Goal: Task Accomplishment & Management: Manage account settings

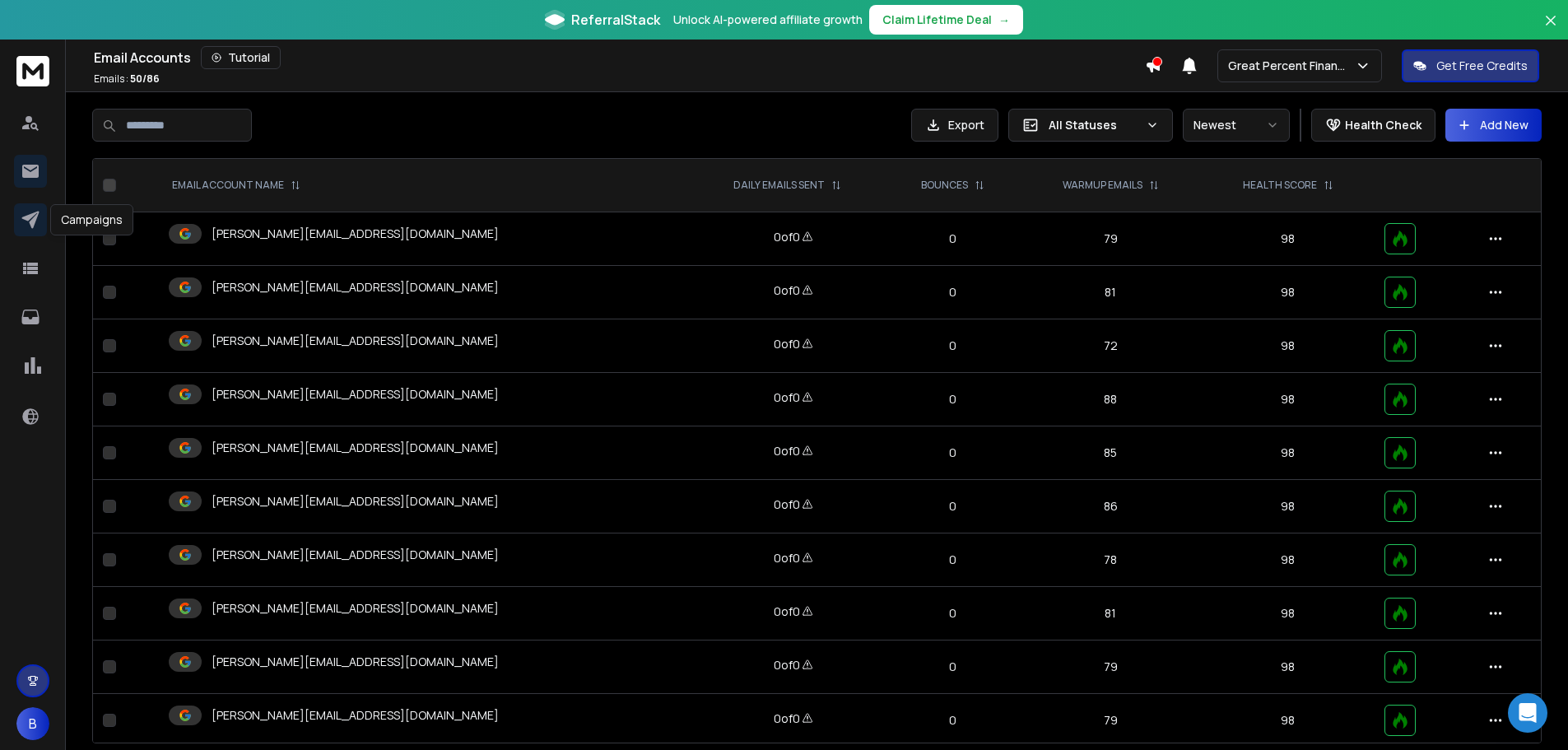
click at [21, 217] on icon at bounding box center [30, 220] width 19 height 19
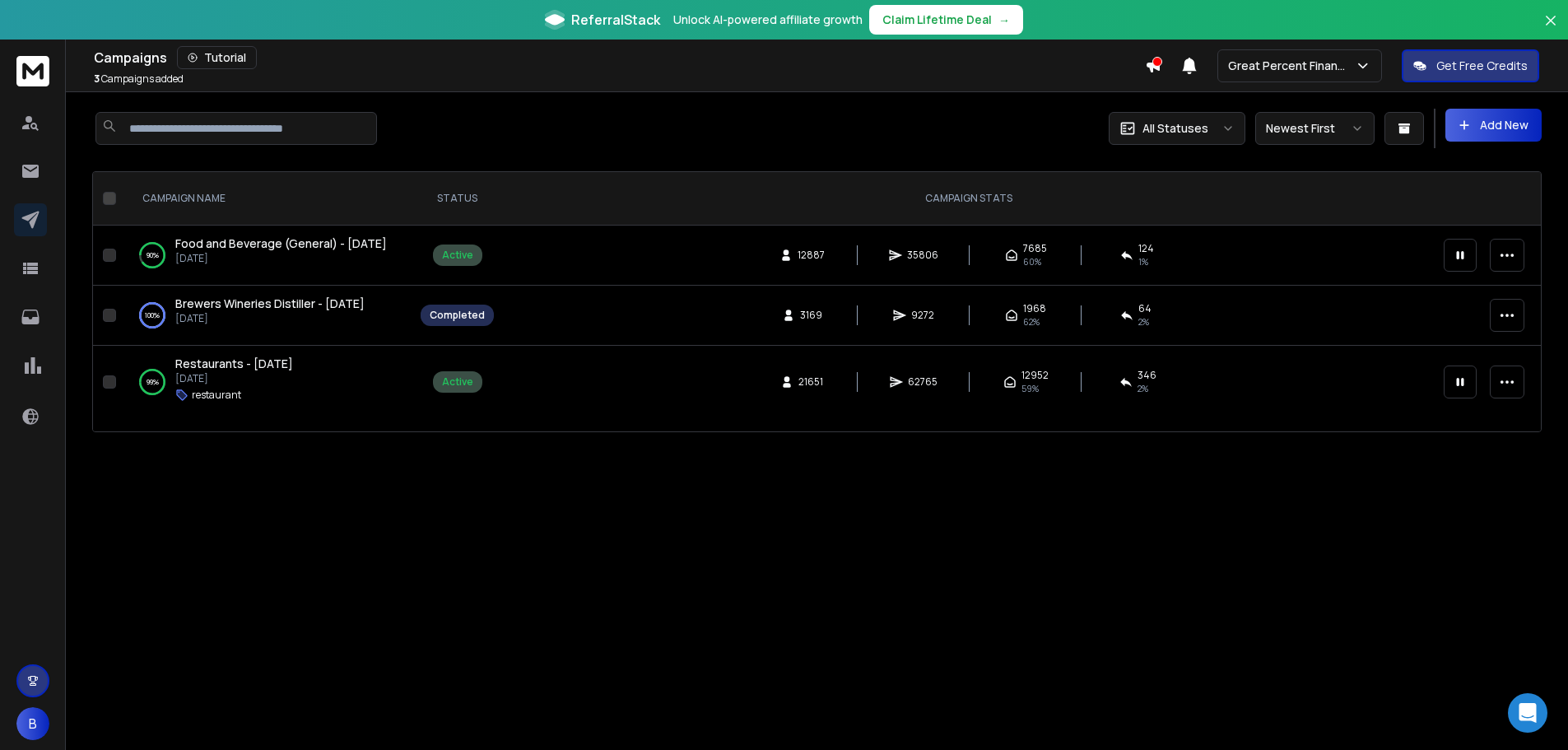
click at [208, 241] on span "Food and Beverage (General) - 8.29.2025" at bounding box center [280, 244] width 212 height 16
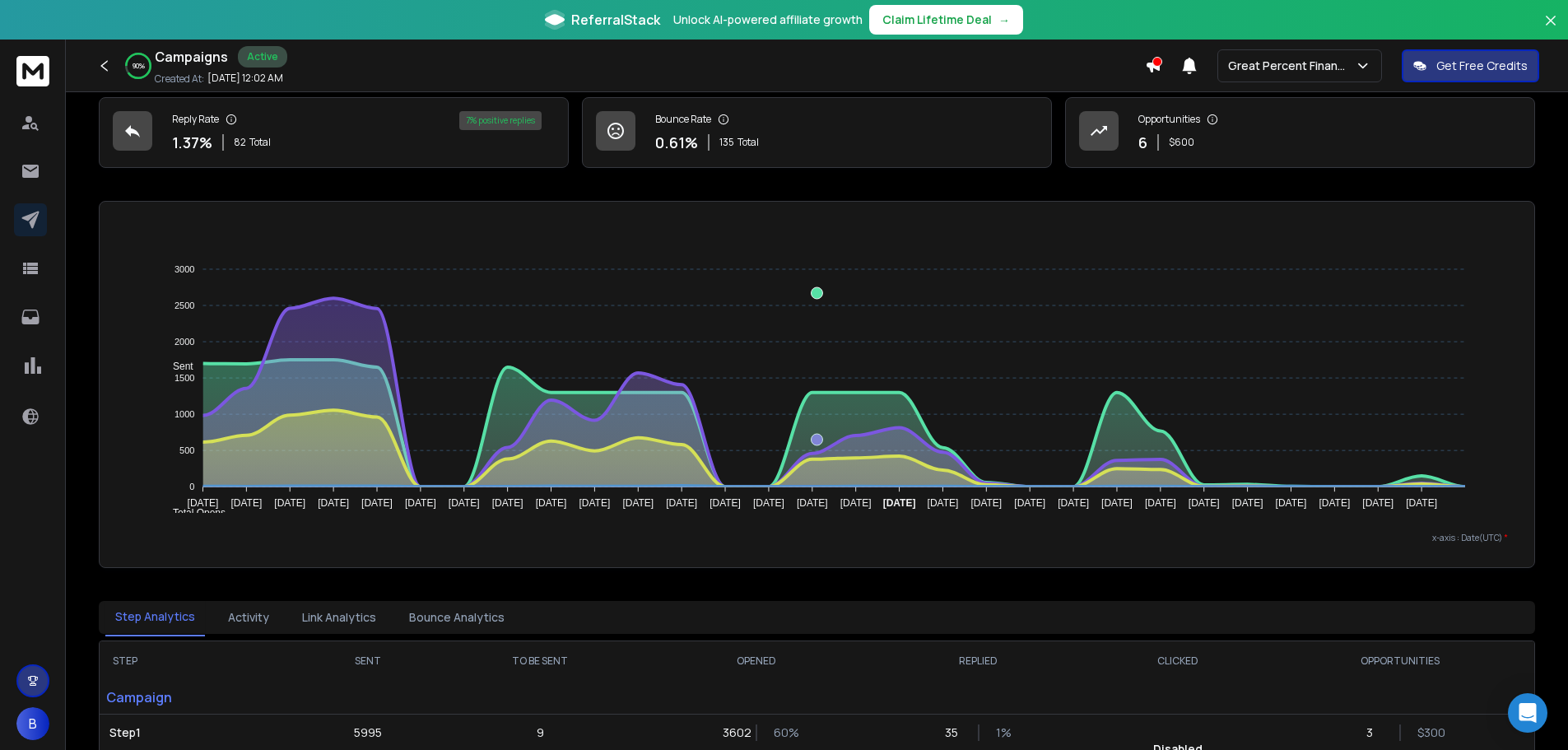
scroll to position [459, 0]
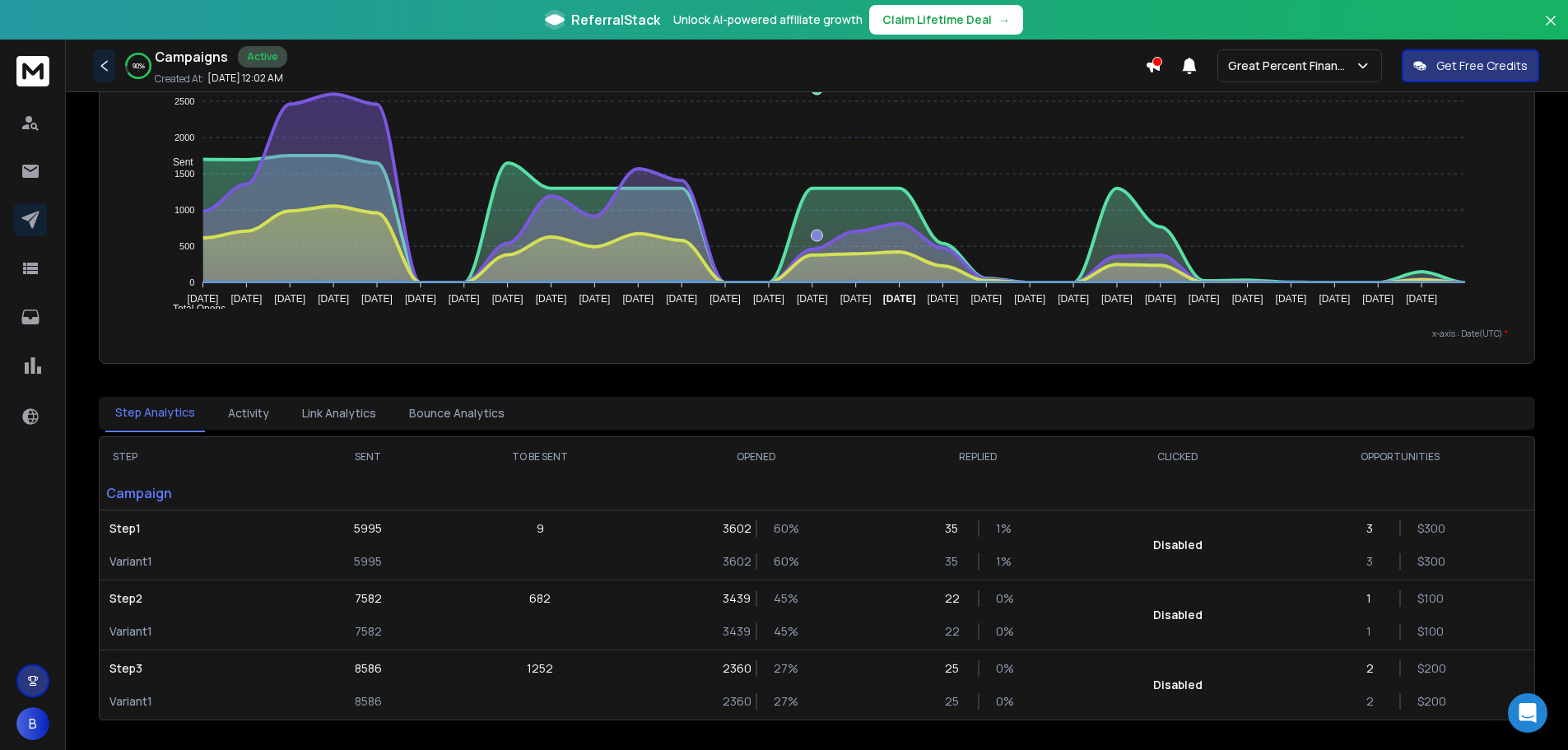
click at [105, 63] on icon at bounding box center [104, 65] width 15 height 15
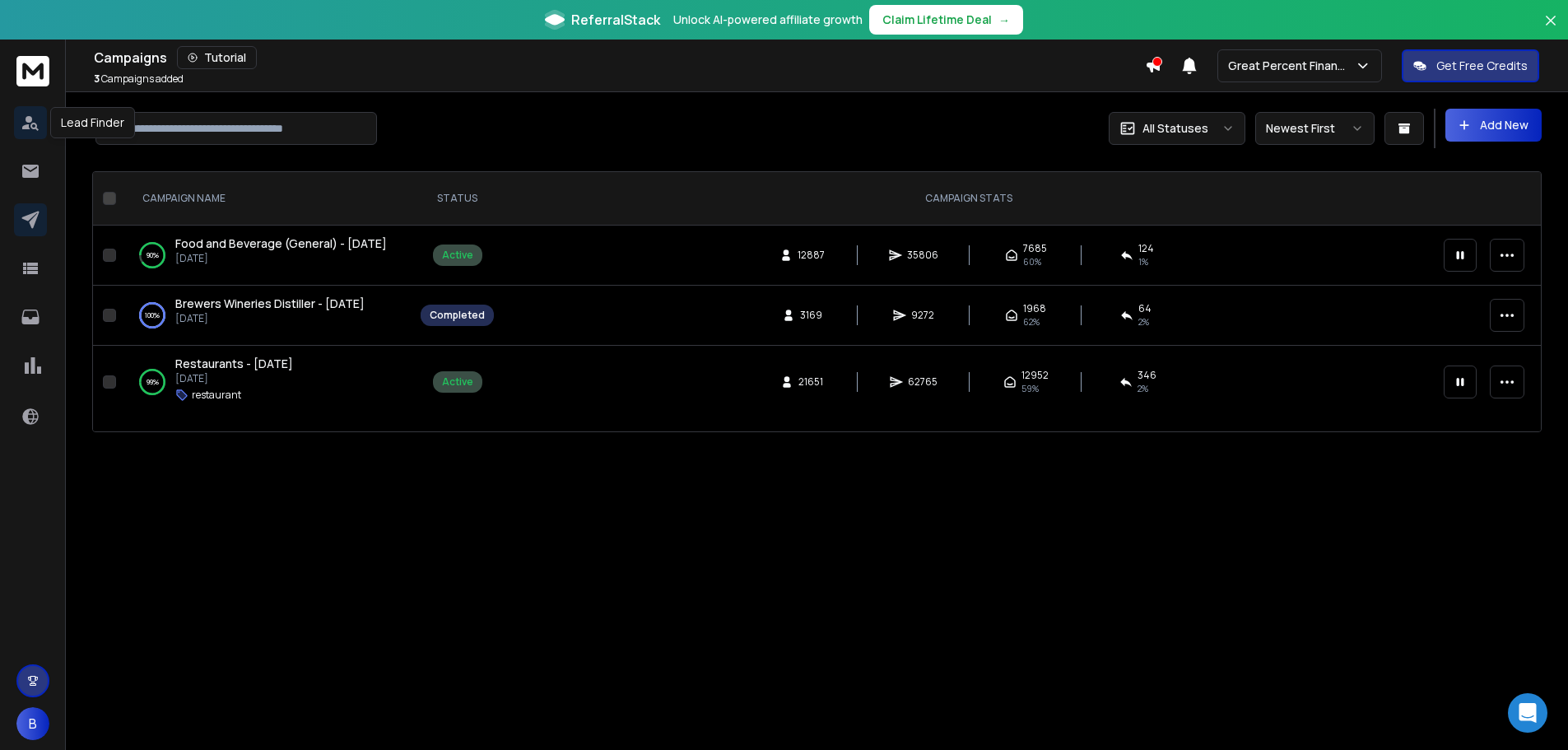
click at [34, 130] on icon at bounding box center [30, 122] width 19 height 19
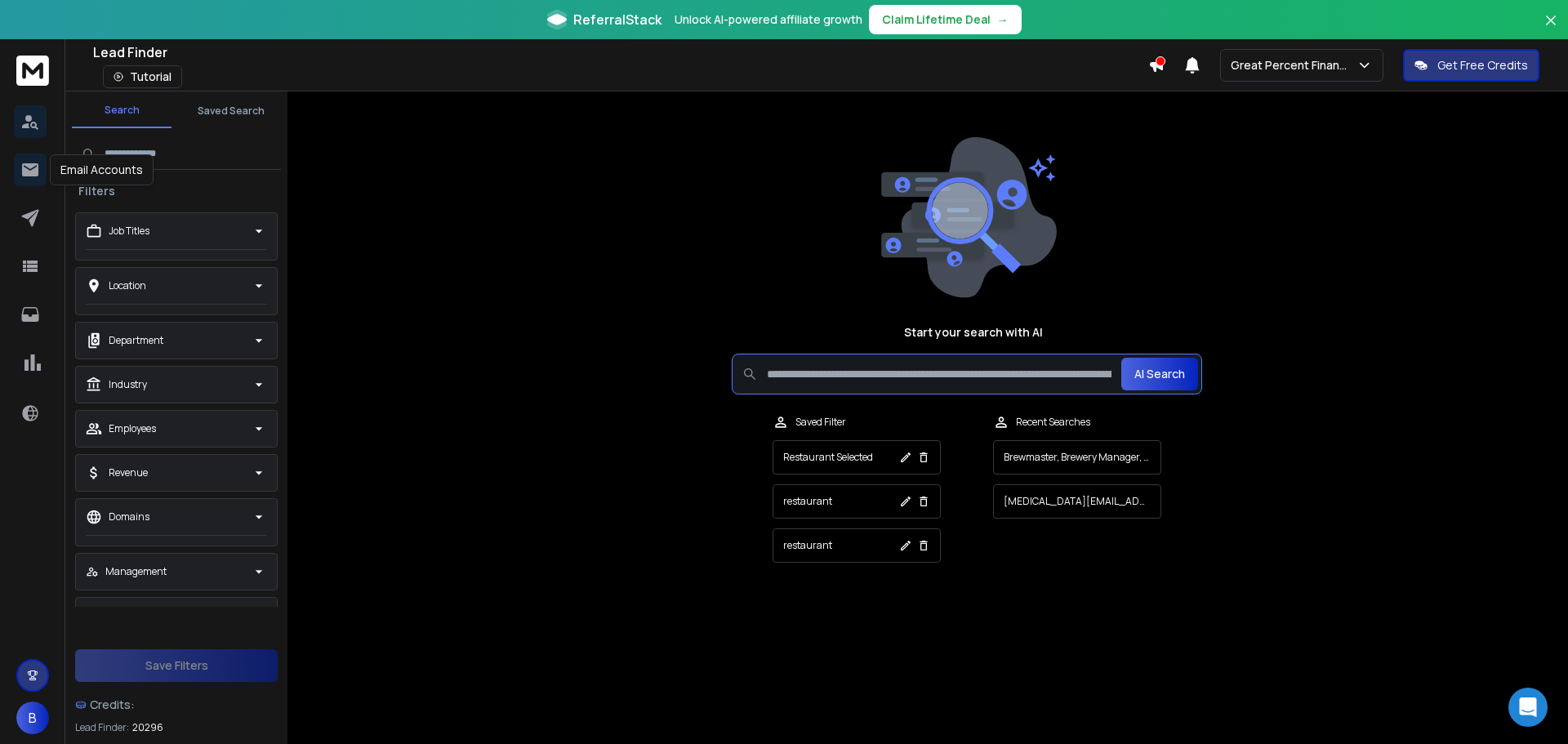
click at [32, 167] on icon at bounding box center [30, 169] width 17 height 13
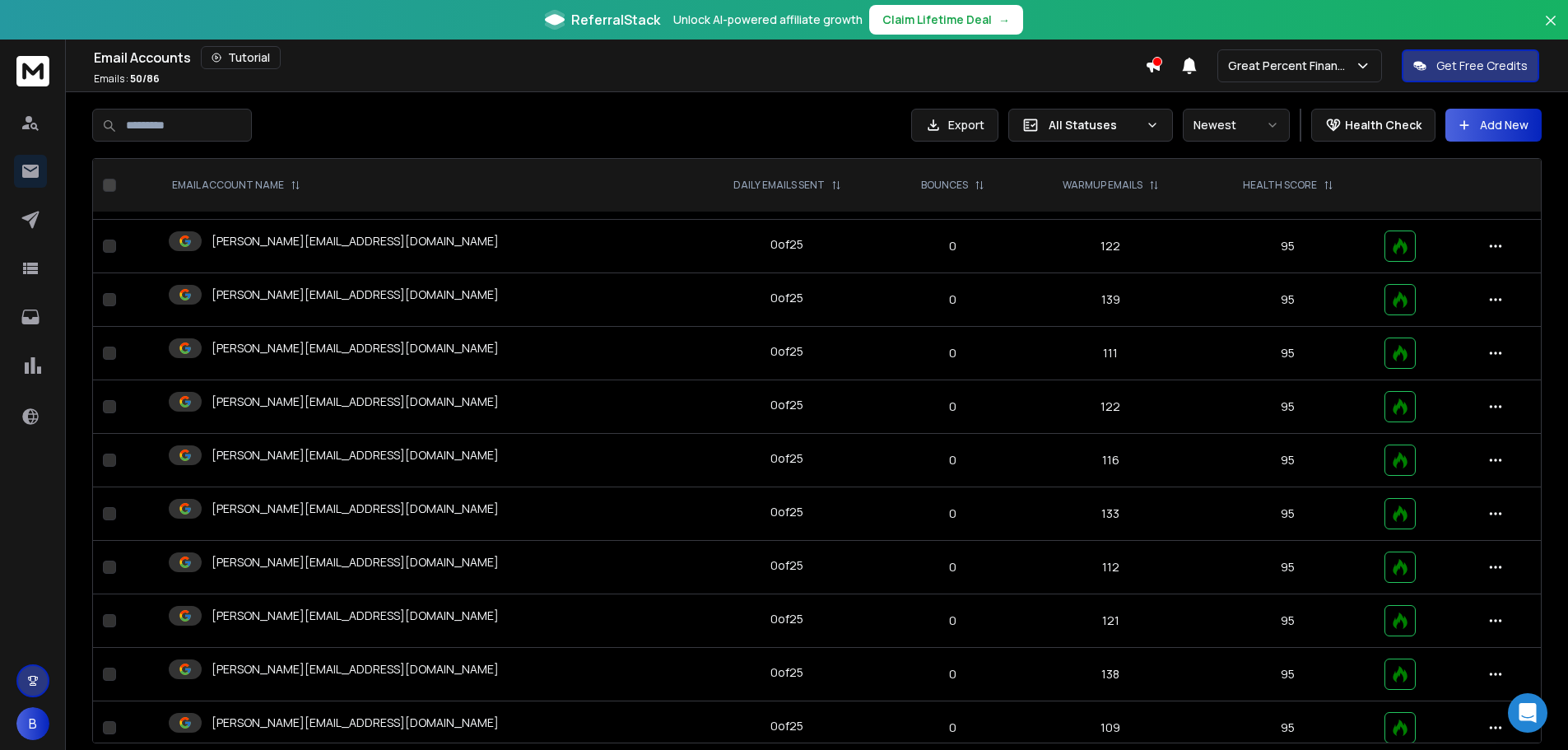
scroll to position [1070, 0]
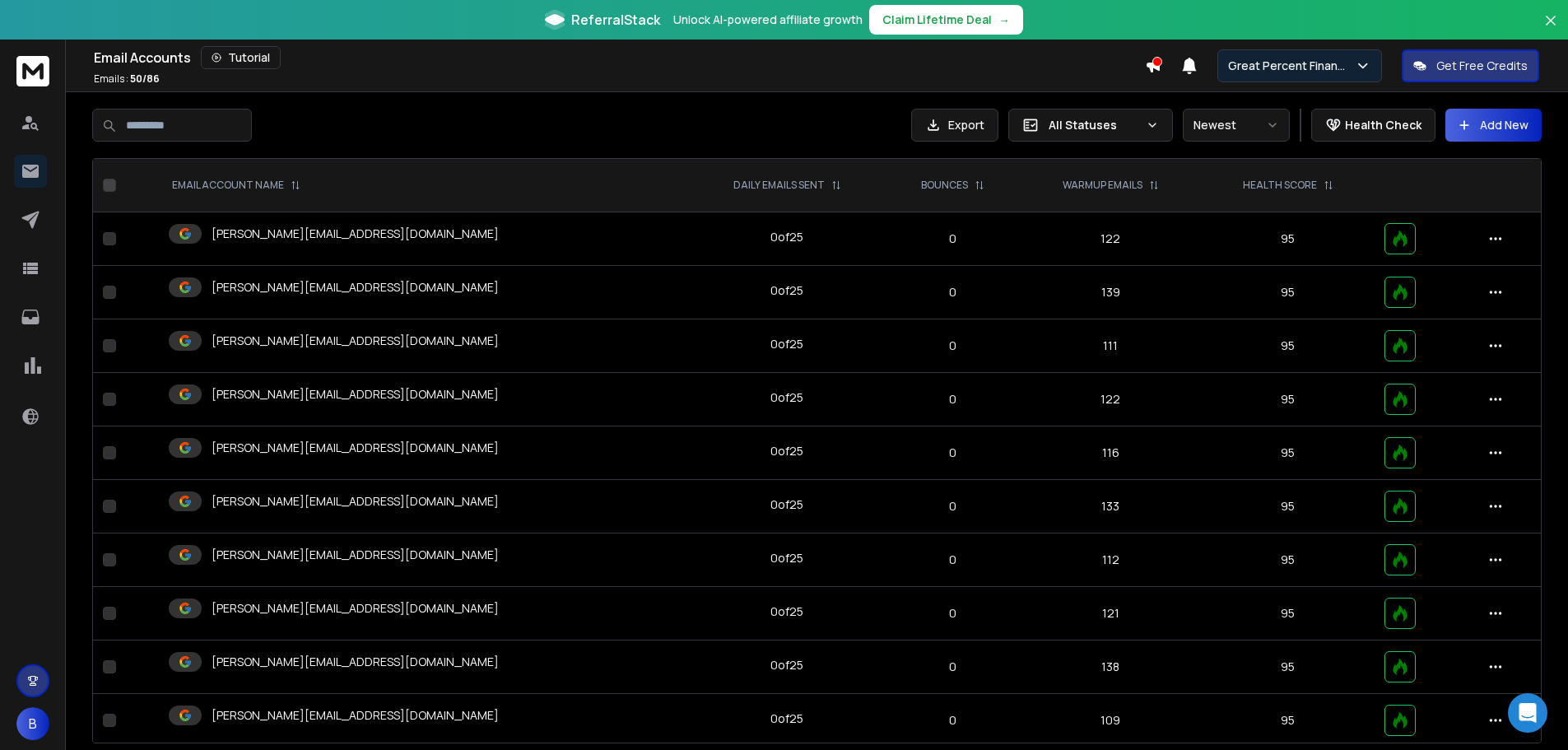
click at [1268, 69] on p "Great Percent Finance" at bounding box center [1291, 66] width 127 height 17
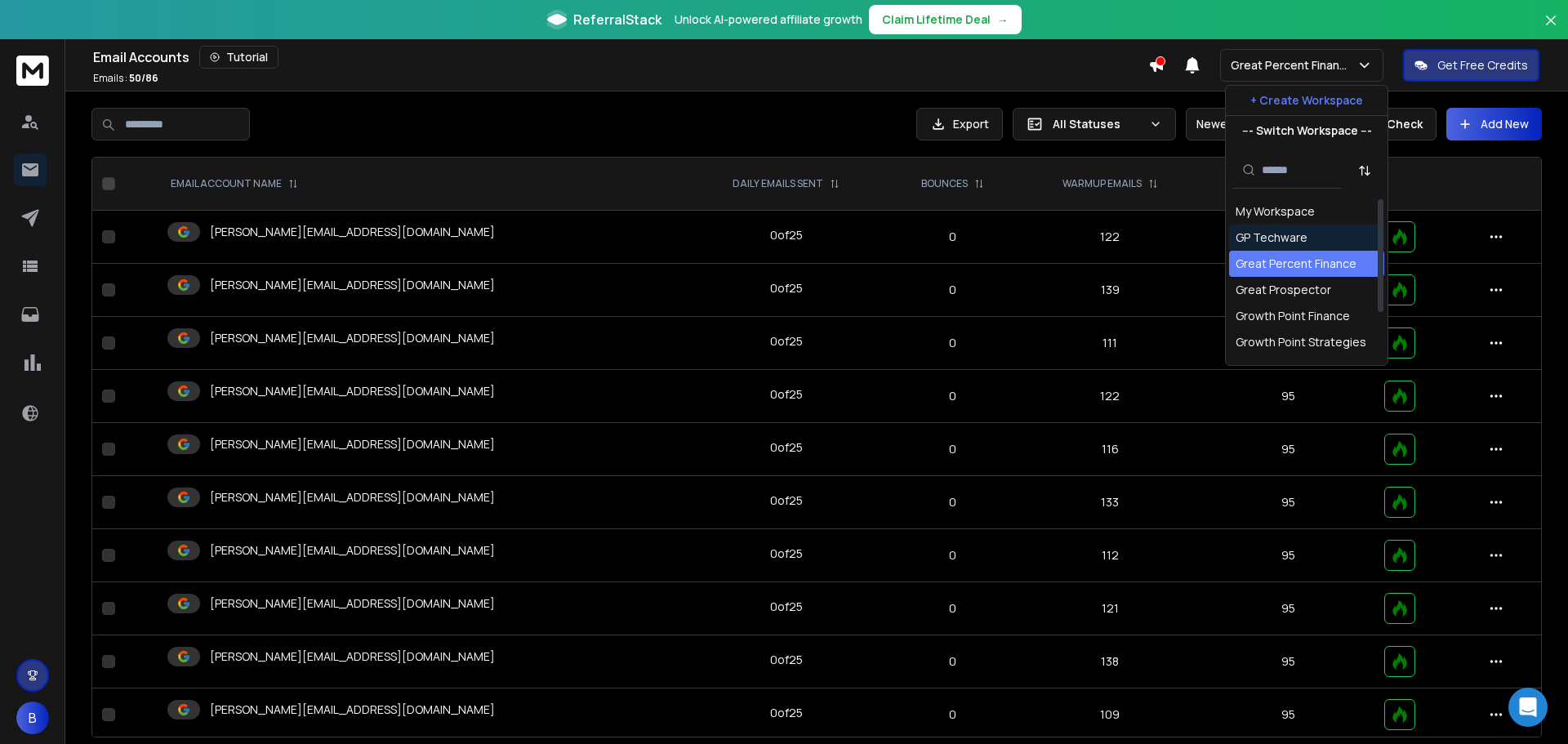
click at [1263, 239] on div "GP Techware" at bounding box center [1271, 237] width 72 height 17
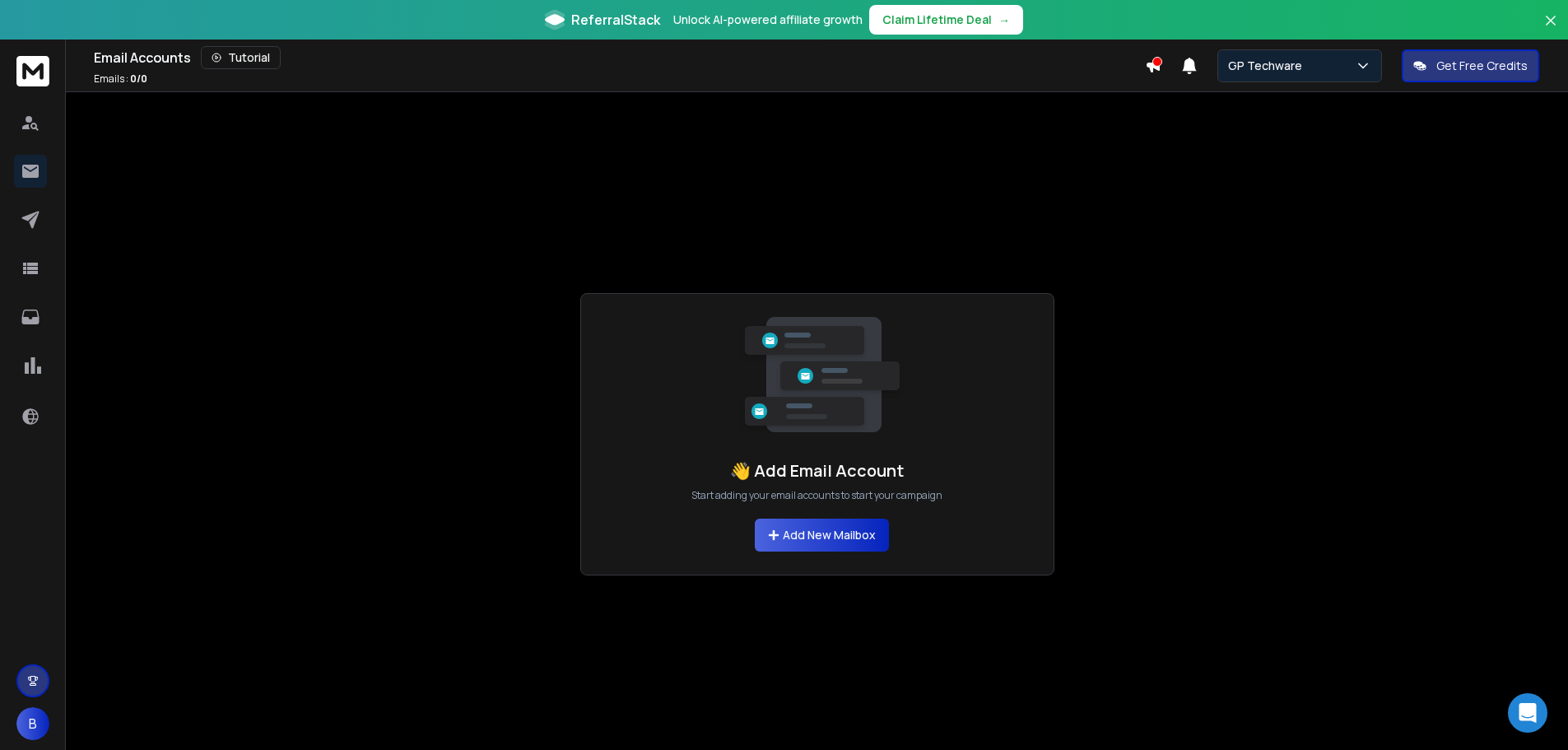
click at [1310, 70] on div "GP Techware" at bounding box center [1299, 66] width 143 height 17
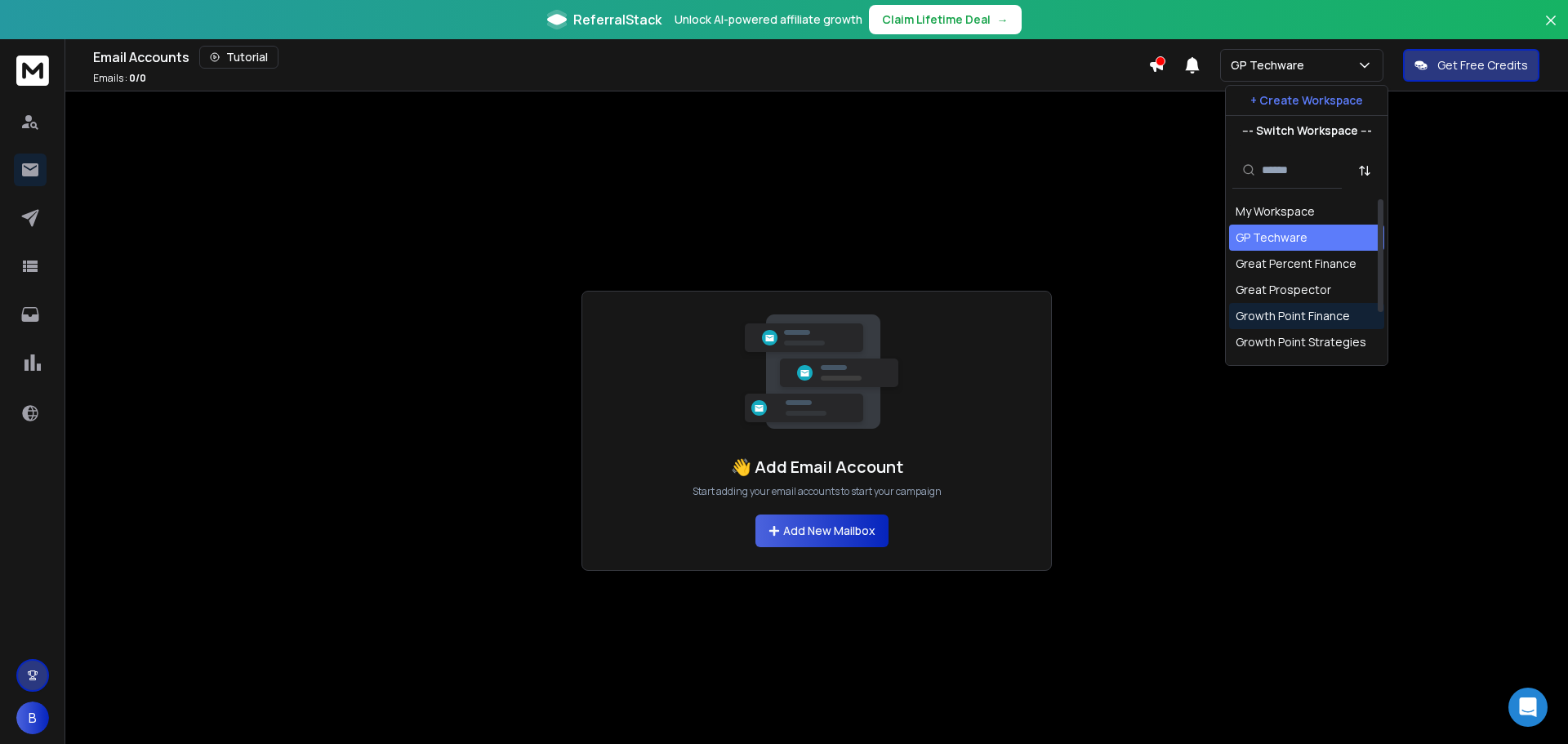
click at [1292, 318] on div "Growth Point Finance" at bounding box center [1292, 316] width 114 height 17
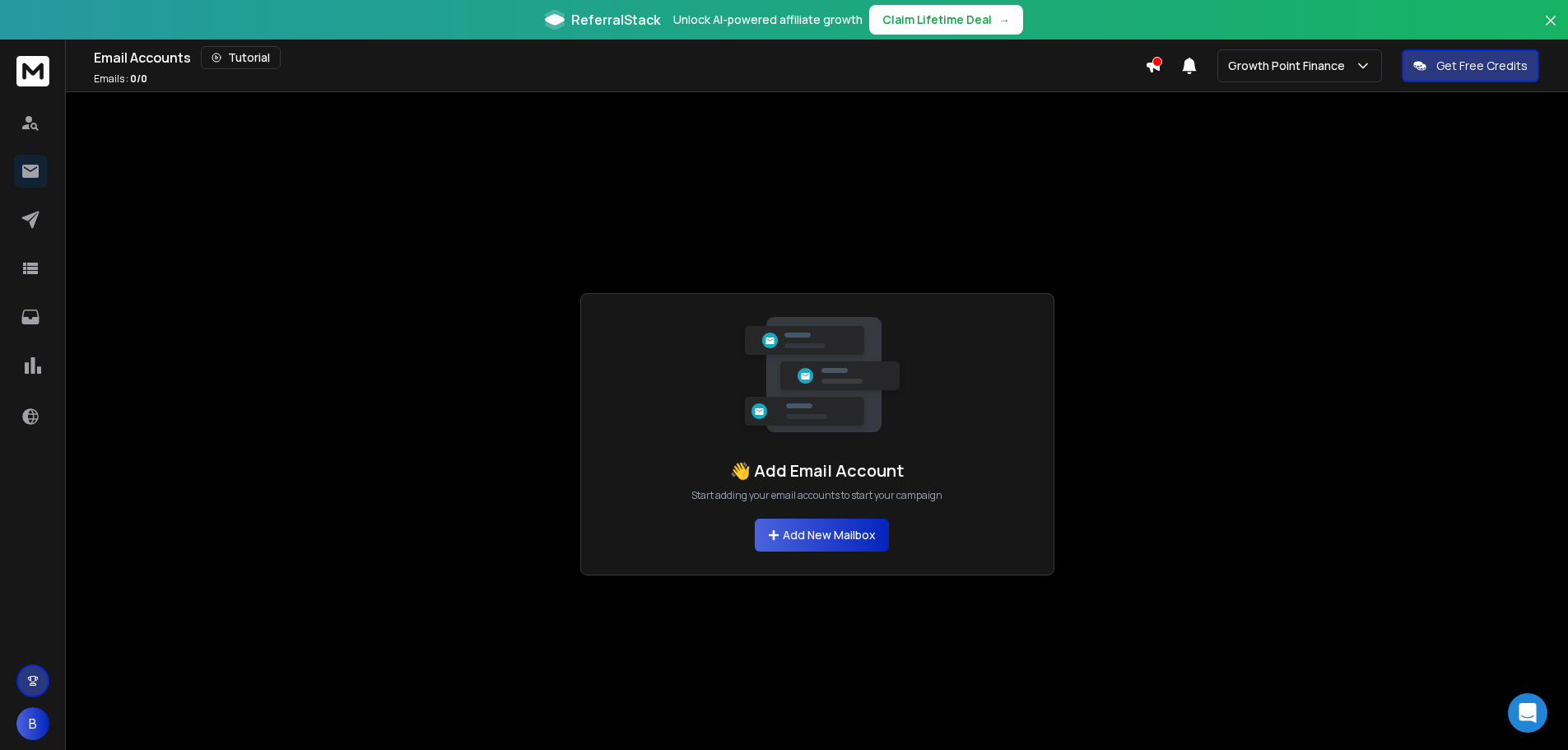
click at [1281, 62] on p "Growth Point Finance" at bounding box center [1289, 66] width 123 height 17
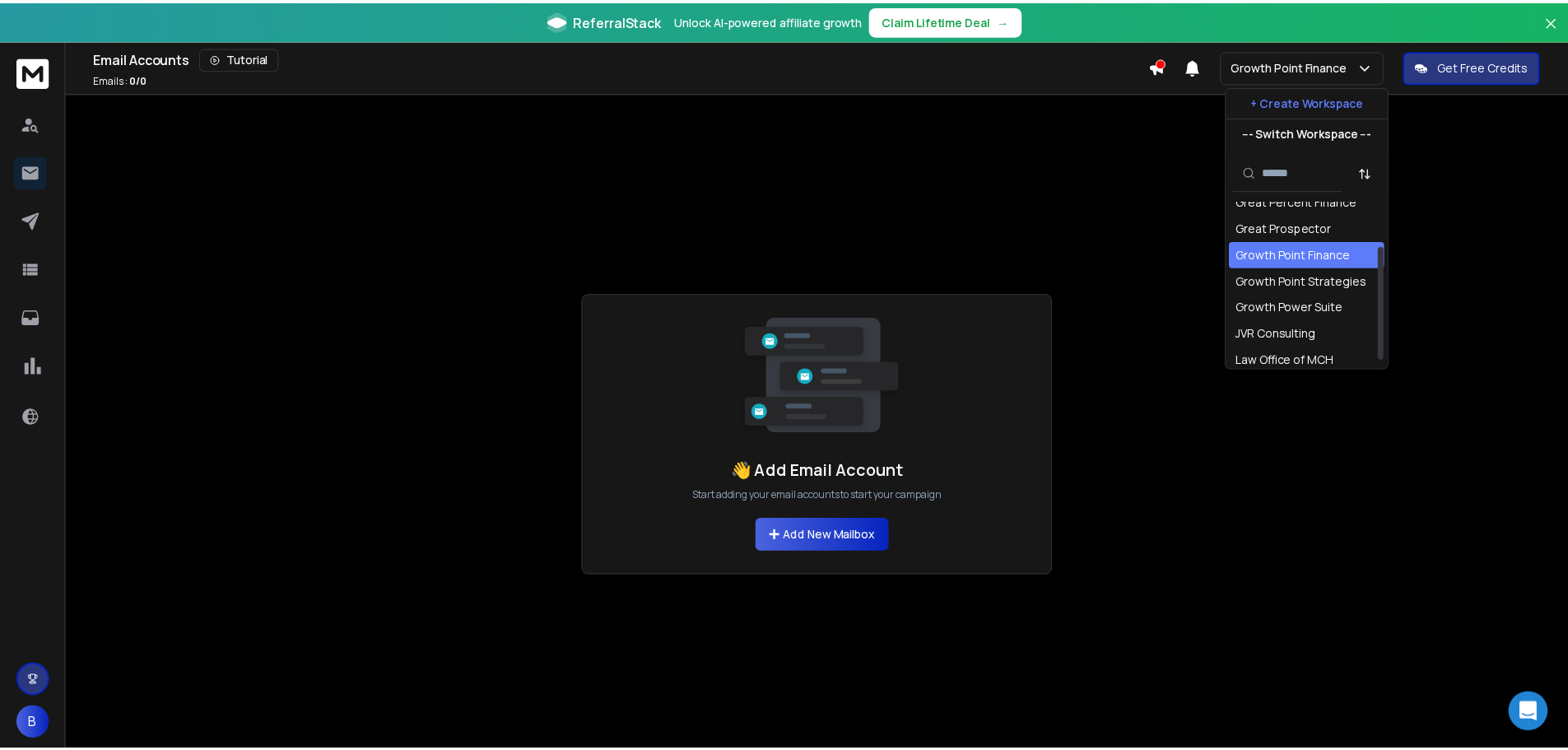
scroll to position [72, 0]
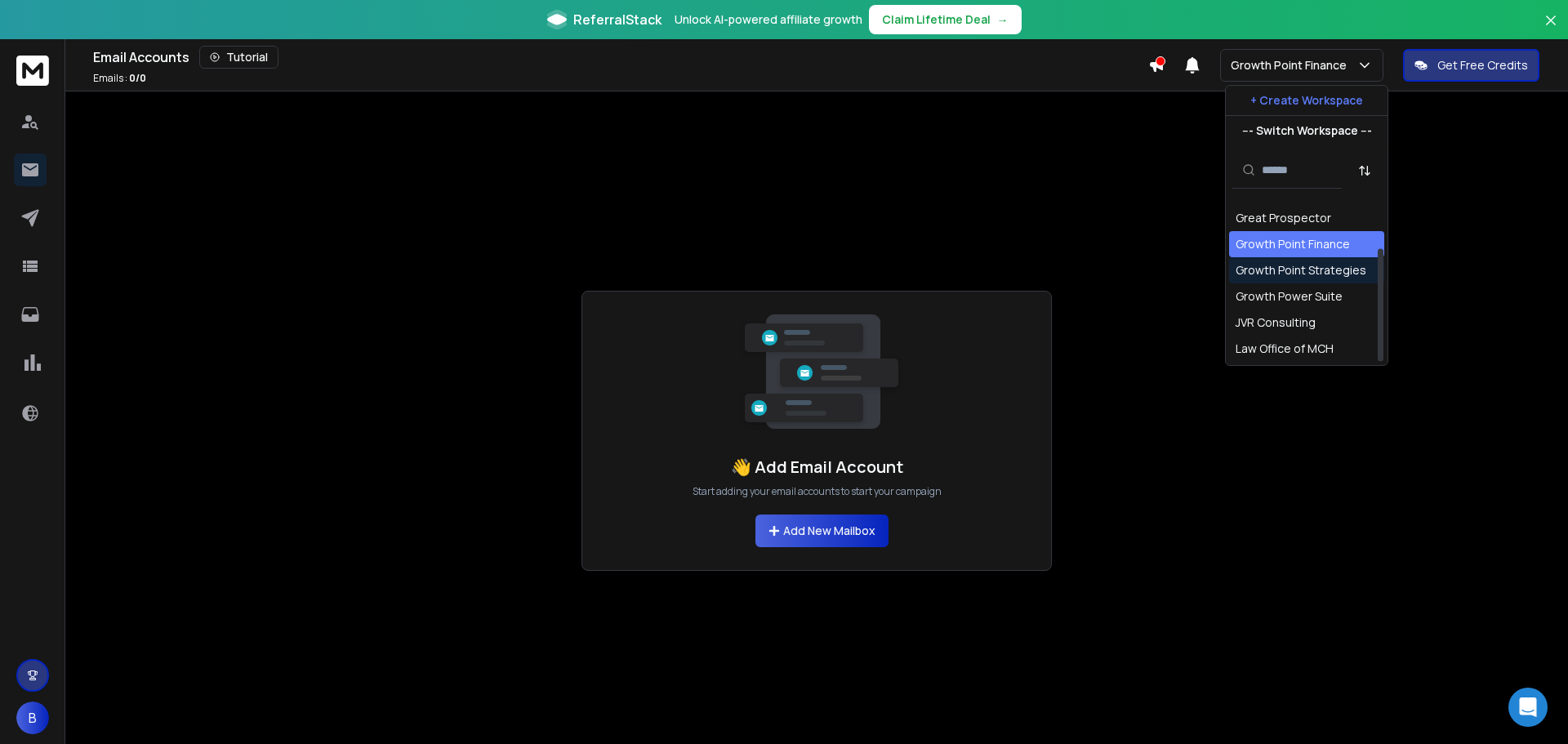
click at [1300, 274] on div "Growth Point Strategies" at bounding box center [1301, 270] width 131 height 17
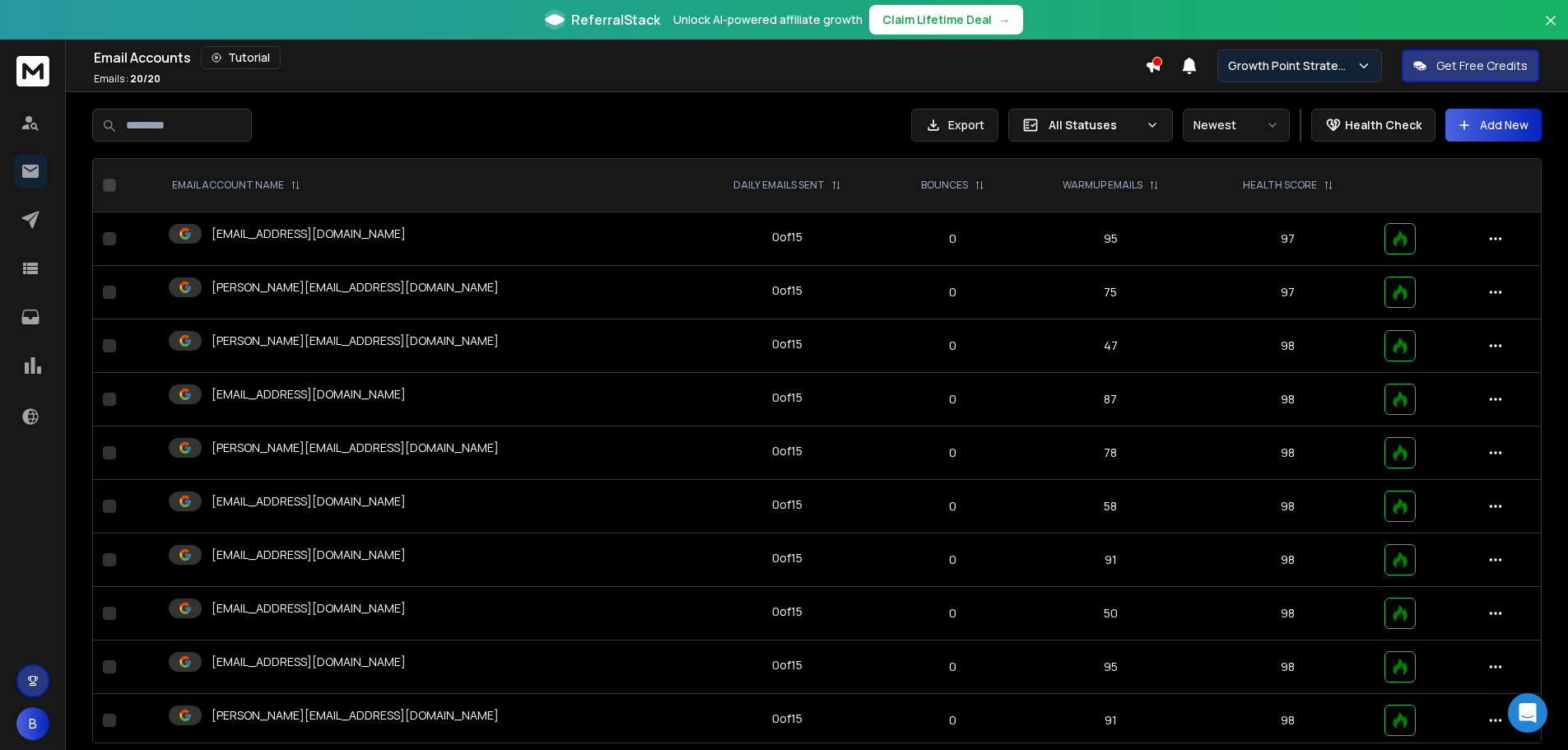
click at [1339, 65] on p "Growth Point Strategies" at bounding box center [1292, 66] width 128 height 17
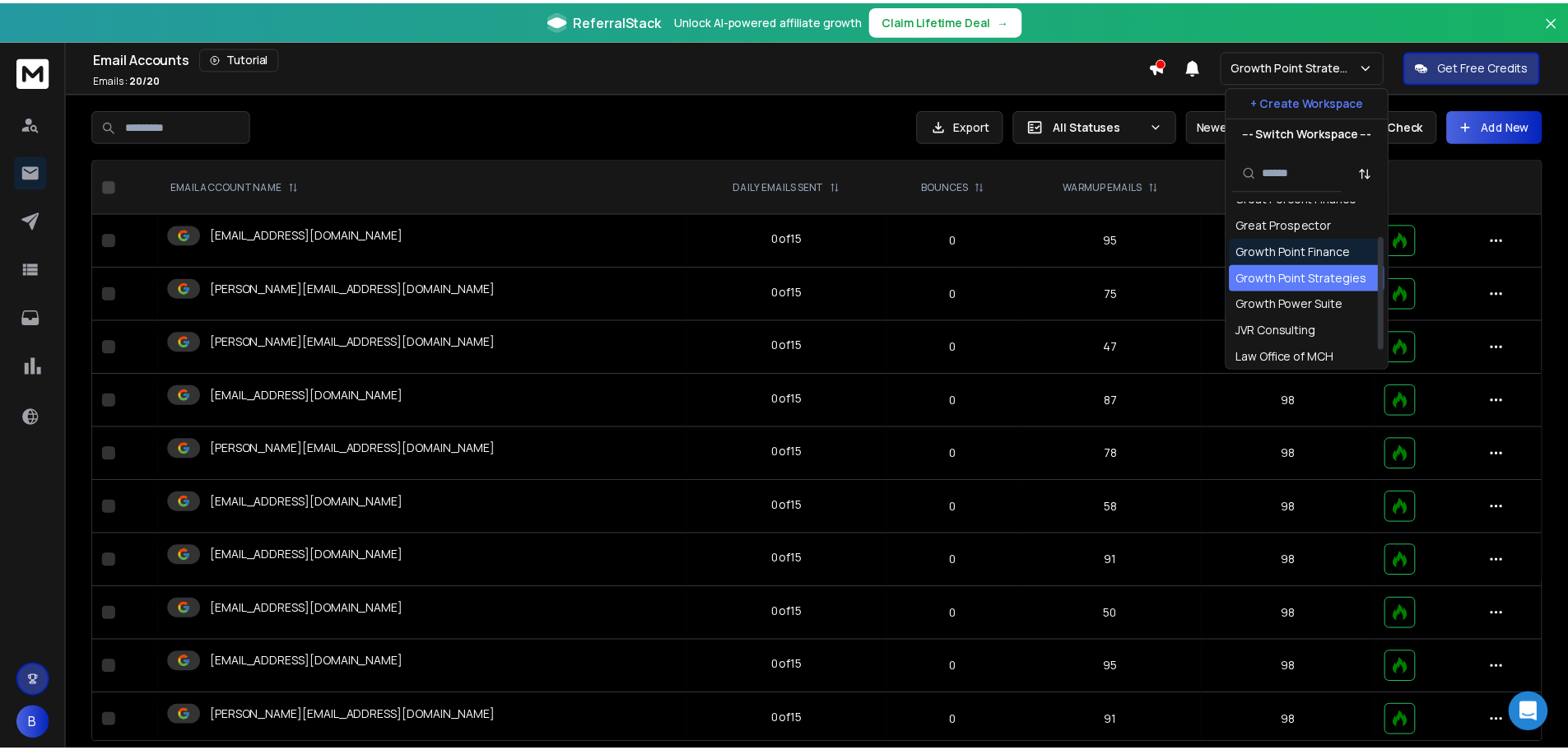
scroll to position [72, 0]
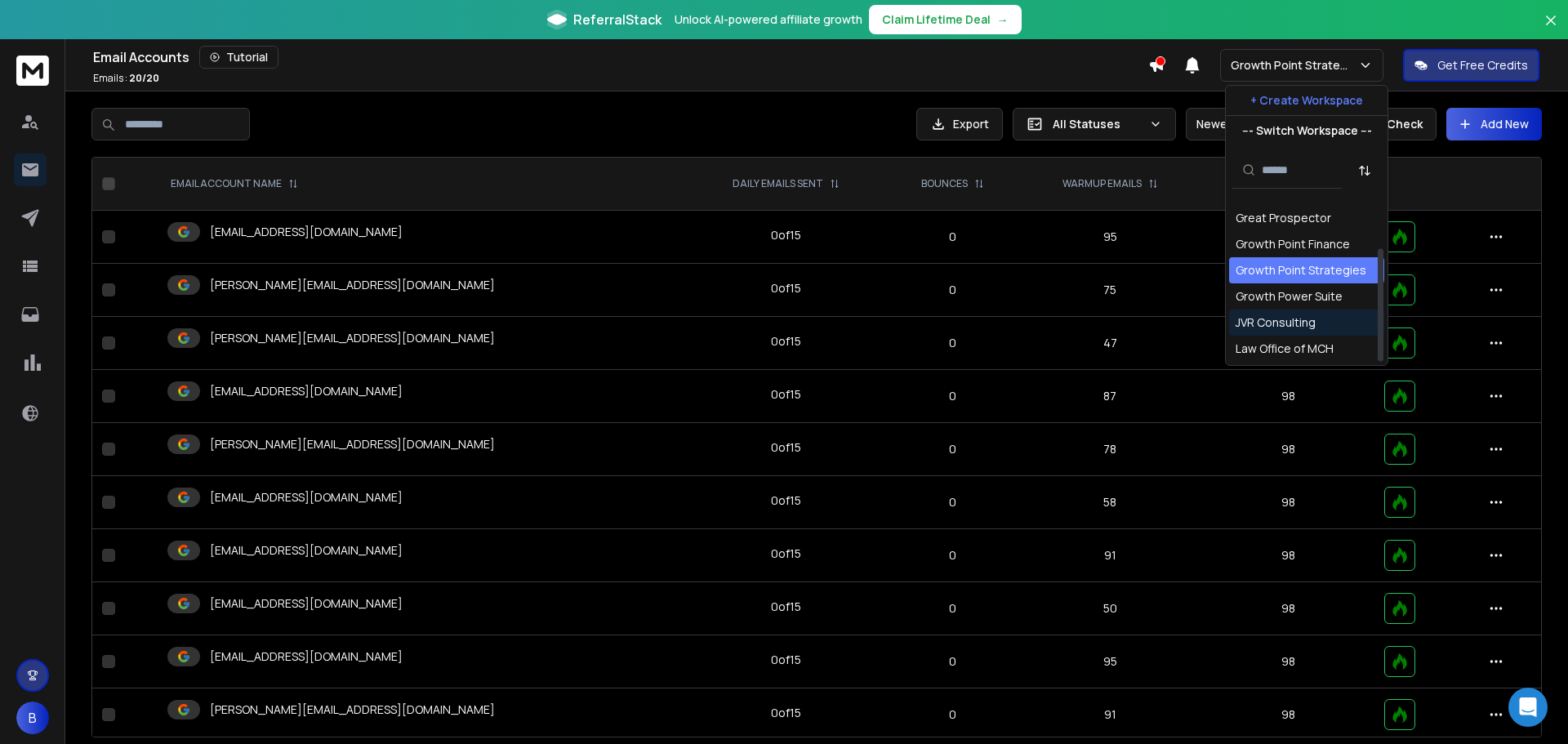
click at [1285, 325] on div "JVR Consulting" at bounding box center [1276, 323] width 80 height 17
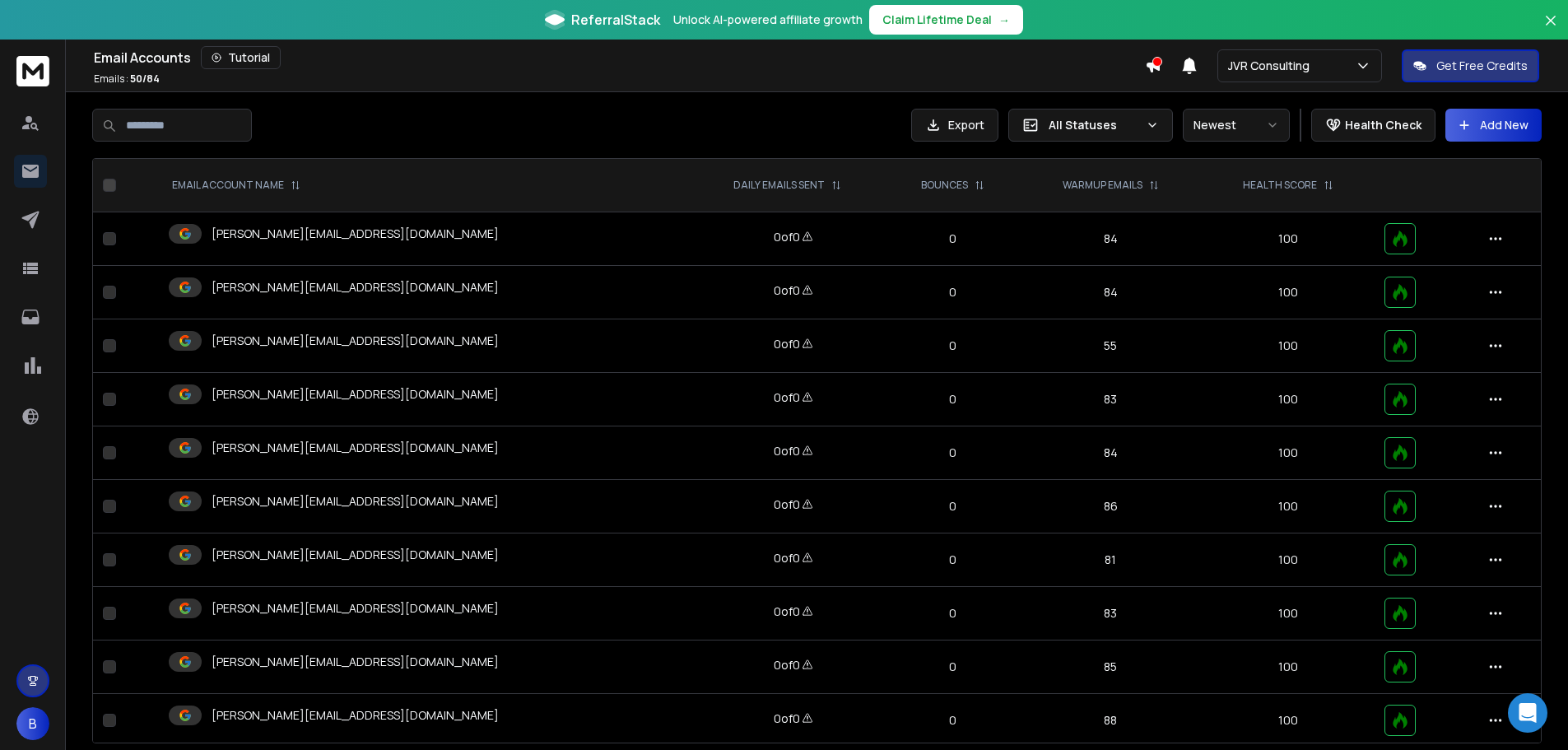
click at [687, 237] on td "0 of 0" at bounding box center [787, 234] width 200 height 43
click at [110, 239] on button "button" at bounding box center [109, 238] width 13 height 13
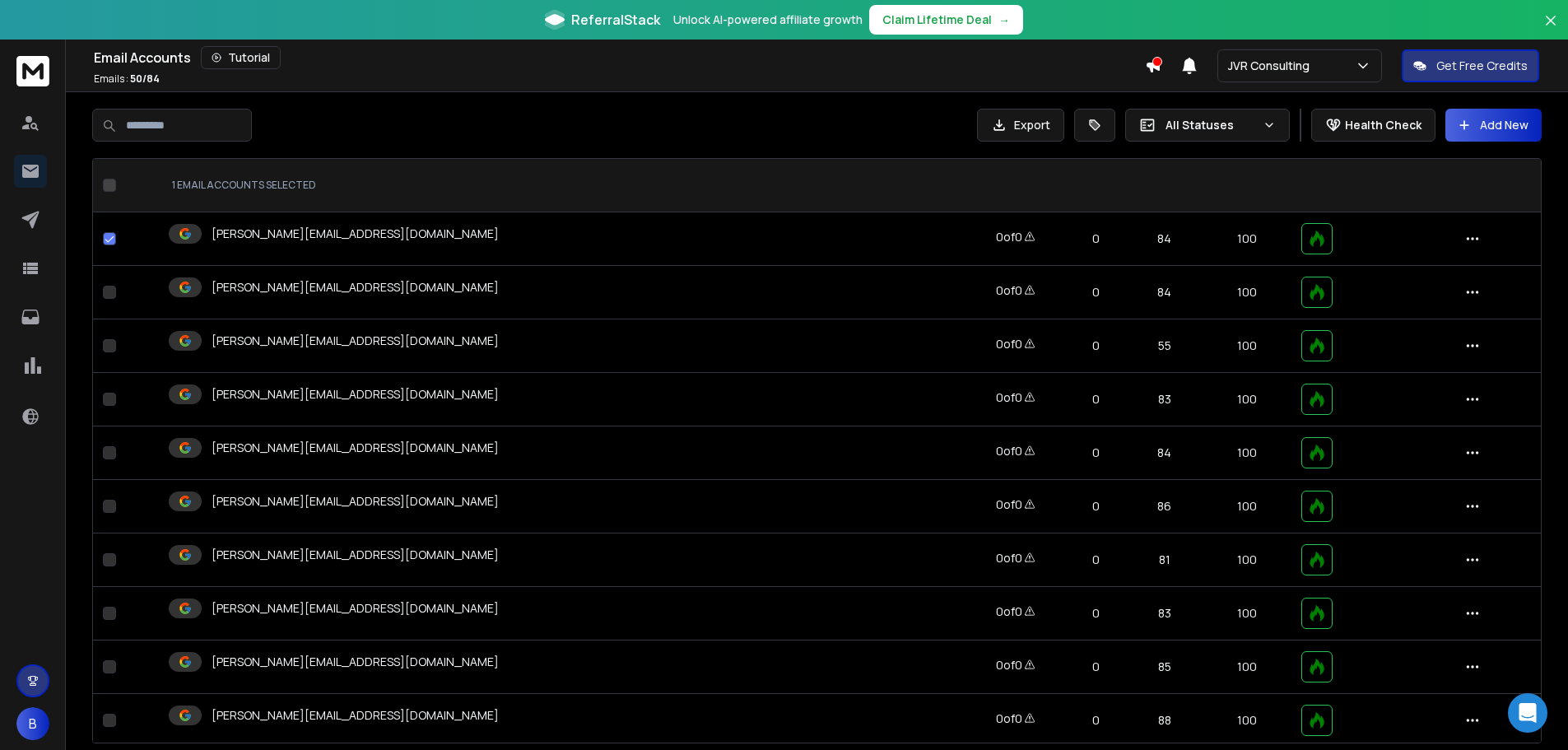
click at [104, 292] on button "button" at bounding box center [109, 292] width 13 height 13
click at [112, 341] on button "button" at bounding box center [109, 346] width 13 height 13
click at [107, 395] on button "button" at bounding box center [109, 399] width 13 height 13
click at [108, 455] on button "button" at bounding box center [109, 453] width 13 height 13
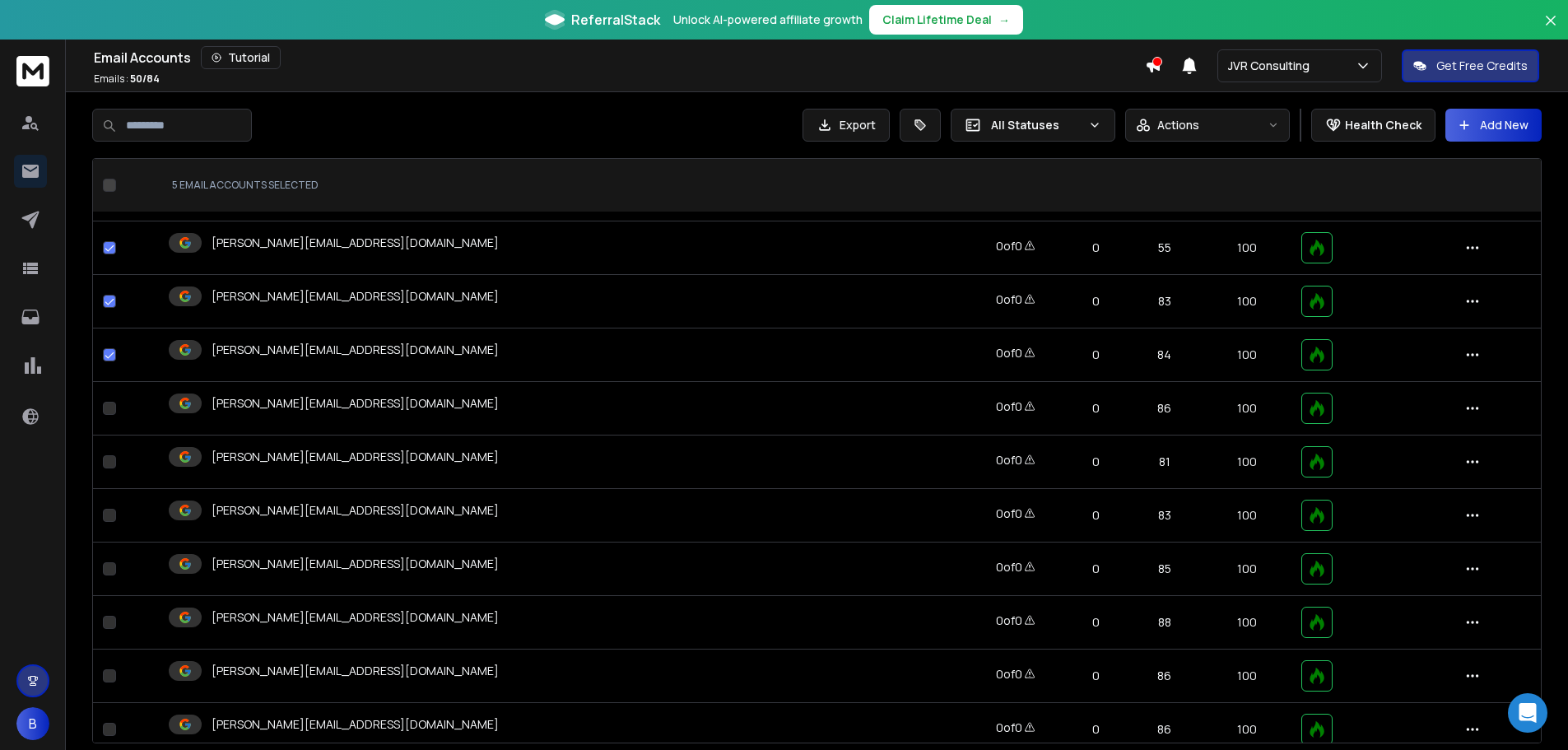
scroll to position [164, 0]
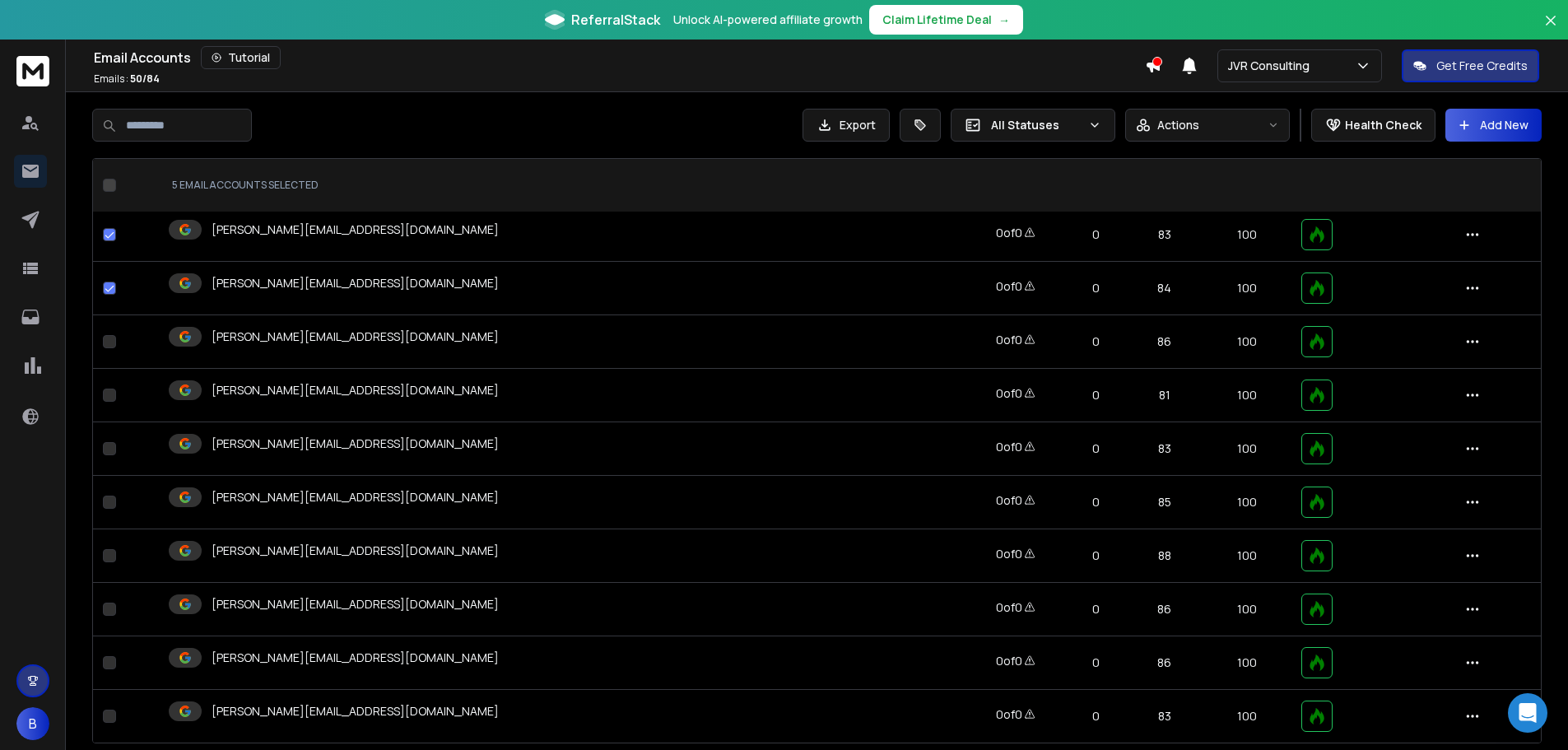
click at [107, 343] on button "button" at bounding box center [109, 341] width 13 height 13
click at [109, 388] on td at bounding box center [126, 396] width 66 height 54
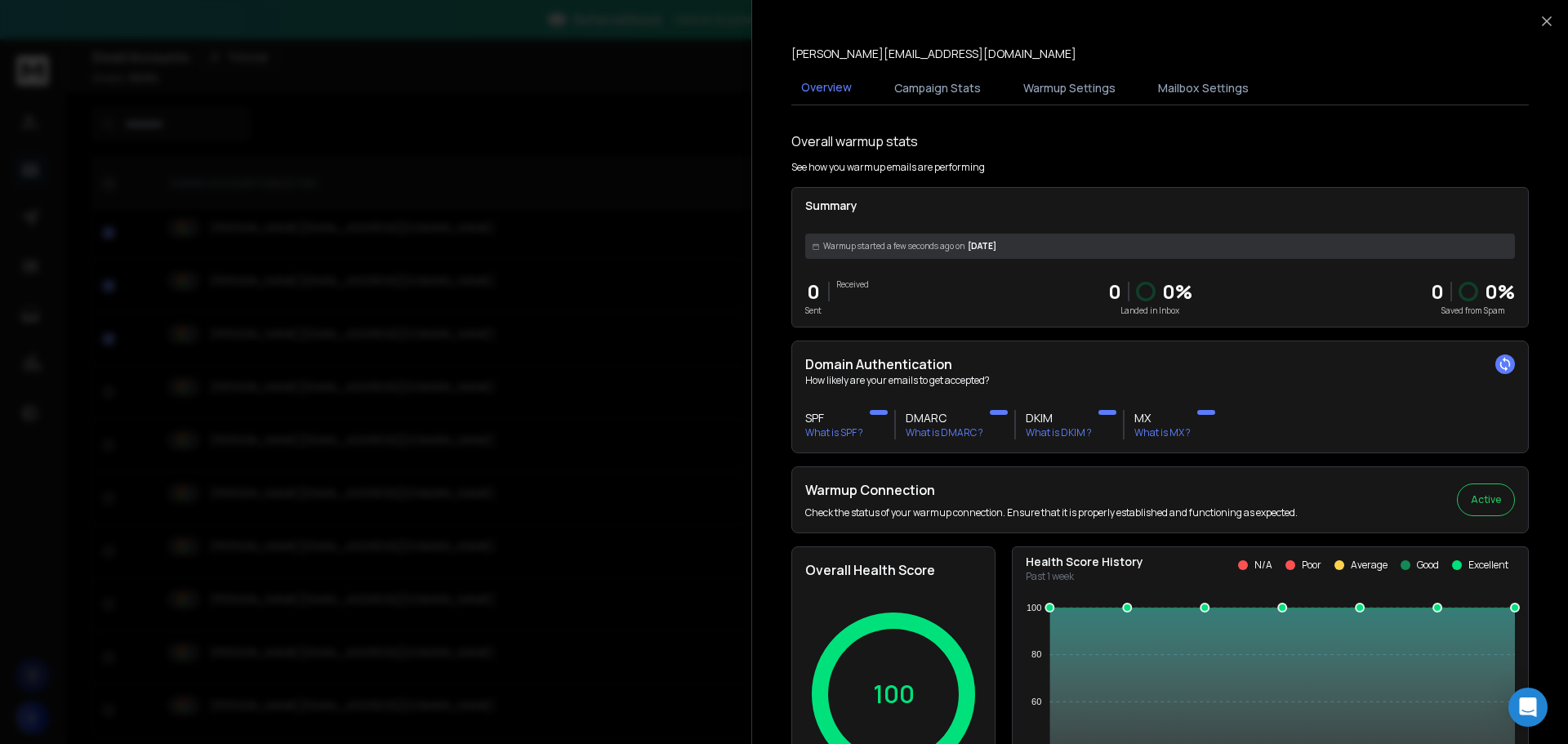
click at [216, 404] on div at bounding box center [784, 372] width 1568 height 744
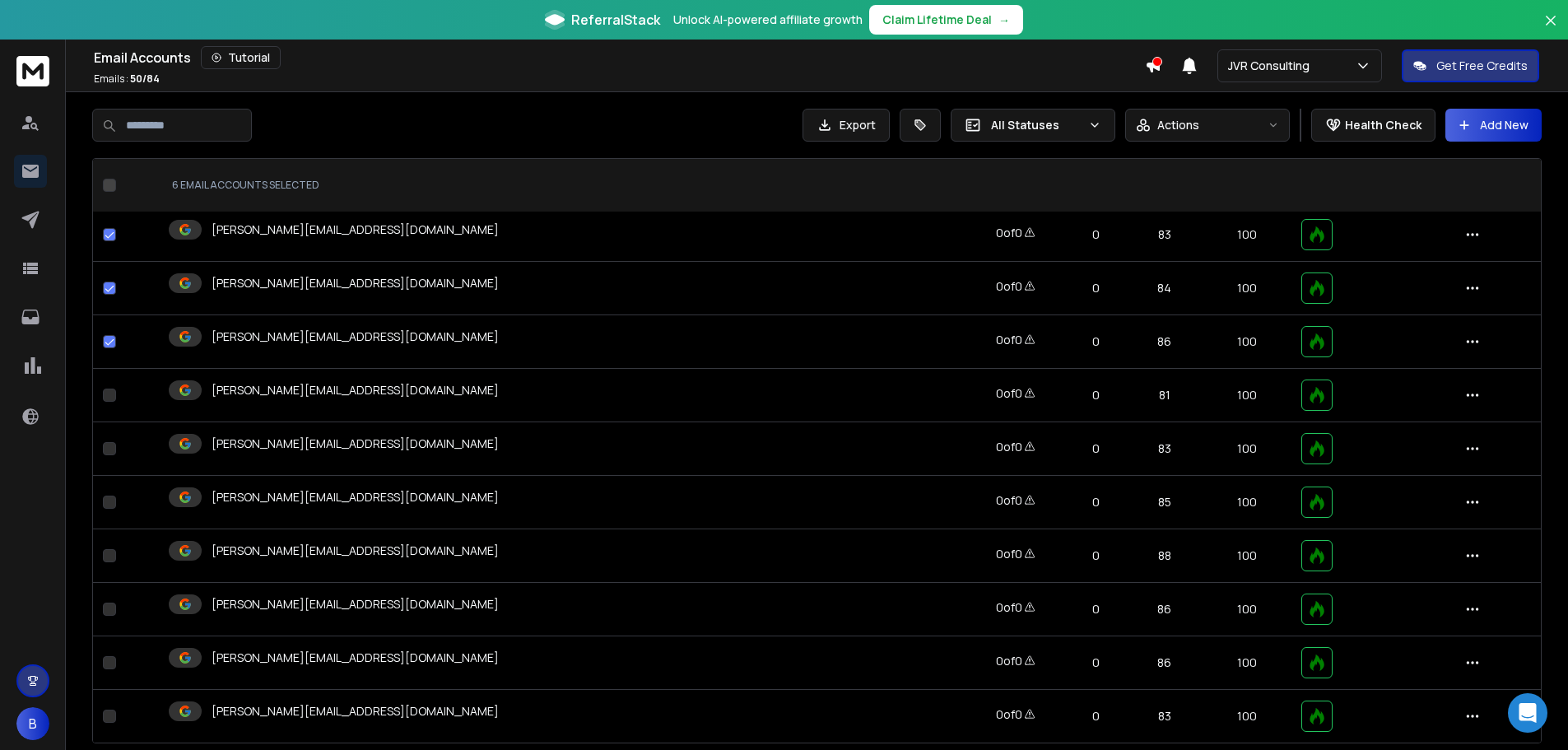
click at [105, 396] on button "button" at bounding box center [109, 395] width 13 height 13
click at [110, 444] on button "button" at bounding box center [109, 448] width 13 height 13
click at [110, 505] on button "button" at bounding box center [109, 502] width 13 height 13
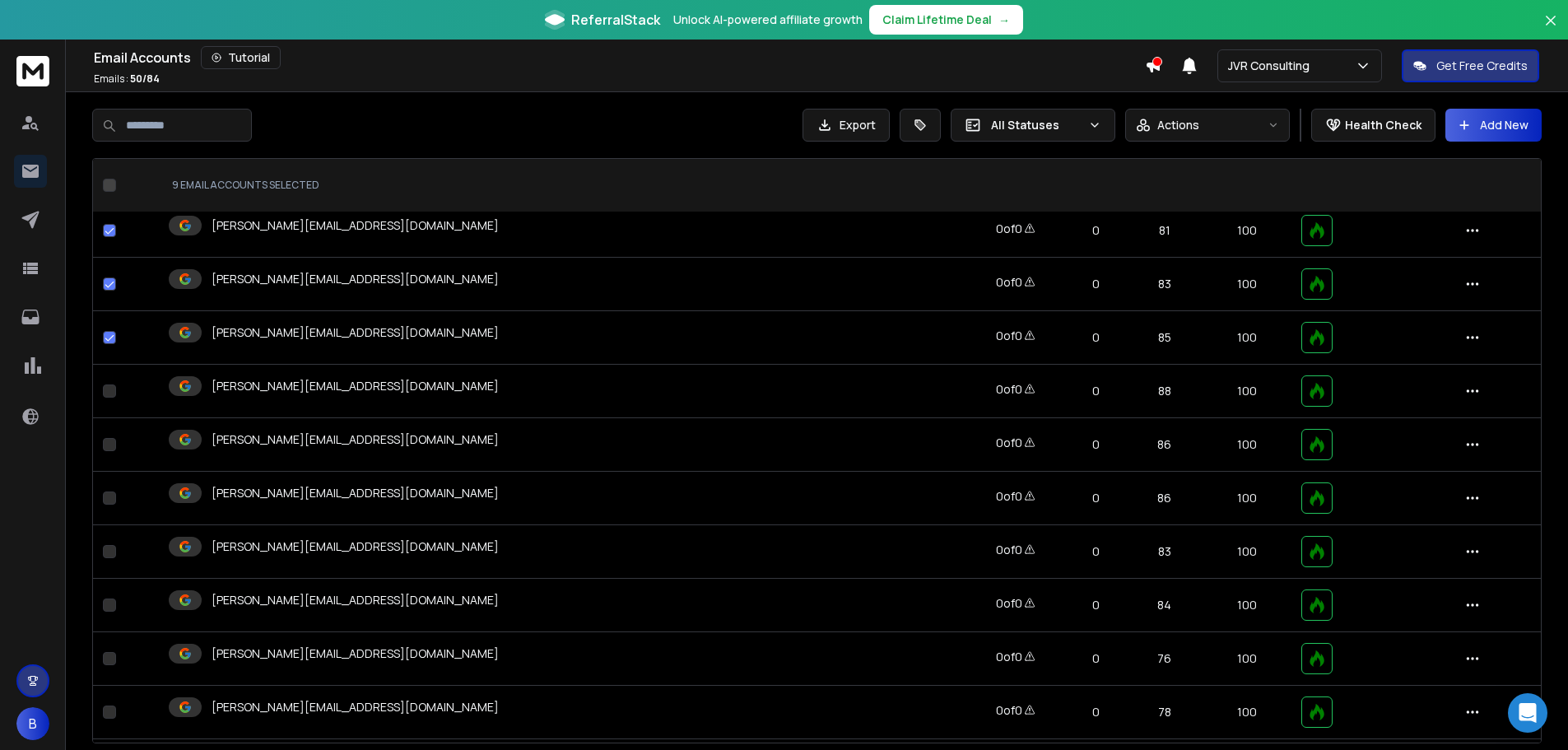
click at [107, 398] on td at bounding box center [126, 391] width 66 height 54
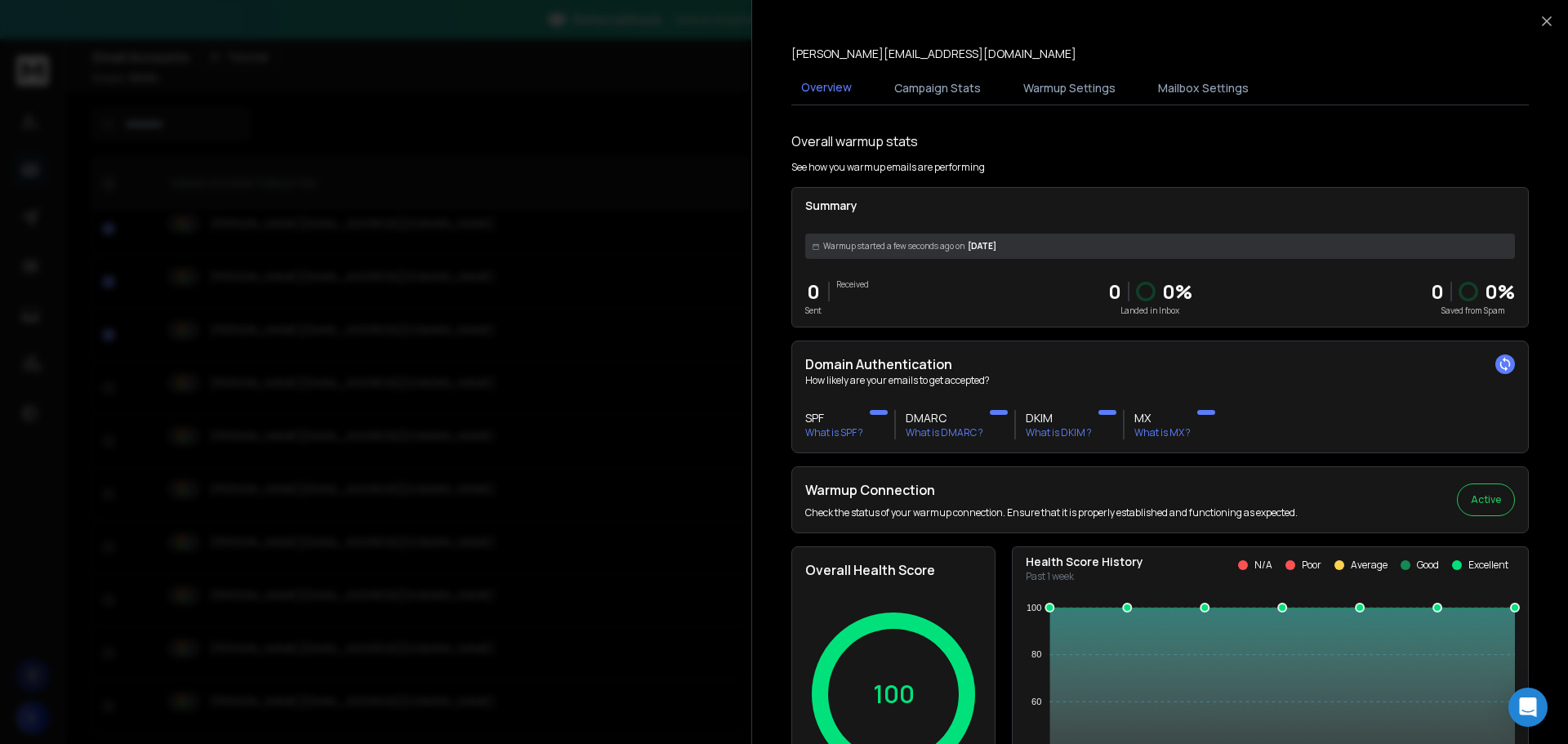
click at [112, 445] on div at bounding box center [784, 372] width 1568 height 744
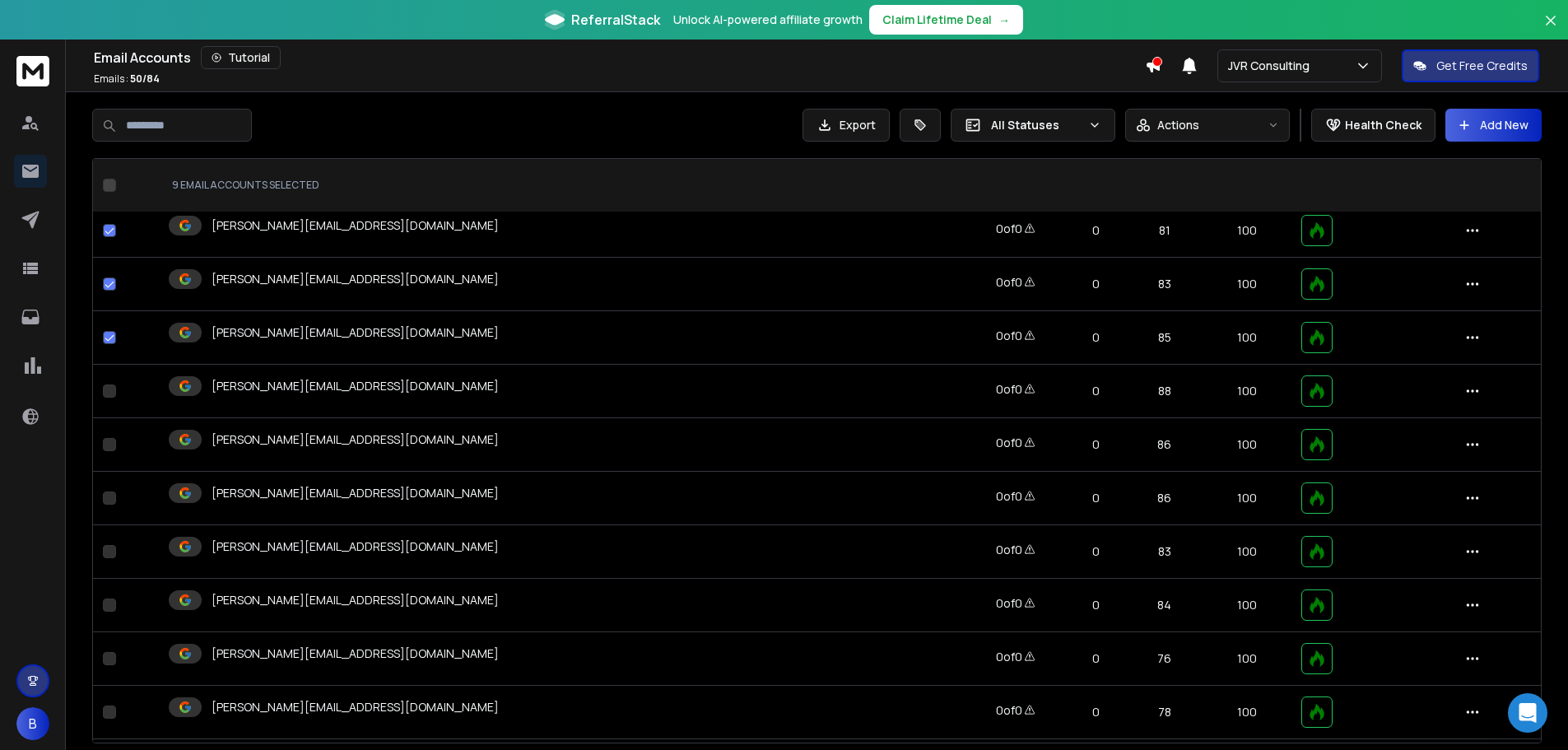
click at [105, 443] on button "button" at bounding box center [109, 444] width 13 height 13
click at [110, 395] on button "button" at bounding box center [109, 390] width 13 height 13
click at [111, 715] on button "button" at bounding box center [109, 712] width 13 height 13
click at [107, 657] on button "button" at bounding box center [109, 659] width 13 height 13
click at [113, 601] on button "button" at bounding box center [109, 605] width 13 height 13
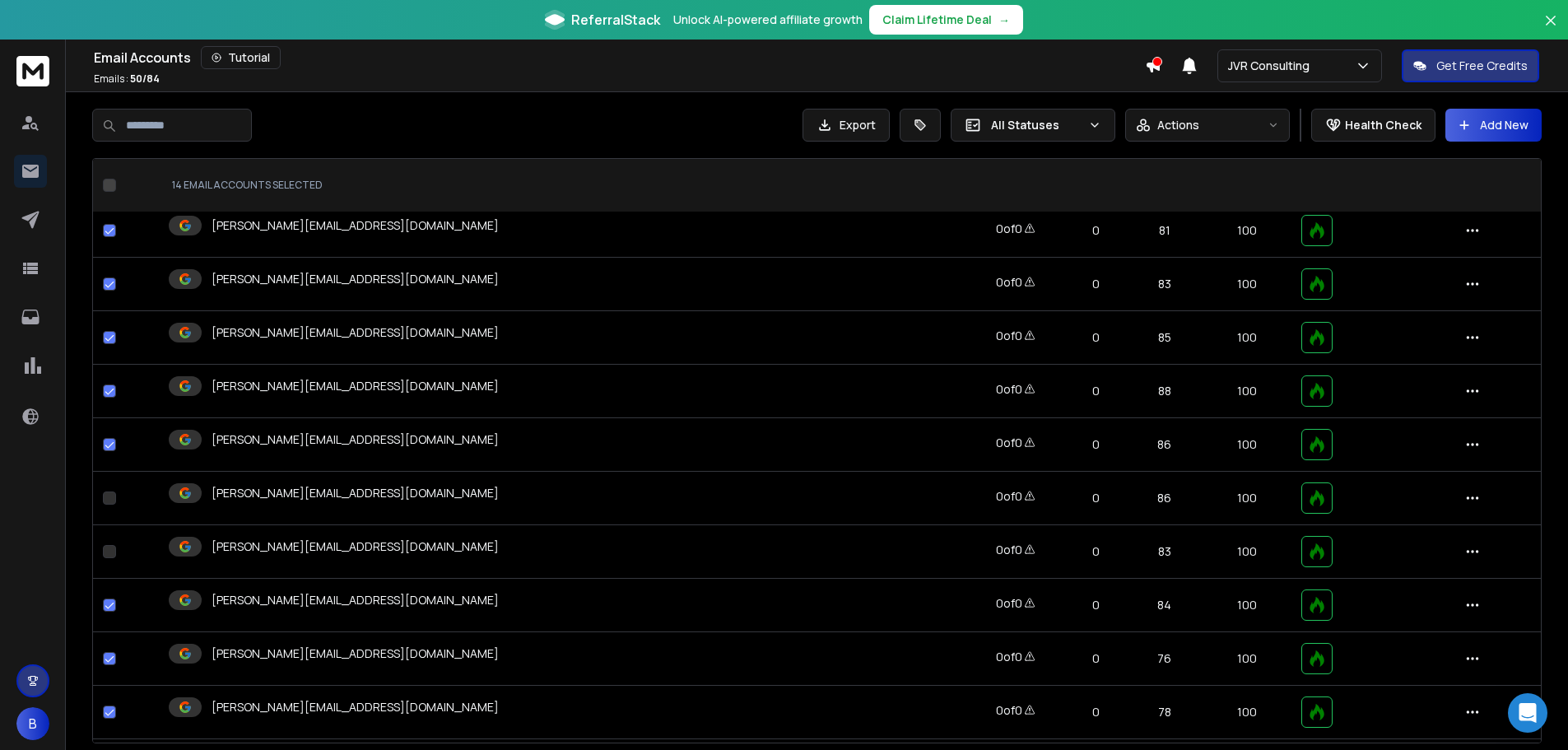
click at [113, 551] on button "button" at bounding box center [109, 551] width 13 height 13
click at [112, 497] on button "button" at bounding box center [109, 498] width 13 height 13
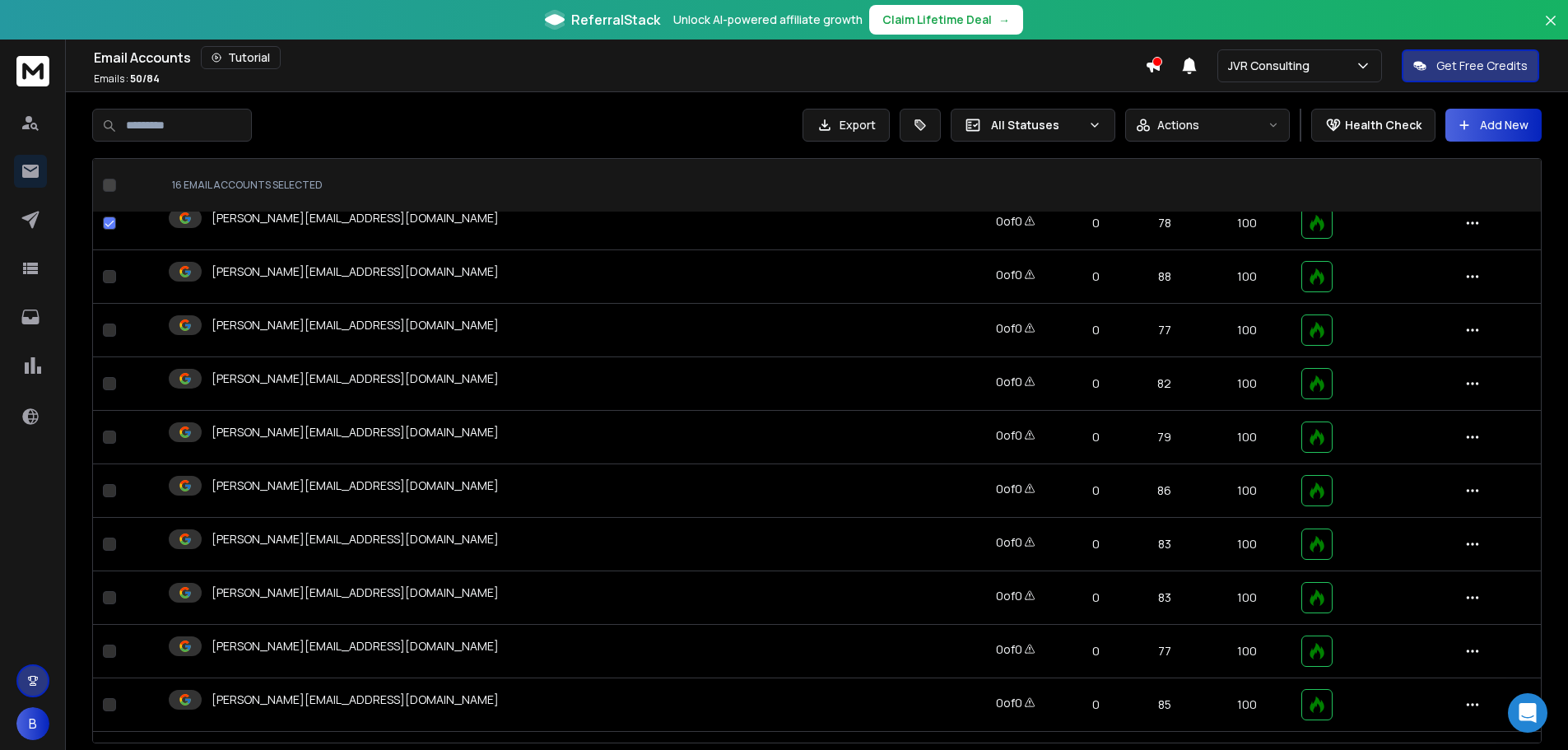
scroll to position [823, 0]
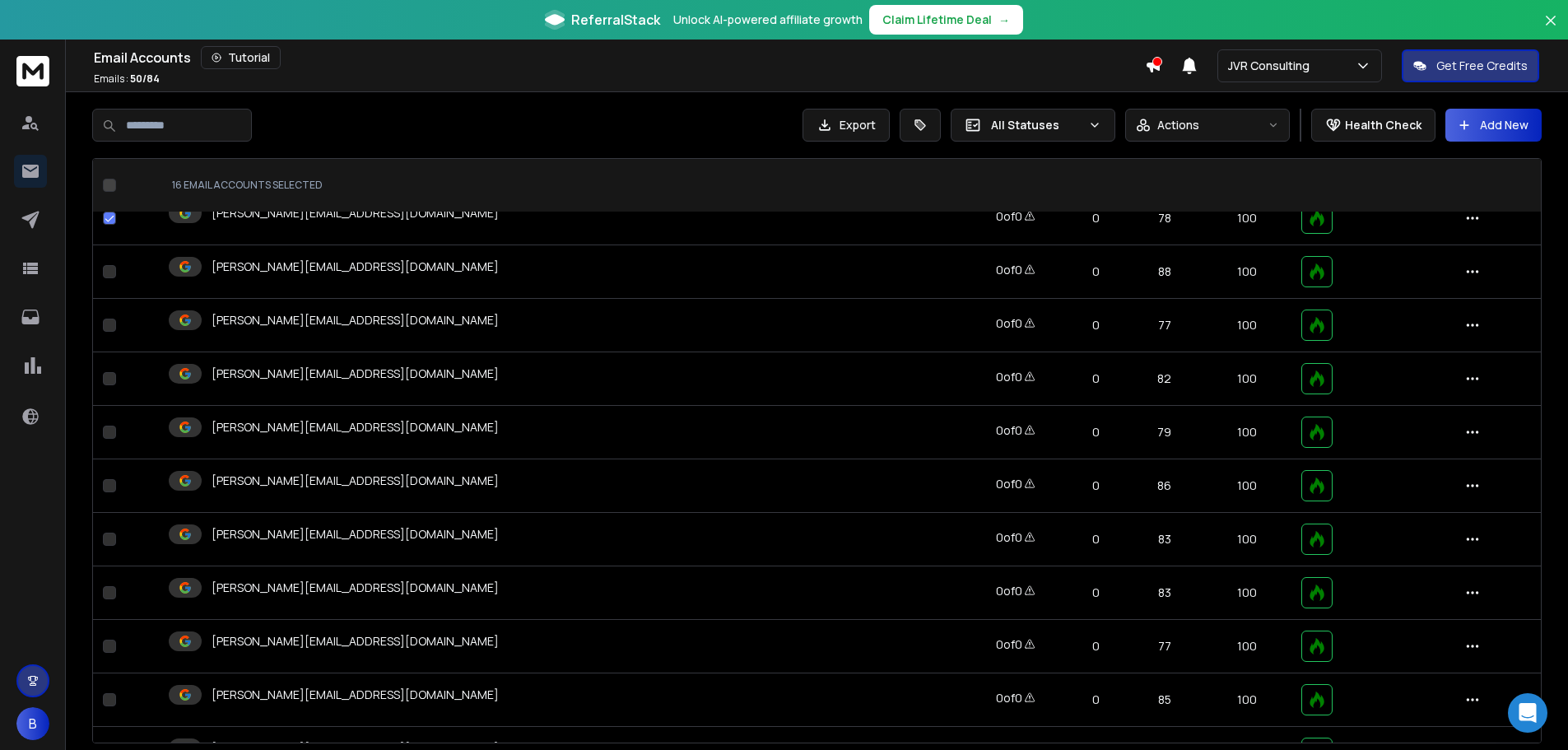
click at [105, 703] on button "button" at bounding box center [109, 699] width 13 height 13
click at [109, 652] on button "button" at bounding box center [109, 646] width 13 height 13
click at [110, 593] on button "button" at bounding box center [109, 593] width 13 height 13
click at [113, 544] on button "button" at bounding box center [109, 539] width 13 height 13
click at [112, 491] on button "button" at bounding box center [109, 485] width 13 height 13
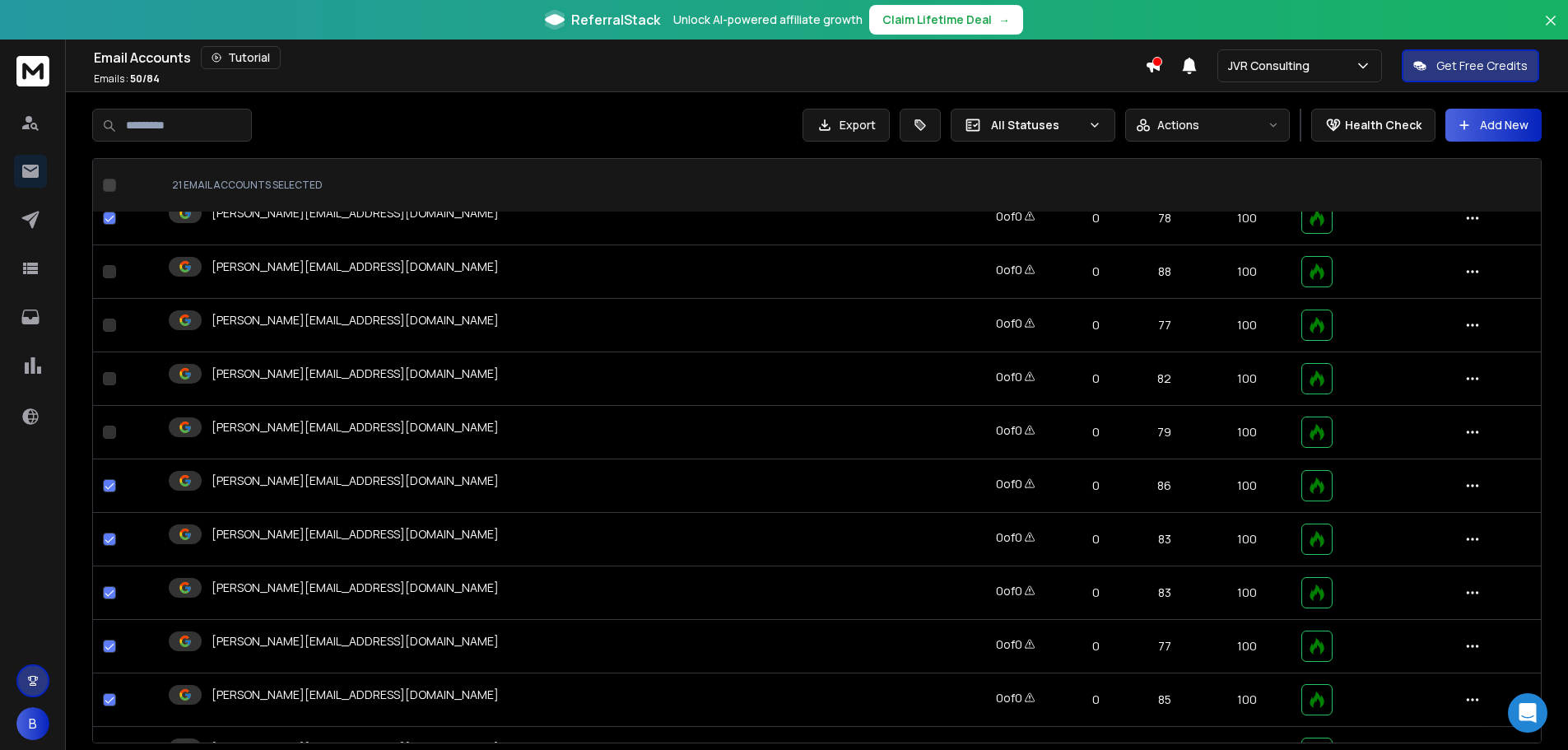
click at [112, 428] on button "button" at bounding box center [109, 432] width 13 height 13
click at [110, 372] on button "button" at bounding box center [109, 378] width 13 height 13
click at [112, 319] on button "button" at bounding box center [109, 324] width 13 height 13
click at [113, 272] on button "button" at bounding box center [109, 272] width 13 height 13
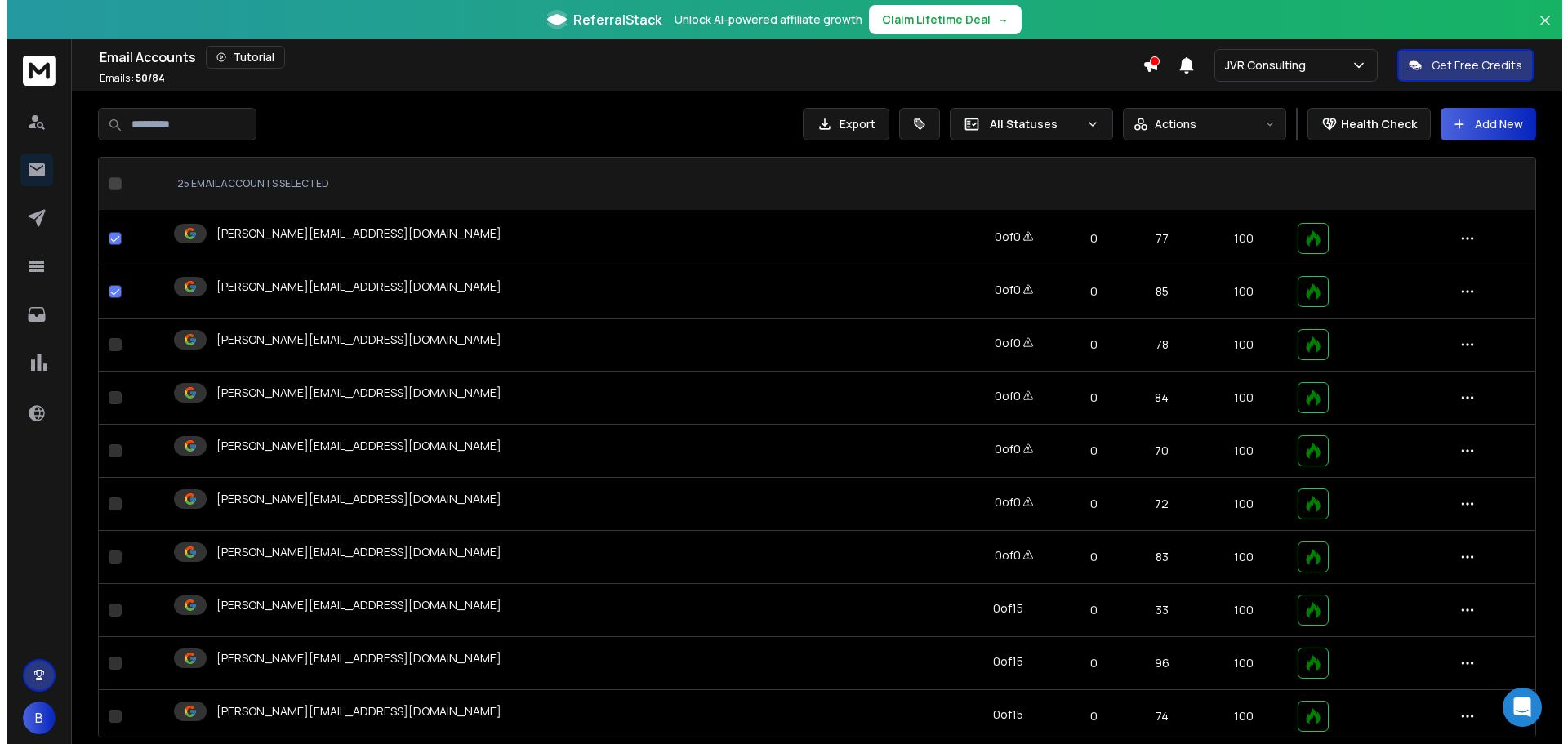
scroll to position [1225, 0]
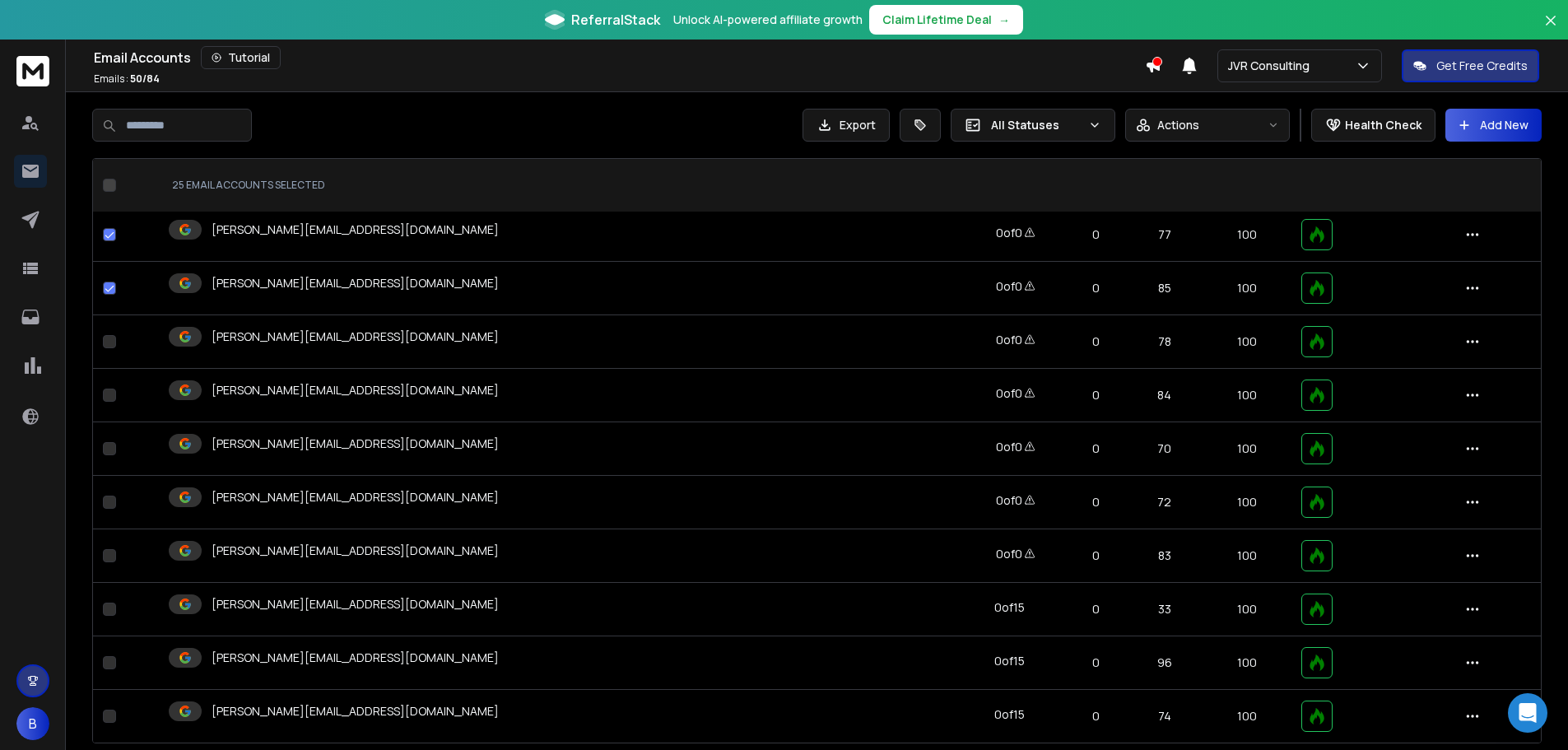
click at [113, 550] on button "button" at bounding box center [109, 556] width 13 height 13
click at [113, 502] on button "button" at bounding box center [109, 502] width 13 height 13
click at [110, 452] on button "button" at bounding box center [109, 448] width 13 height 13
click at [110, 393] on button "button" at bounding box center [109, 395] width 13 height 13
click at [111, 338] on button "button" at bounding box center [109, 341] width 13 height 13
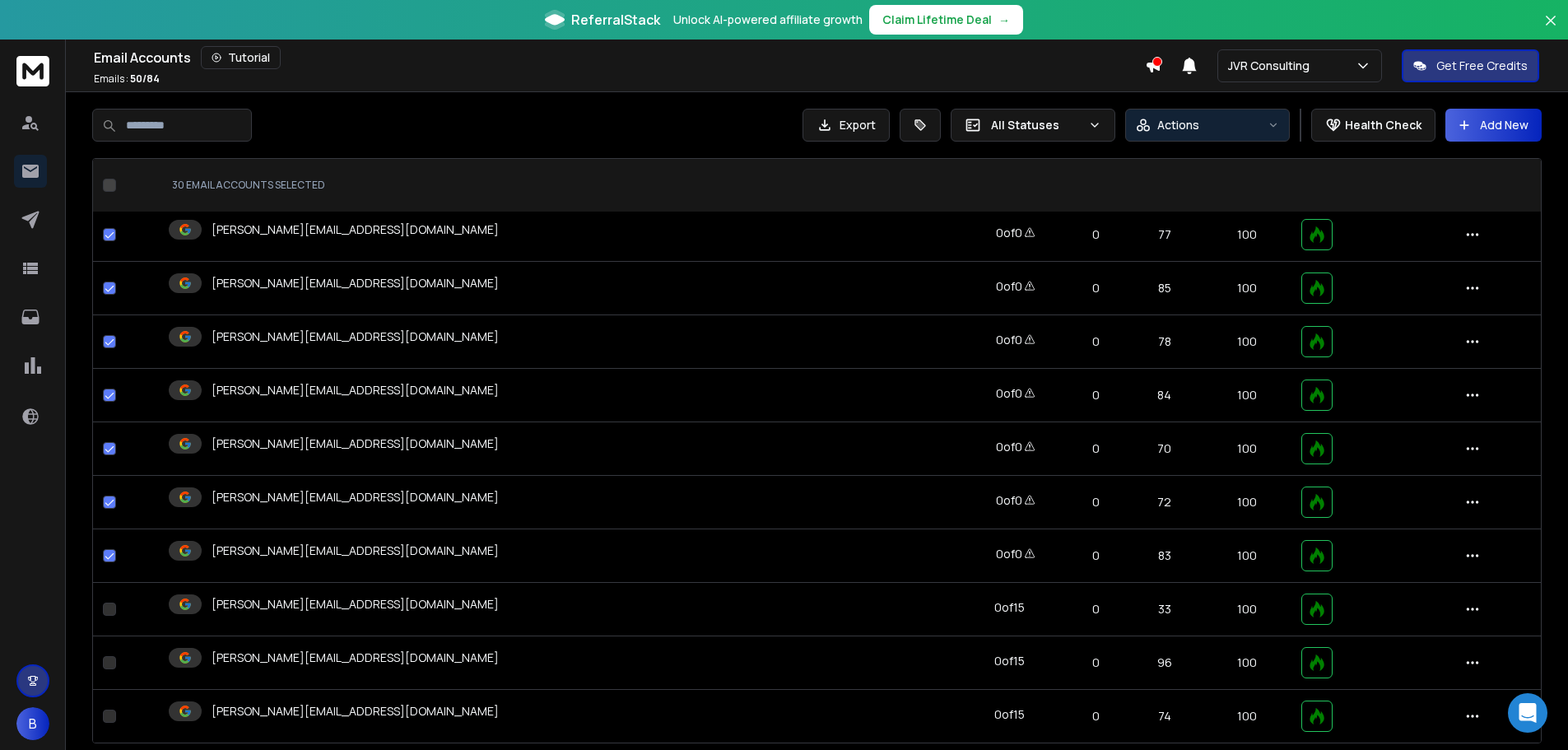
click at [1231, 117] on div "Actions" at bounding box center [1198, 125] width 125 height 17
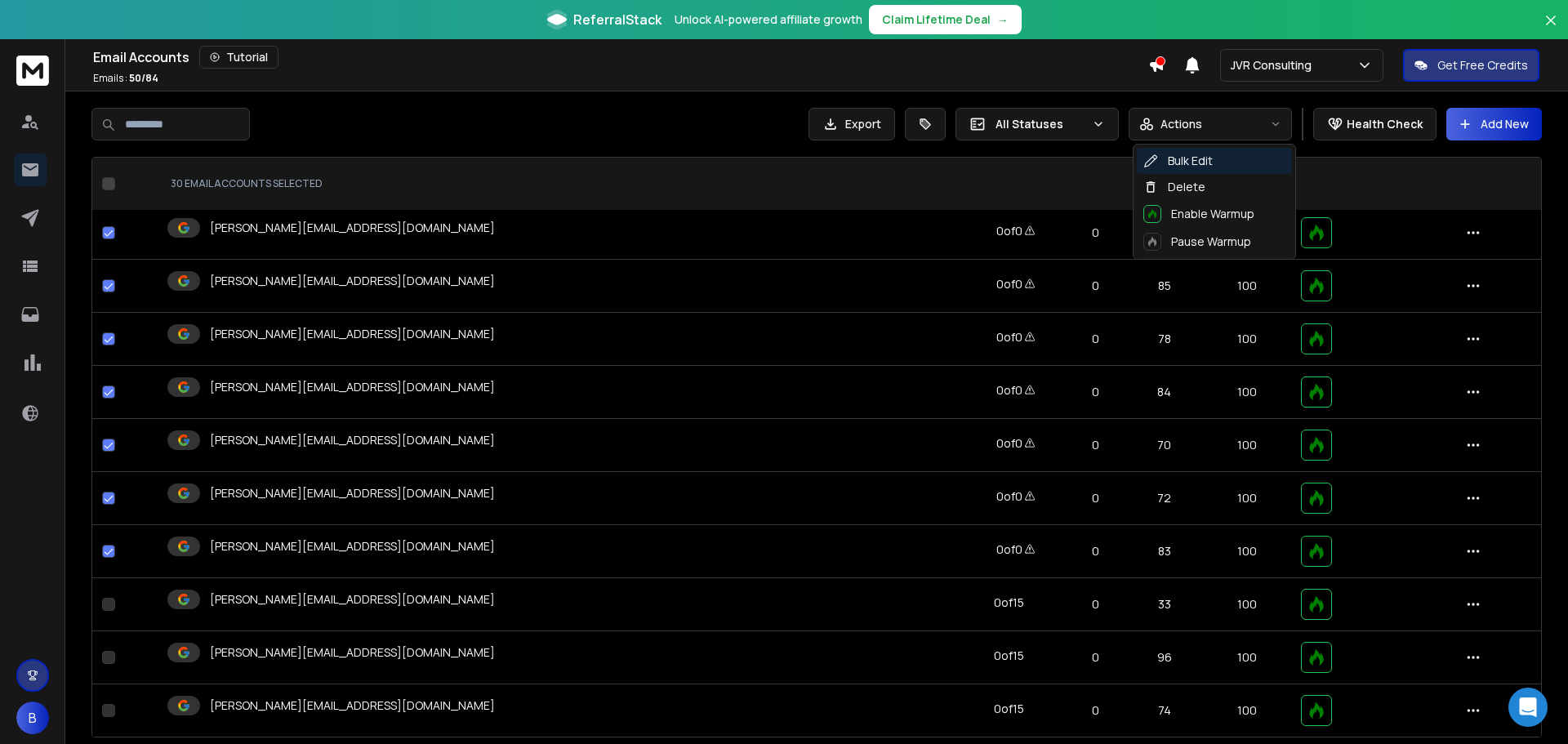
click at [1193, 154] on div "Bulk Edit" at bounding box center [1178, 160] width 70 height 17
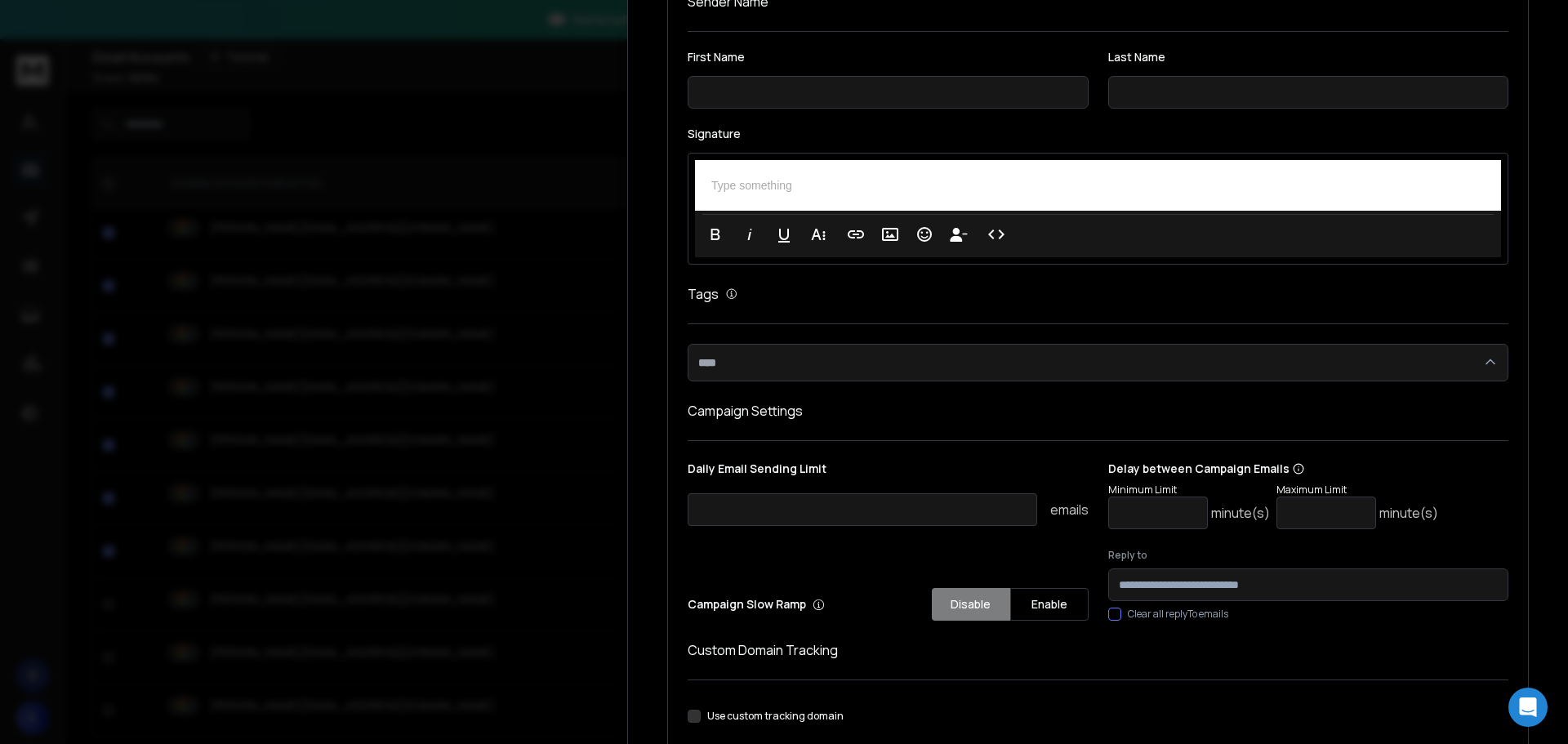
scroll to position [163, 0]
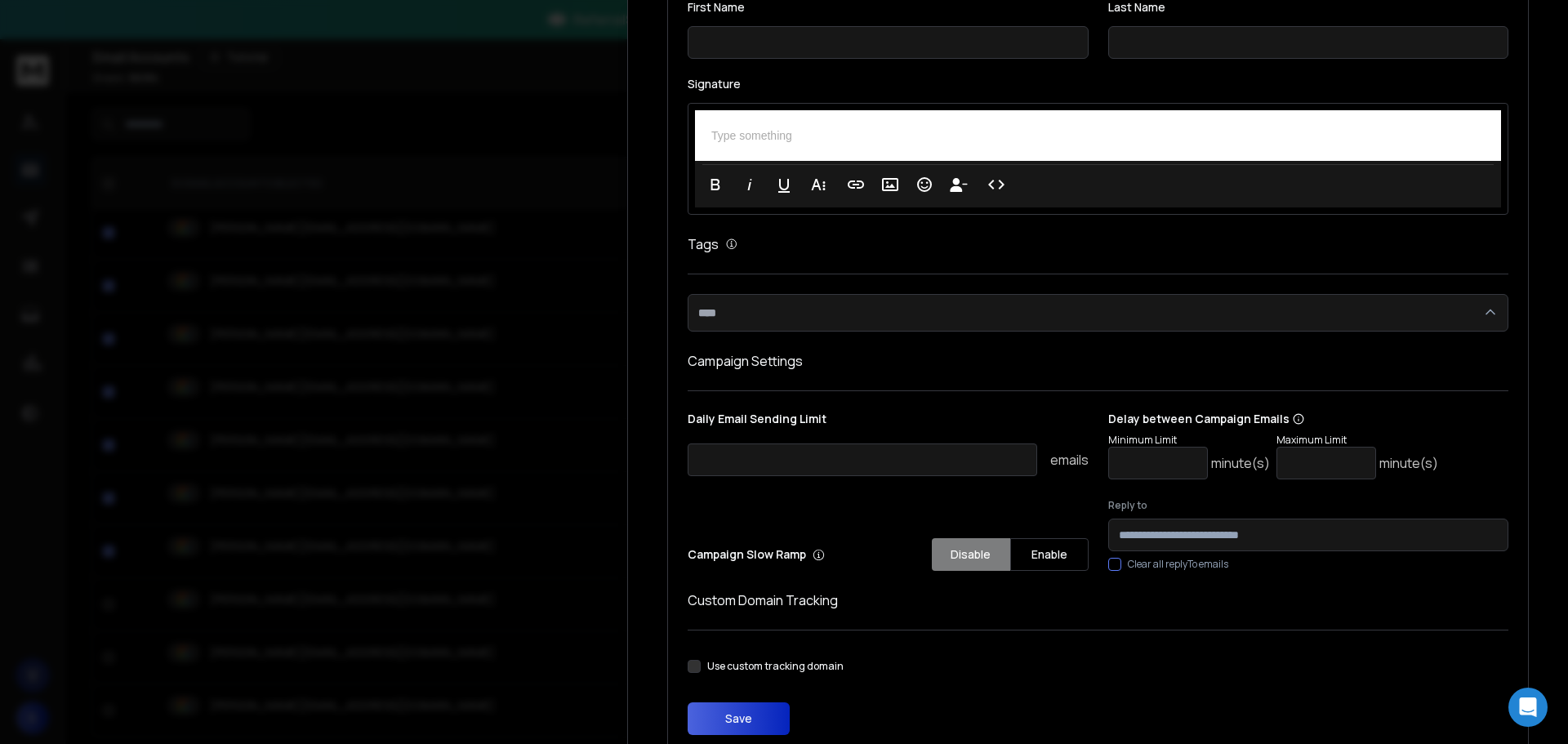
click at [833, 464] on input "number" at bounding box center [862, 459] width 350 height 32
type input "**"
click at [769, 717] on button "Save" at bounding box center [738, 718] width 102 height 32
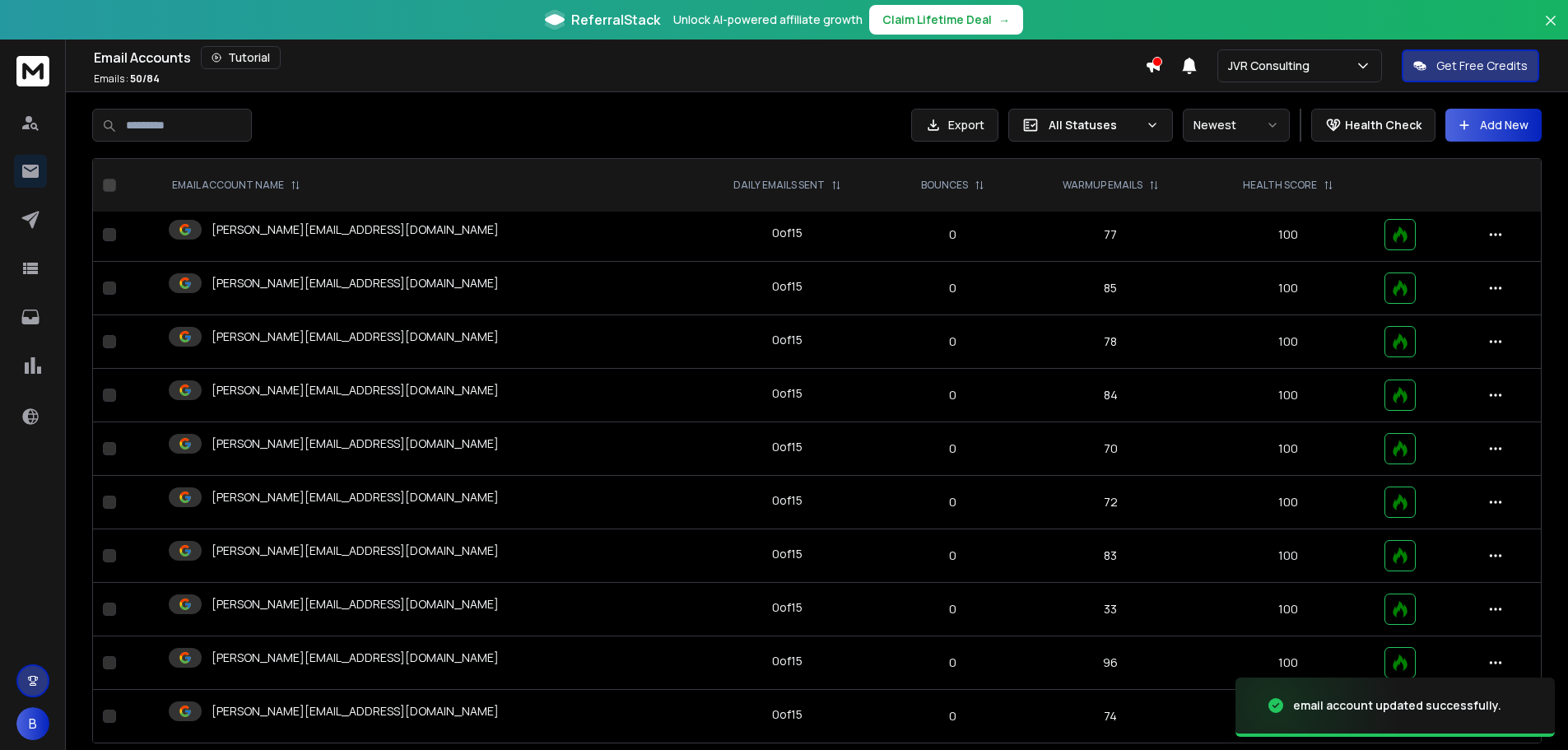
click at [633, 367] on td "victor.canduci@jvr-consultants.com" at bounding box center [423, 342] width 528 height 54
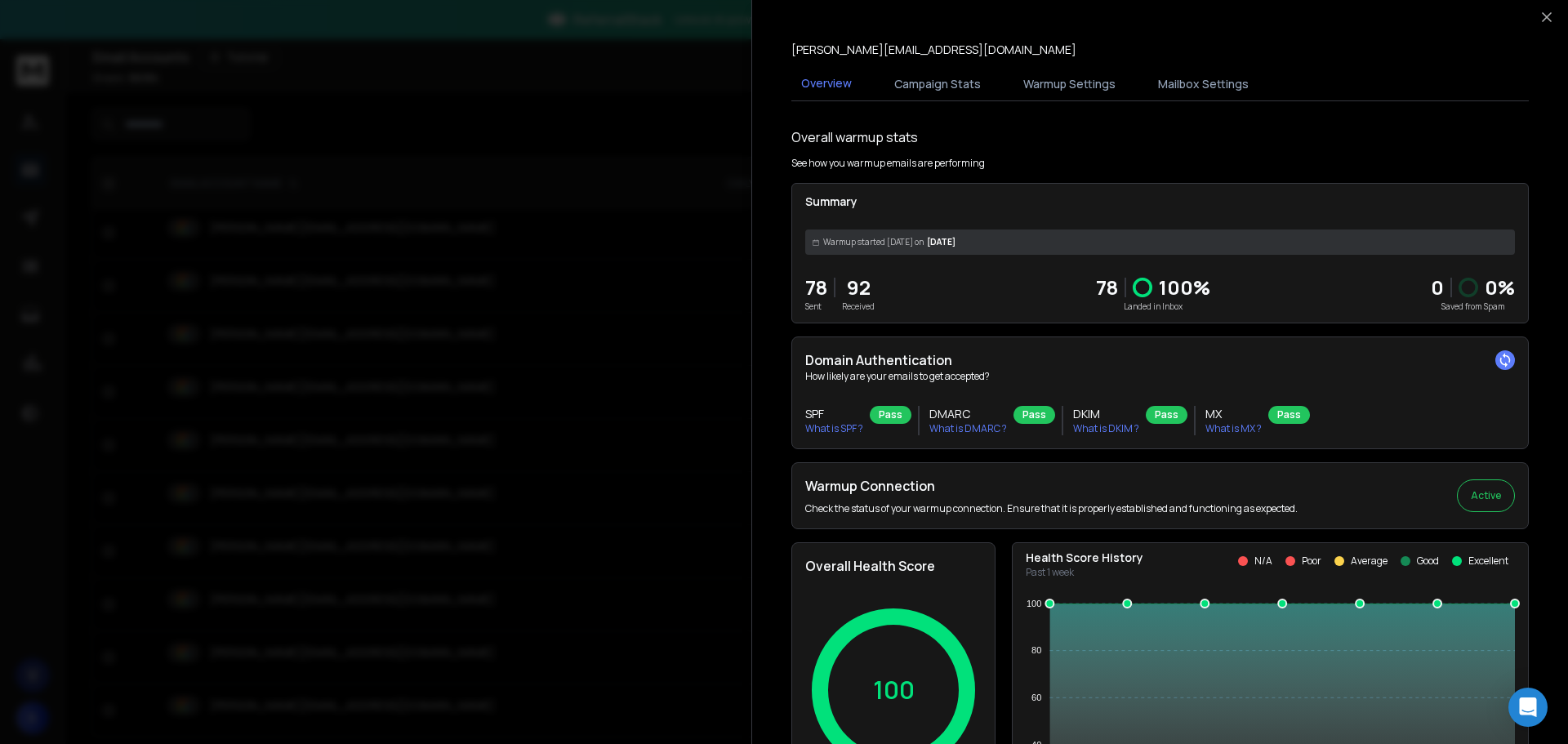
scroll to position [0, 0]
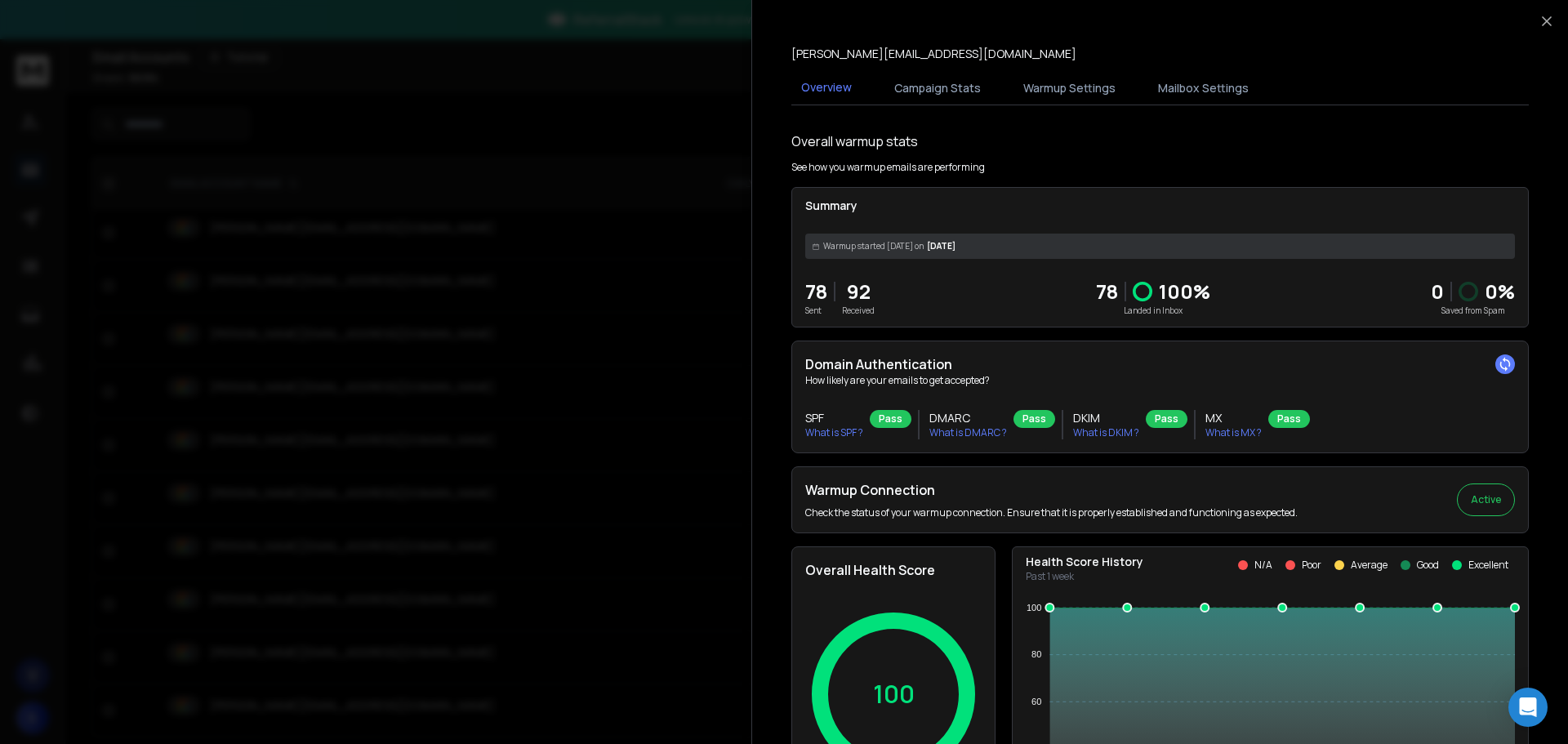
click at [1172, 79] on button "Mailbox Settings" at bounding box center [1203, 88] width 110 height 36
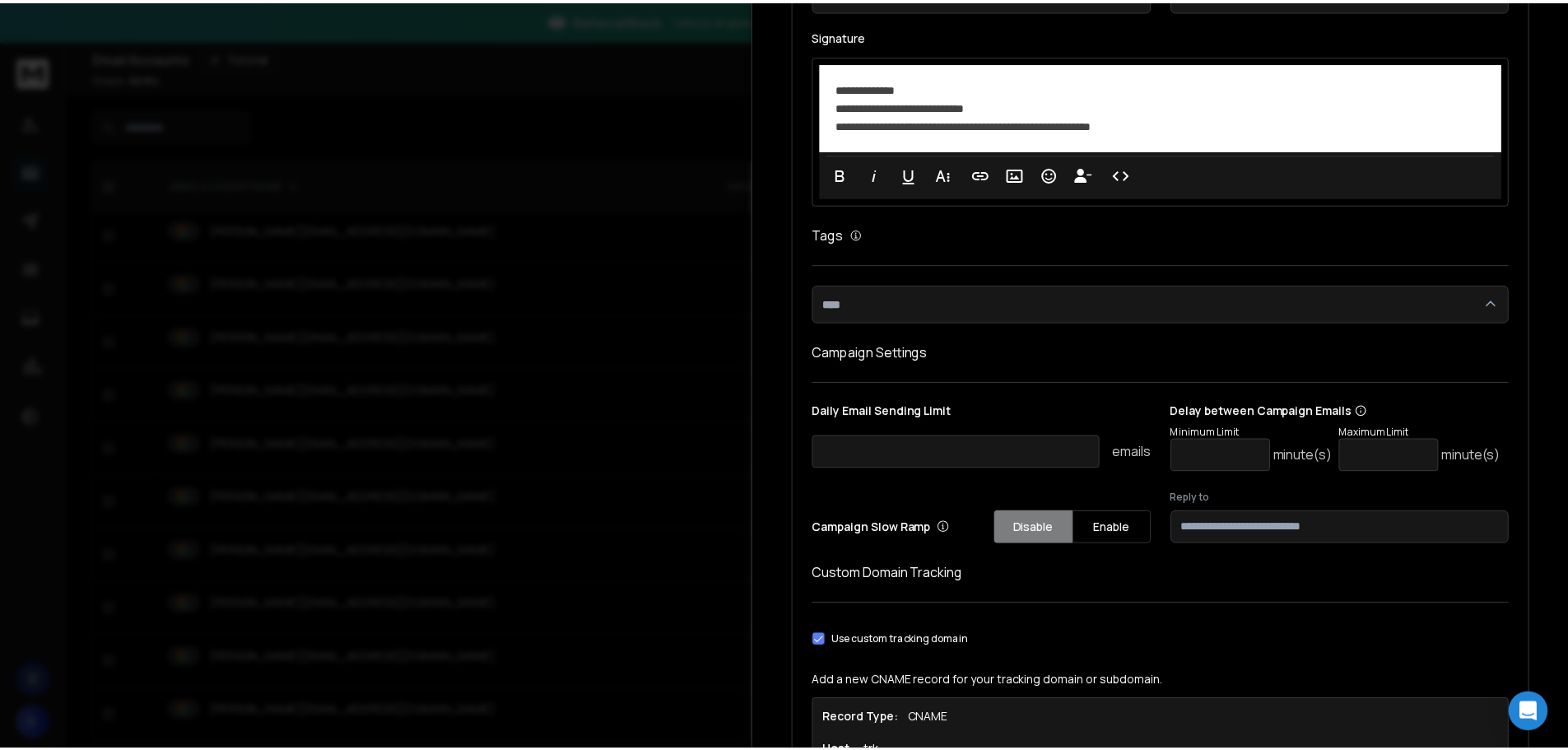
scroll to position [106, 0]
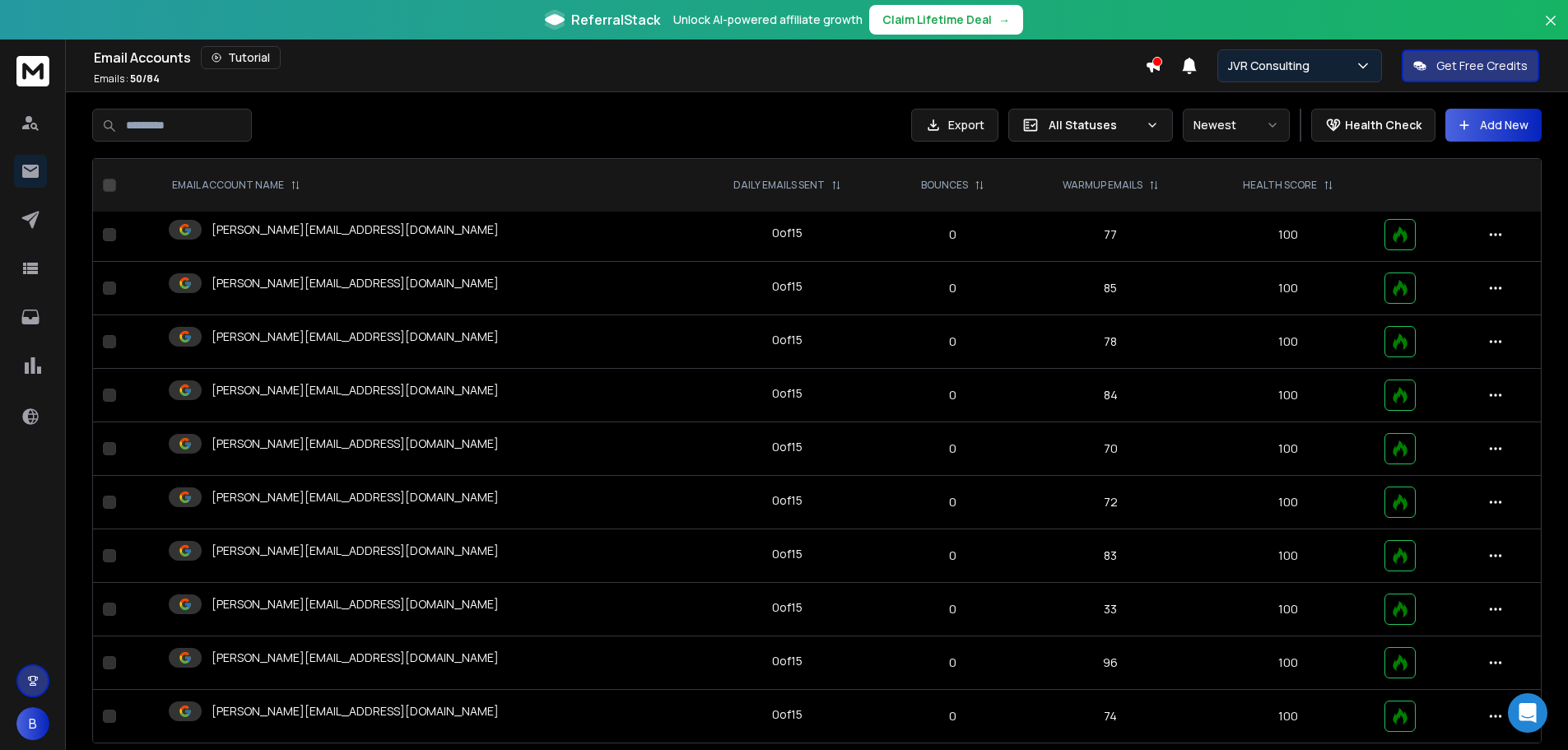
click at [1315, 60] on p "JVR Consulting" at bounding box center [1272, 66] width 88 height 17
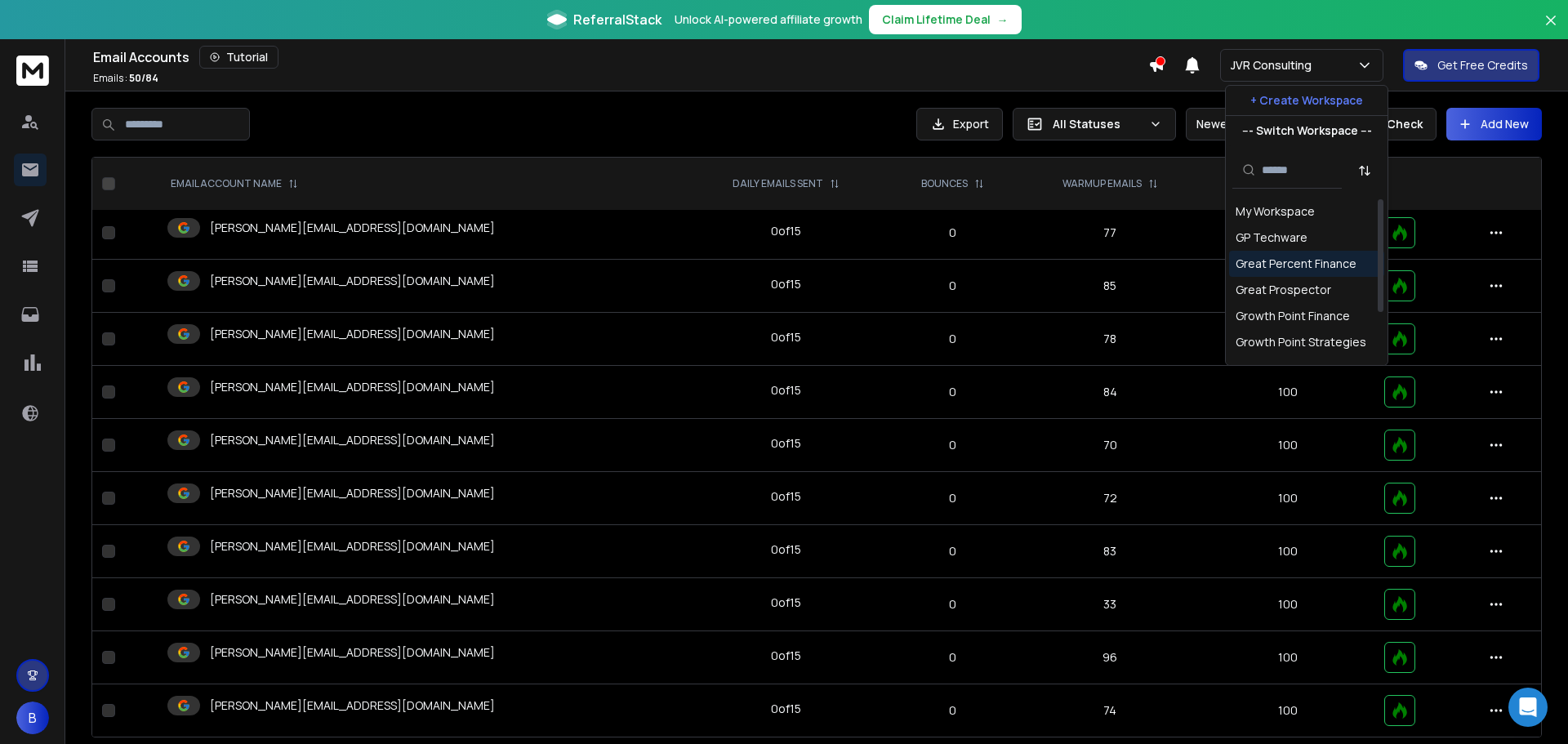
click at [1287, 273] on div "Great Percent Finance" at bounding box center [1306, 263] width 155 height 26
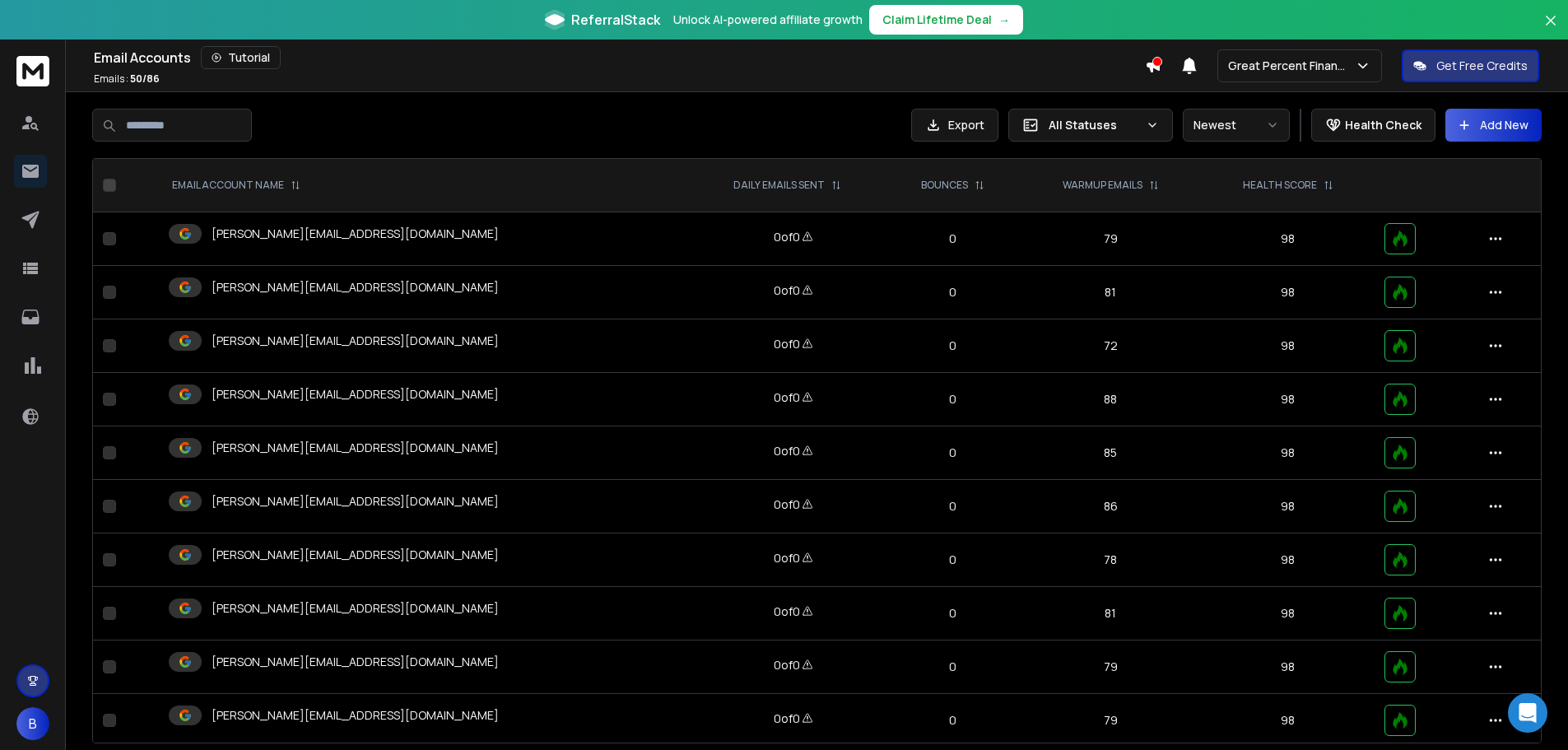
click at [815, 359] on td "0 of 0" at bounding box center [787, 340] width 200 height 43
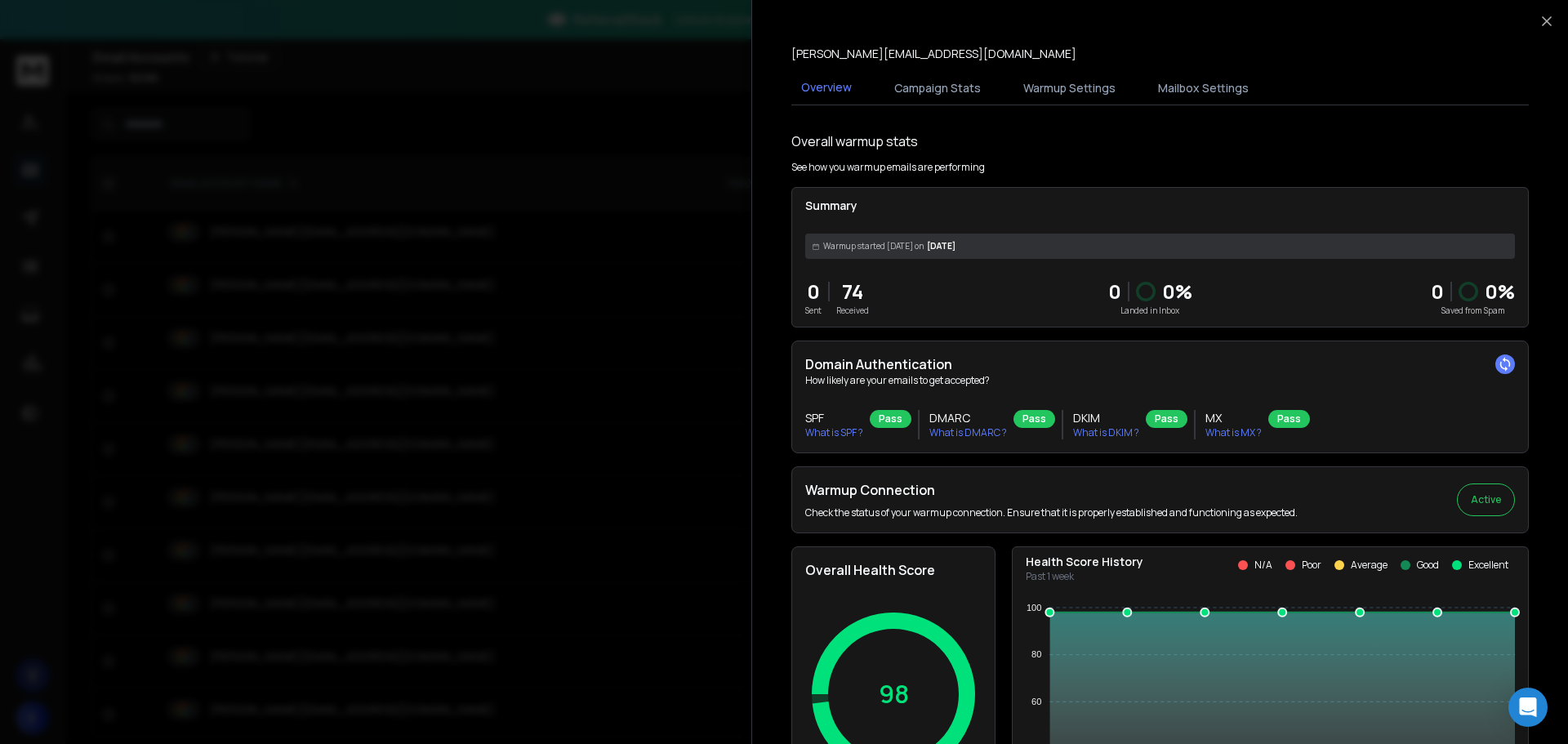
click at [623, 394] on div at bounding box center [784, 372] width 1568 height 744
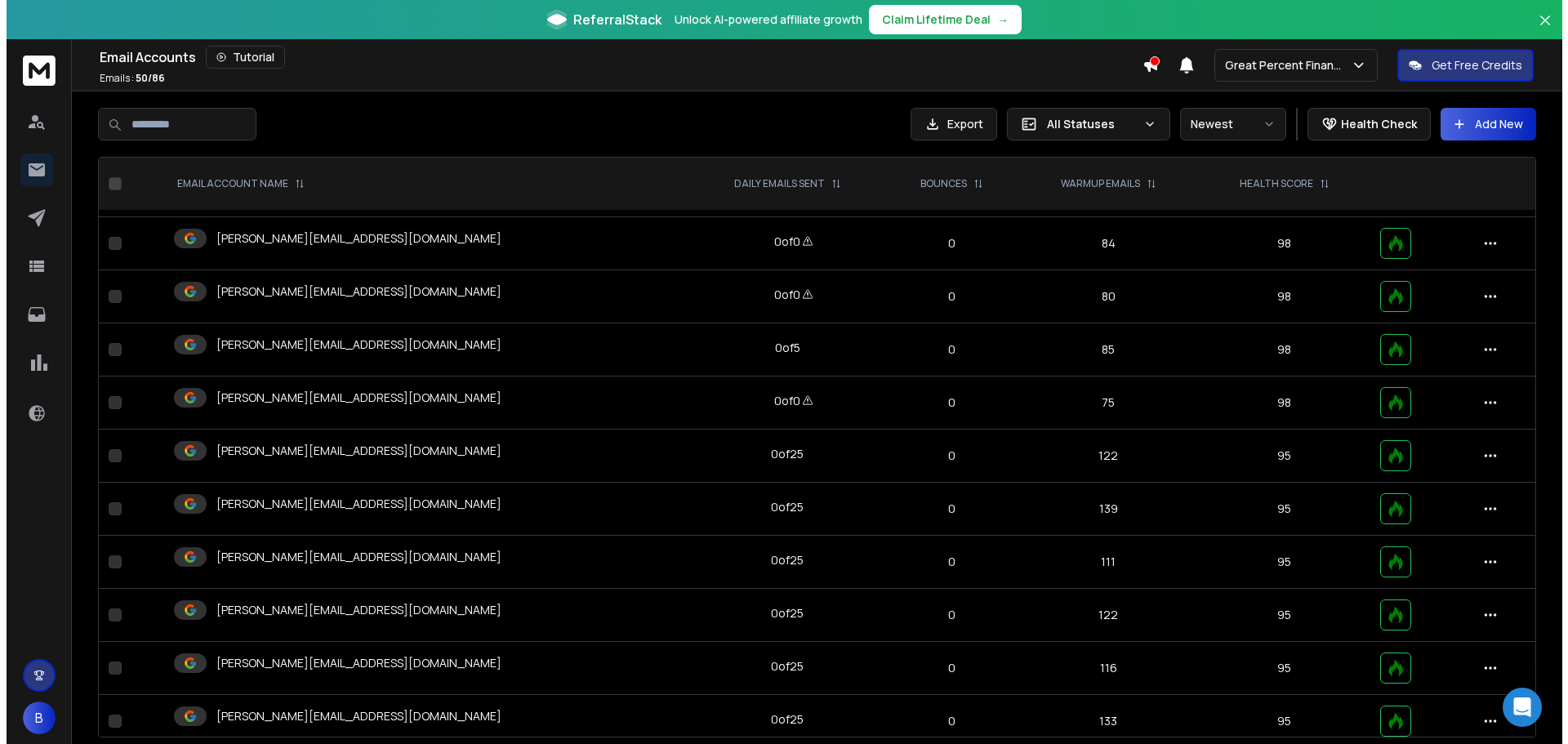
scroll to position [1061, 0]
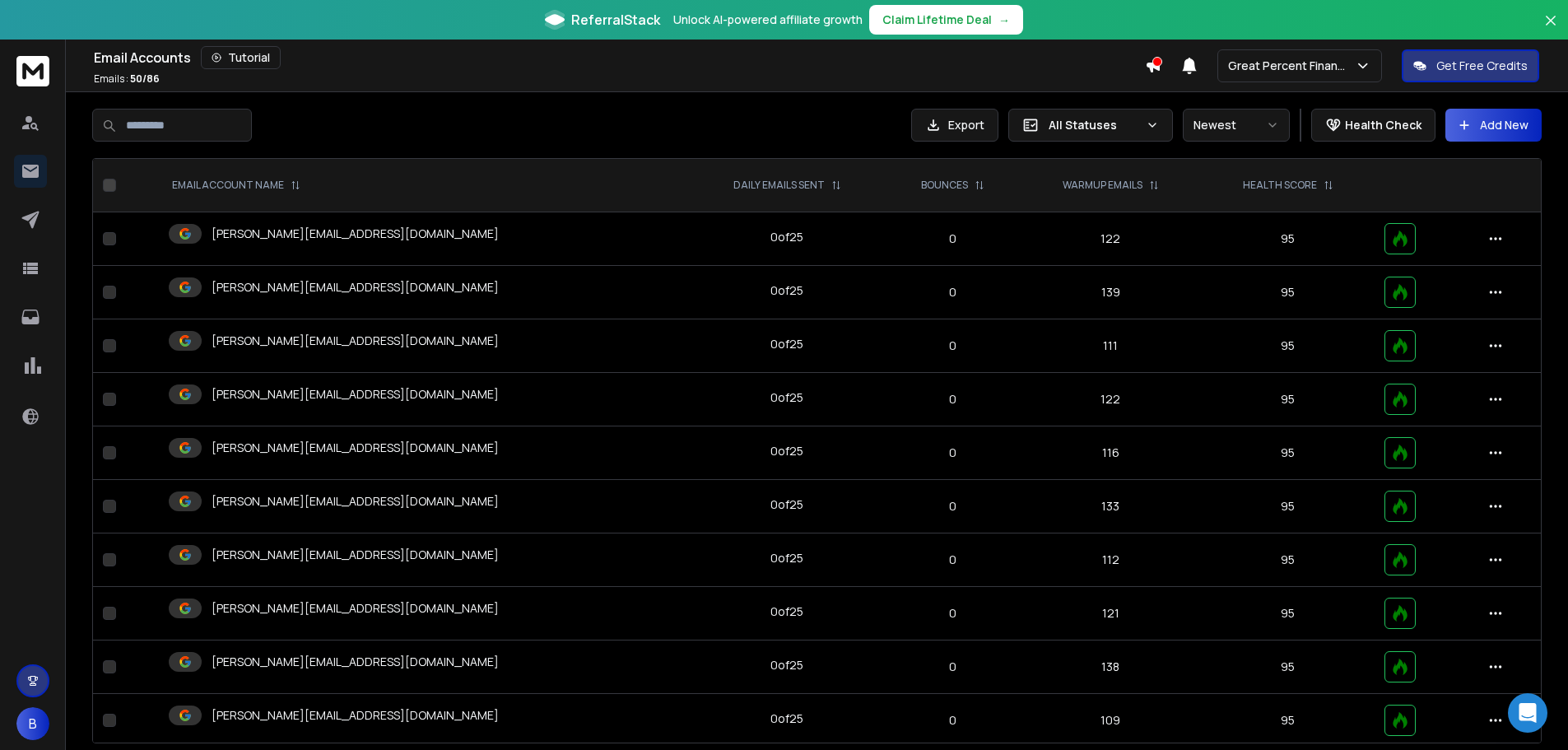
click at [824, 512] on td "0 of 25" at bounding box center [787, 501] width 200 height 43
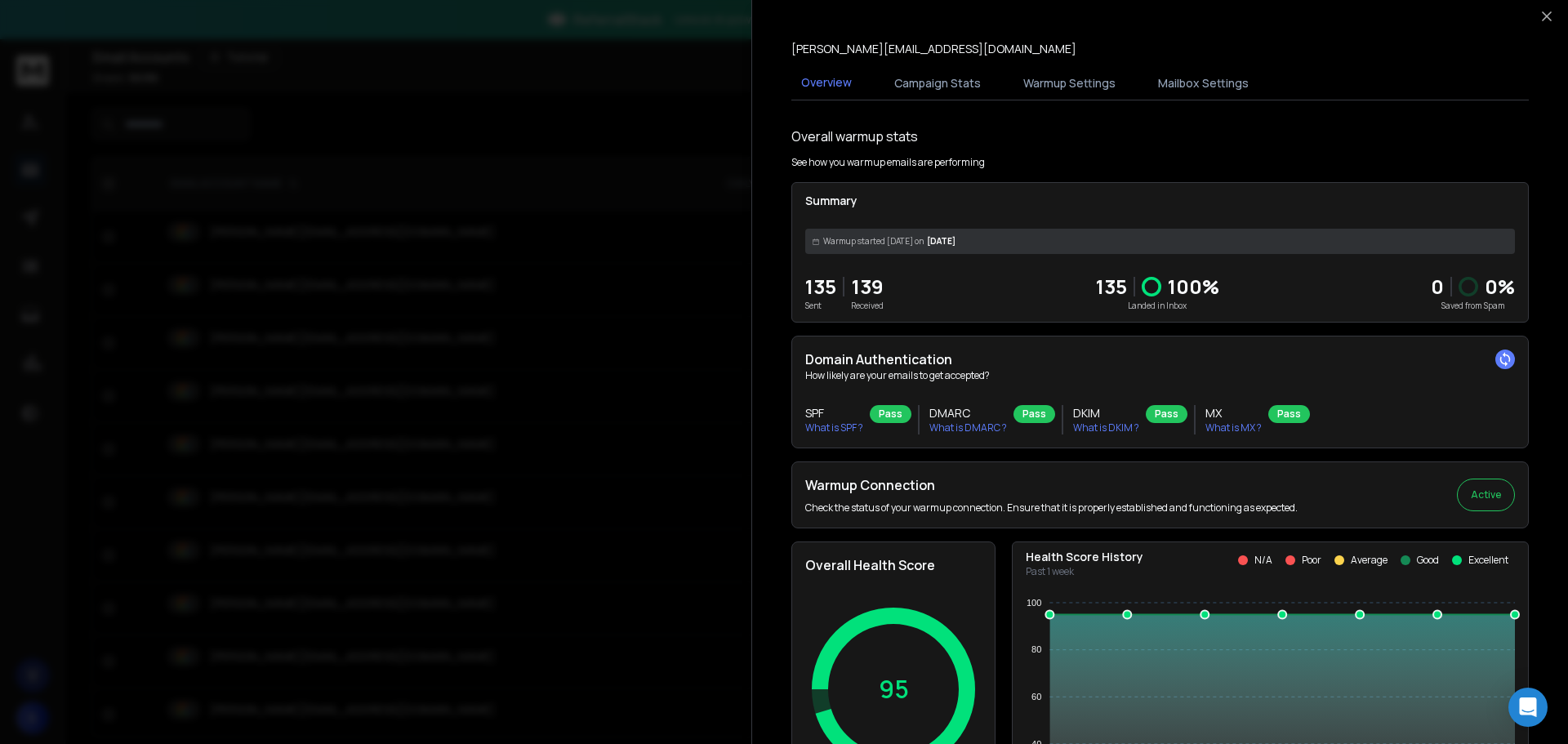
scroll to position [0, 0]
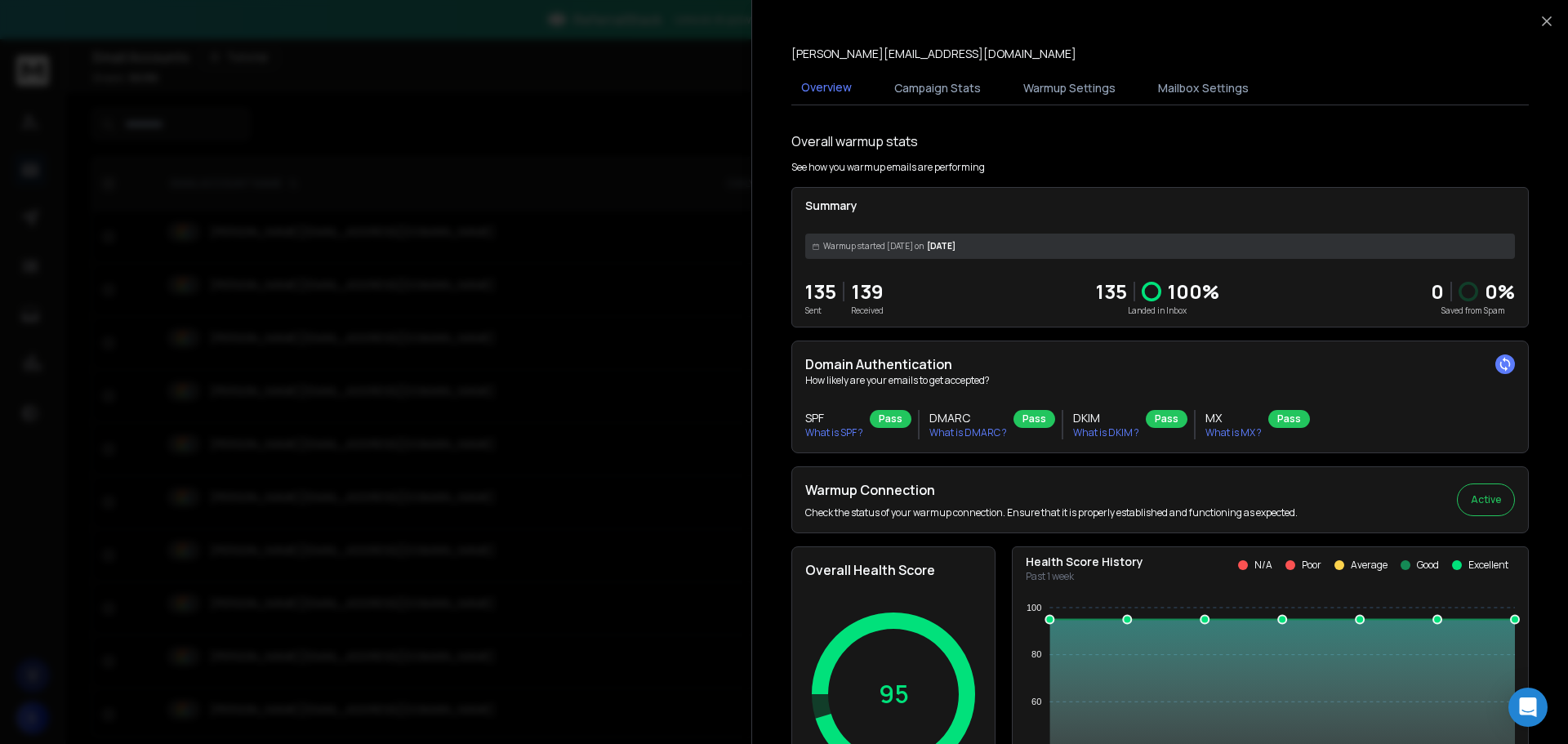
click at [1199, 85] on button "Mailbox Settings" at bounding box center [1203, 88] width 110 height 36
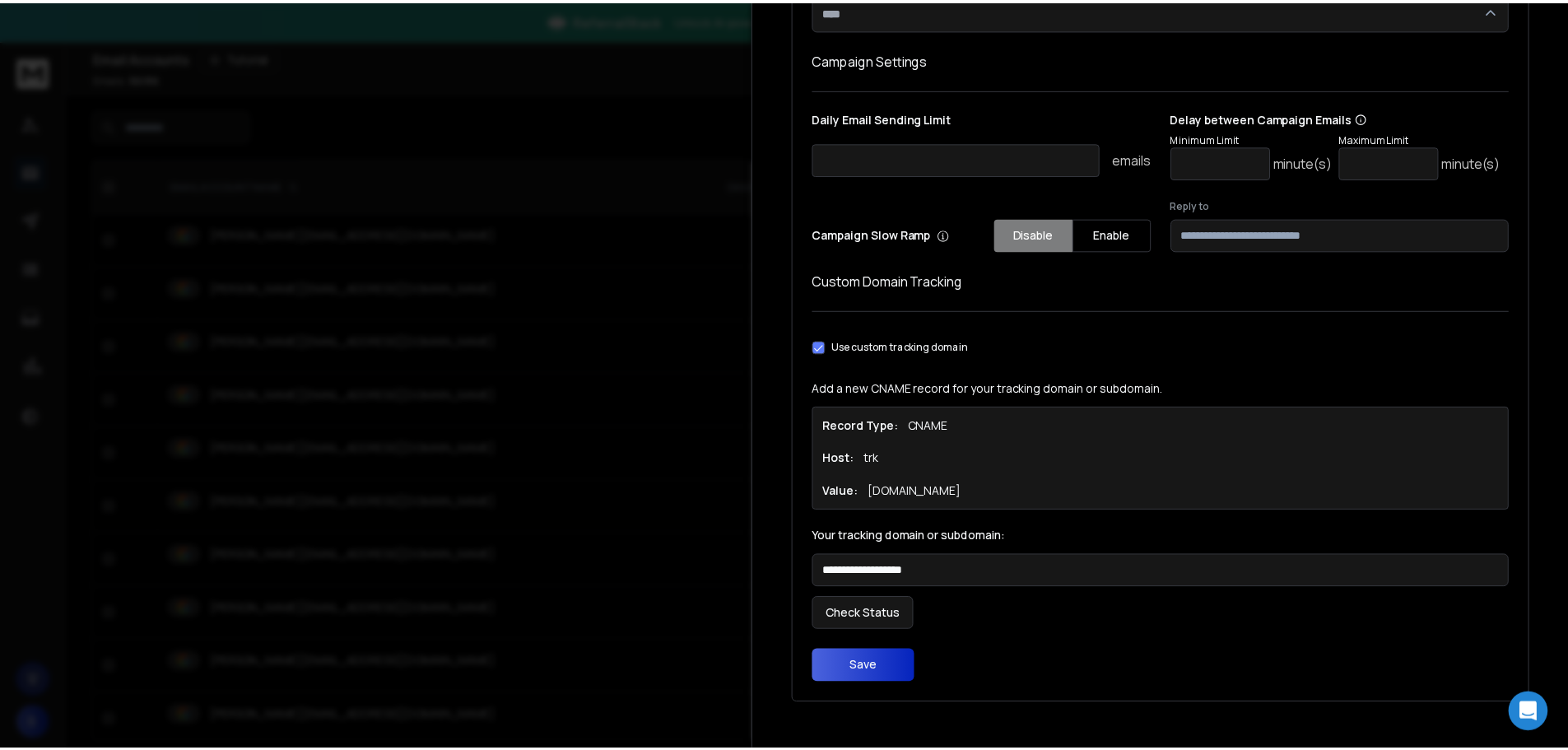
scroll to position [106, 0]
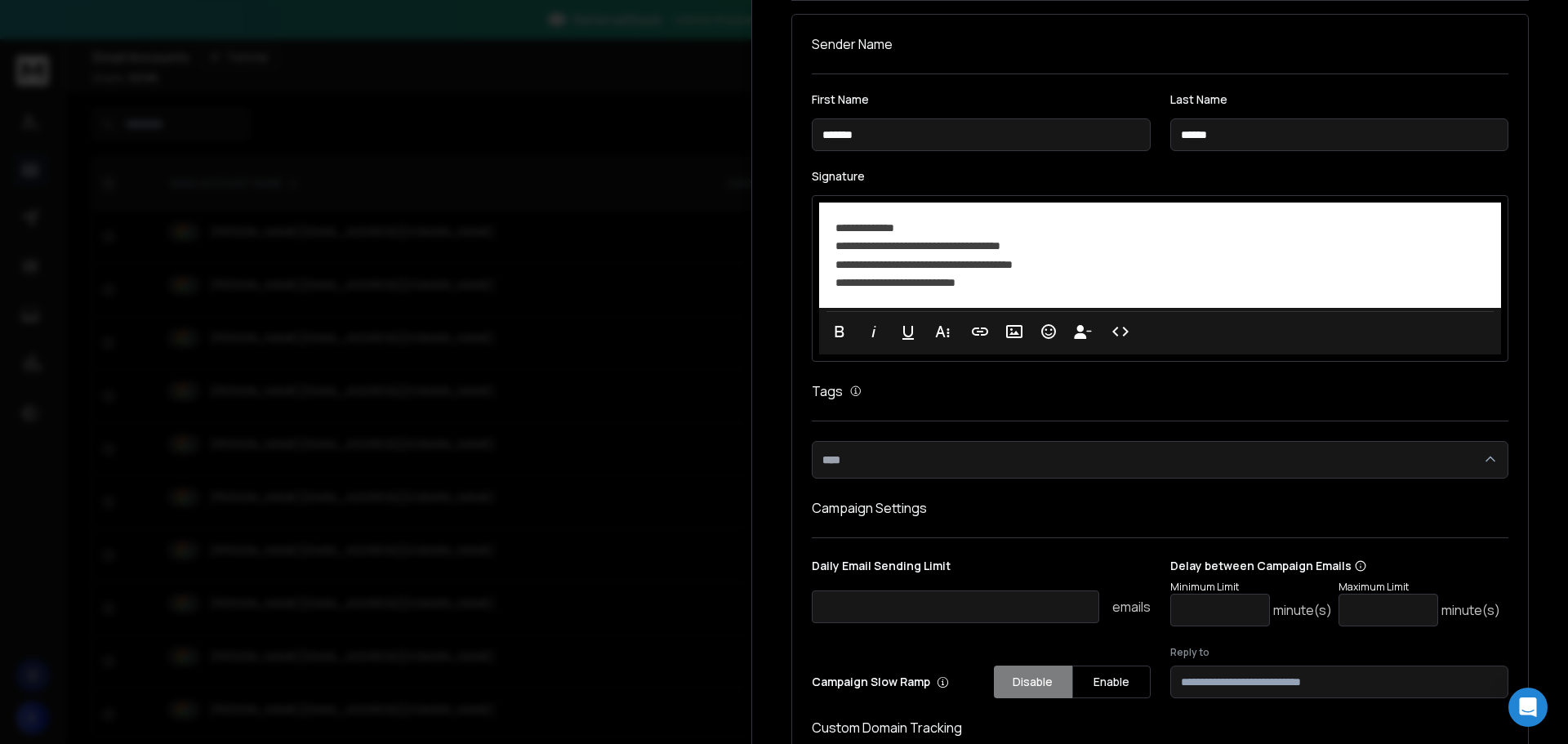
click at [607, 414] on div at bounding box center [784, 372] width 1568 height 744
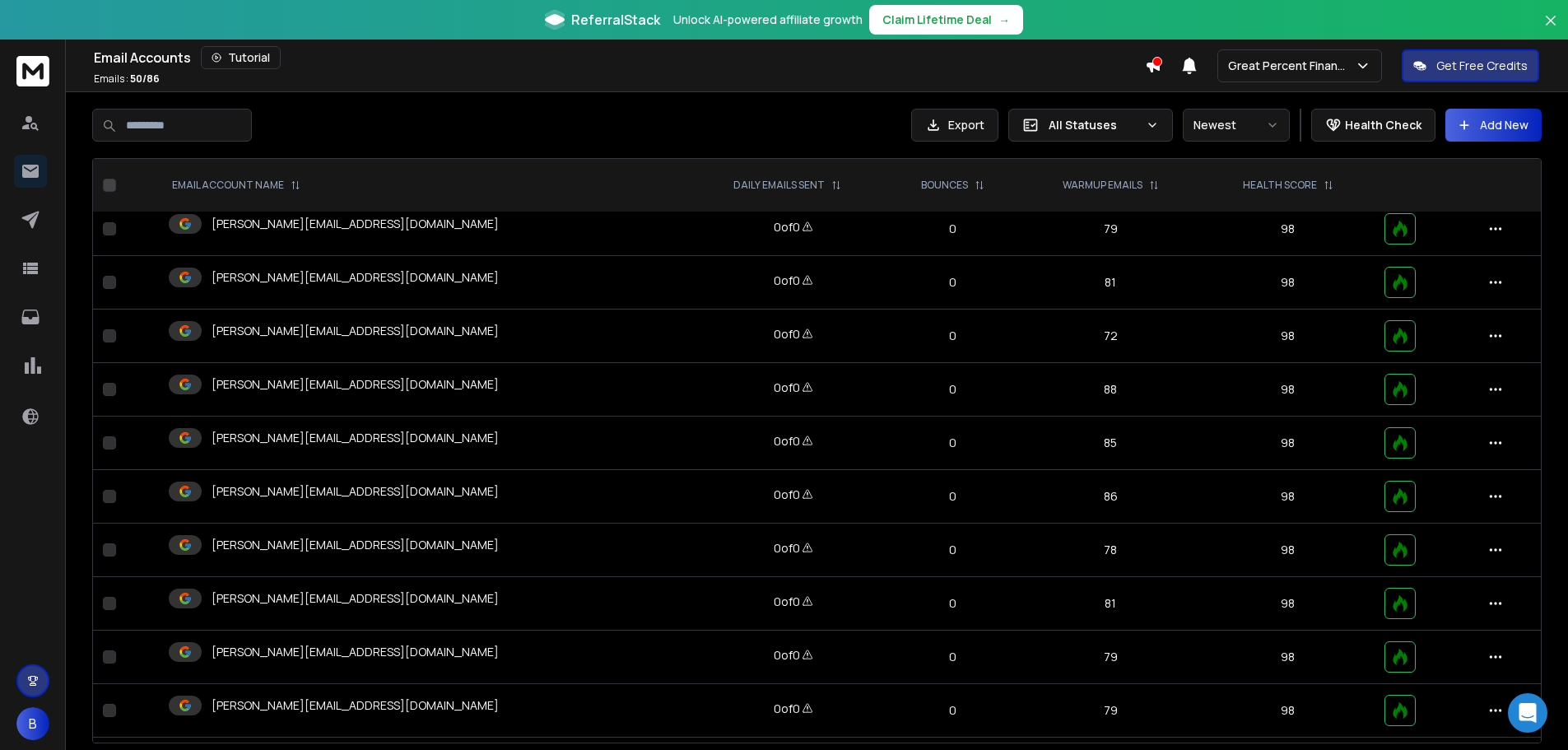
scroll to position [0, 0]
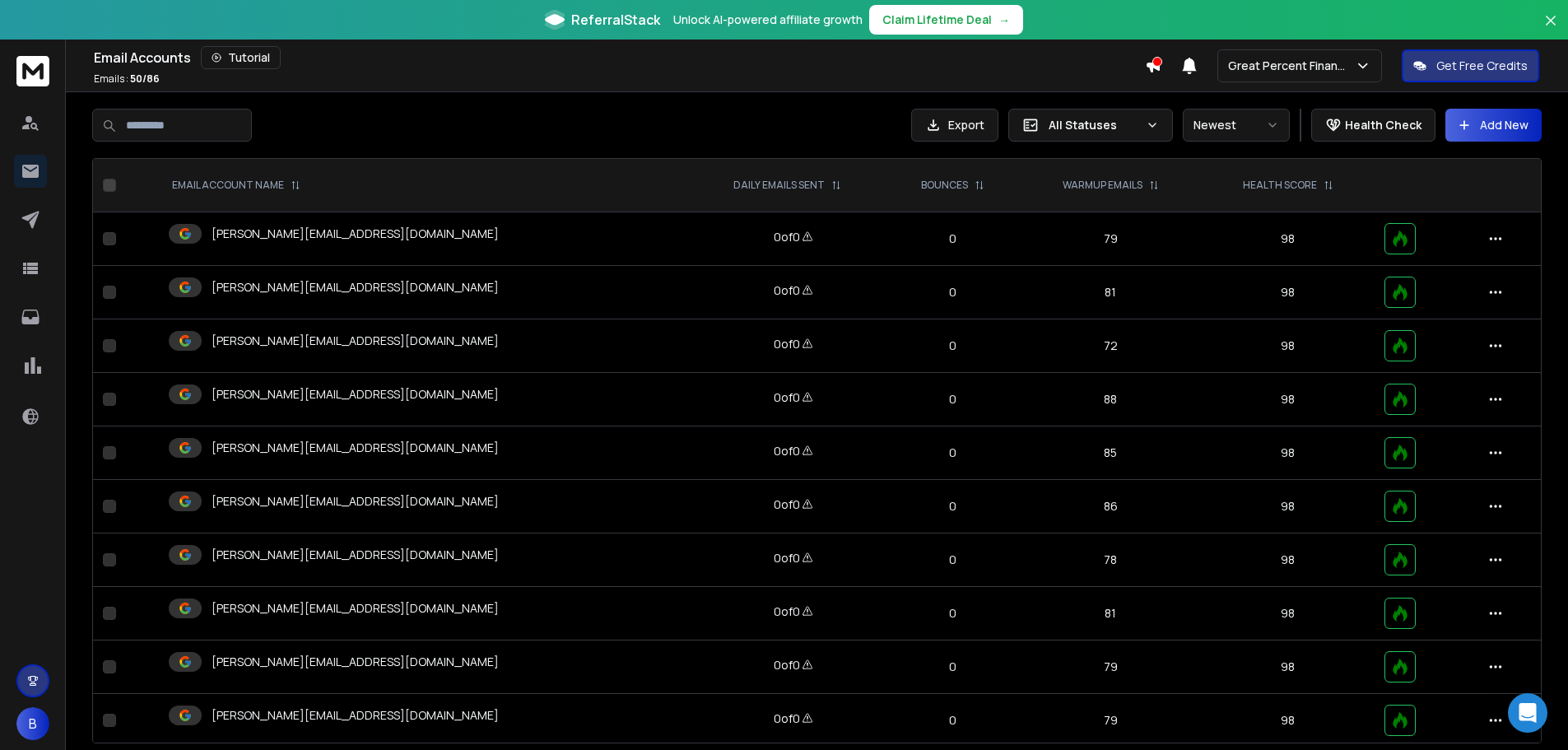
click at [106, 239] on button "button" at bounding box center [109, 238] width 13 height 13
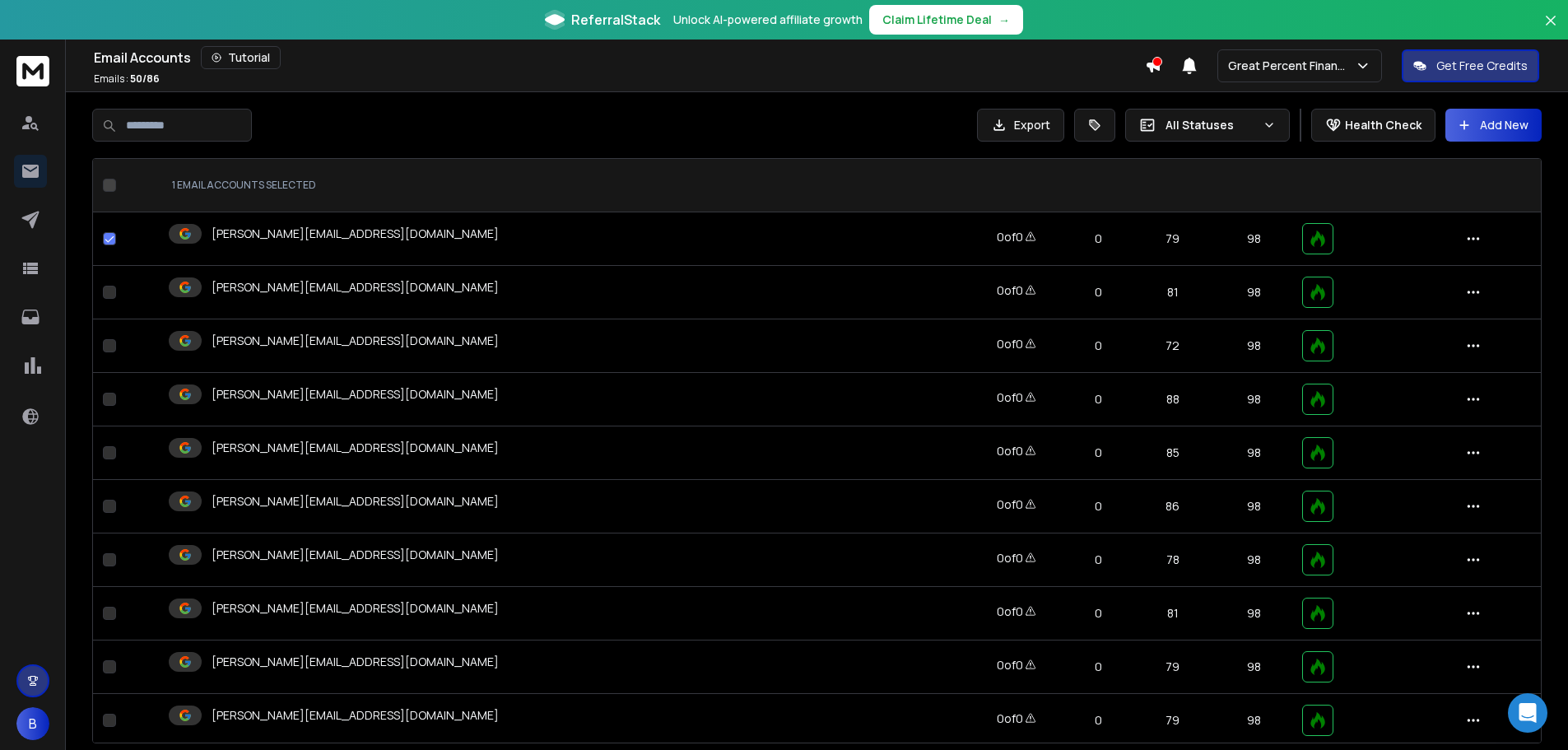
click at [504, 311] on td "brad@greatpercentfunding.com" at bounding box center [555, 292] width 793 height 54
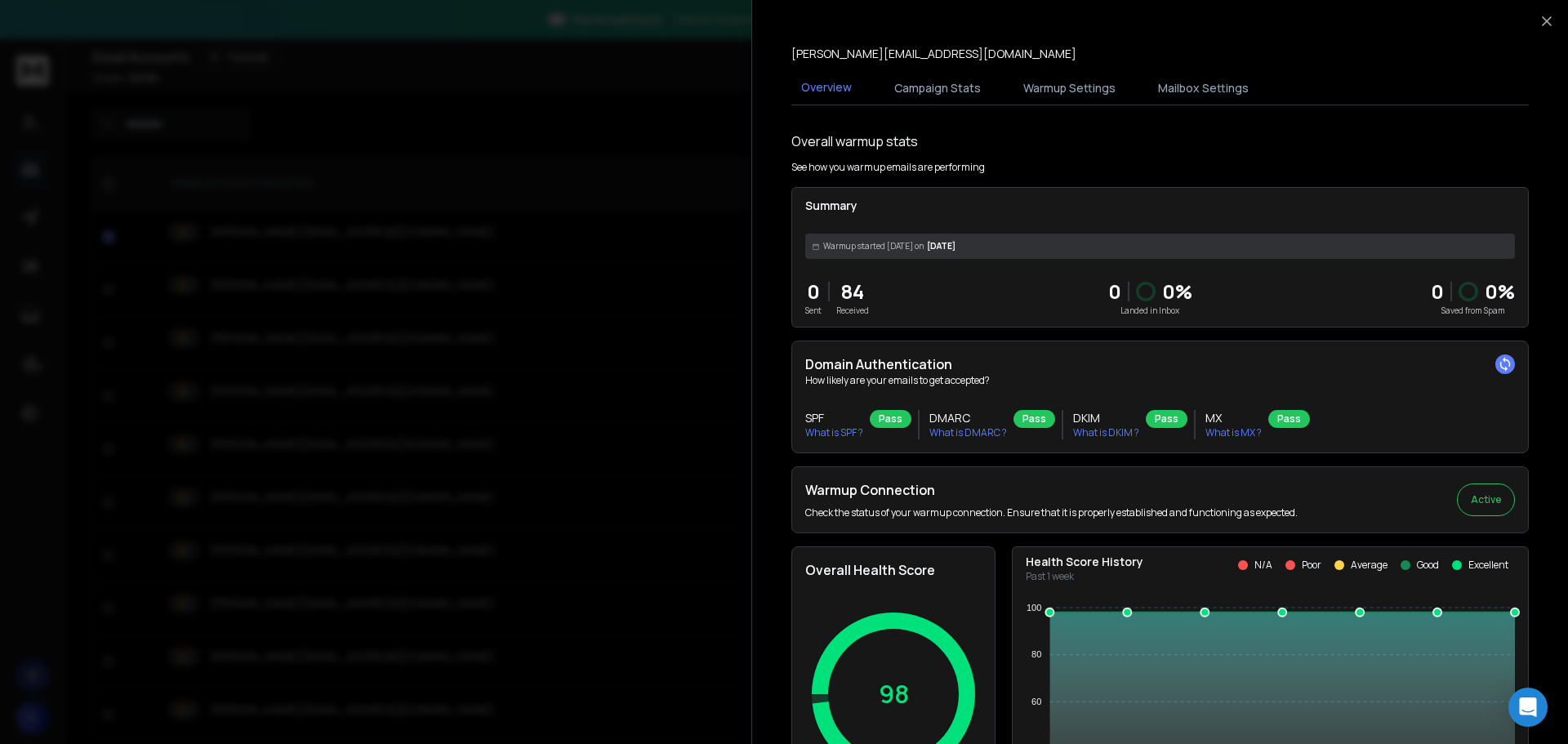
click at [1087, 84] on button "Warmup Settings" at bounding box center [1069, 88] width 112 height 36
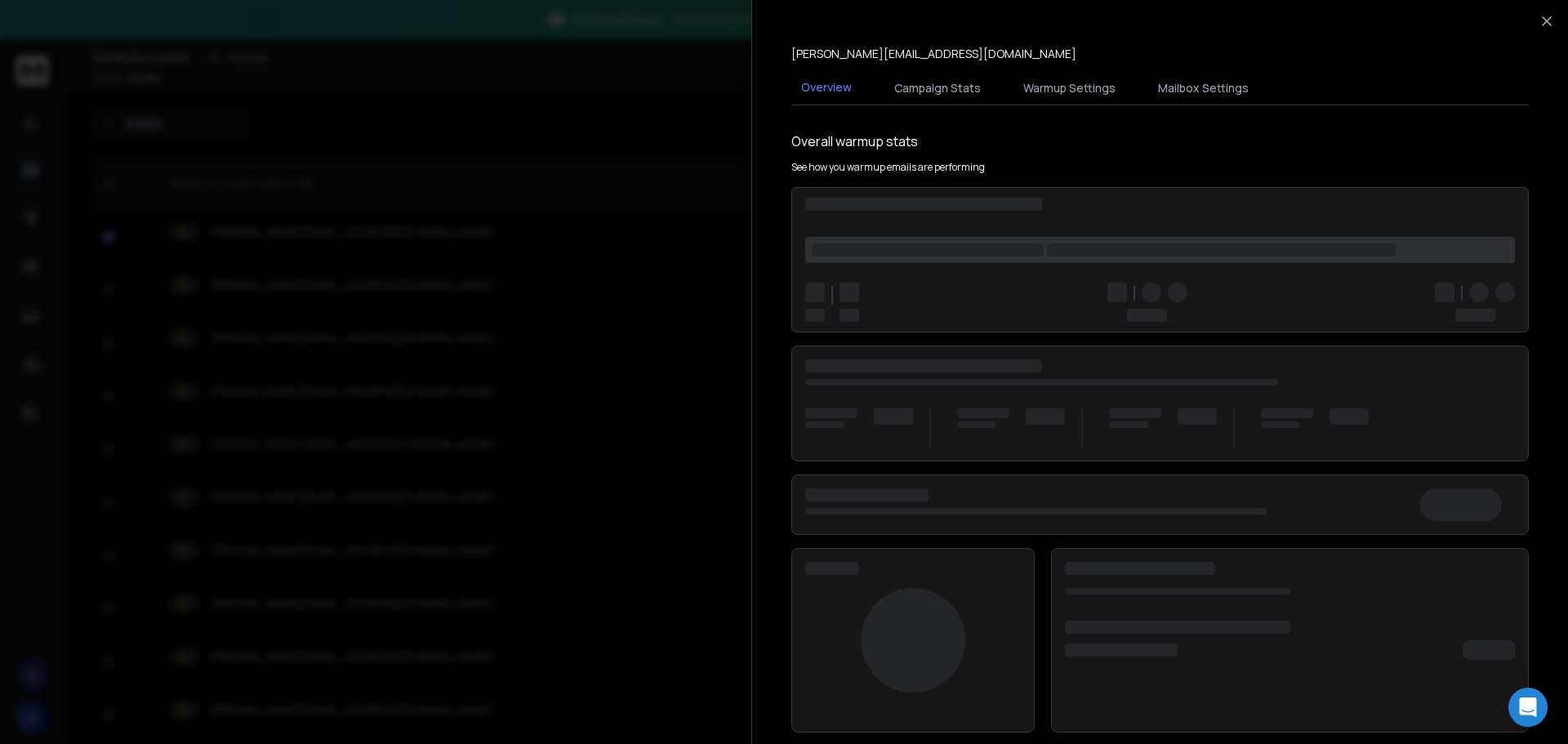
click at [474, 320] on div at bounding box center [784, 372] width 1568 height 744
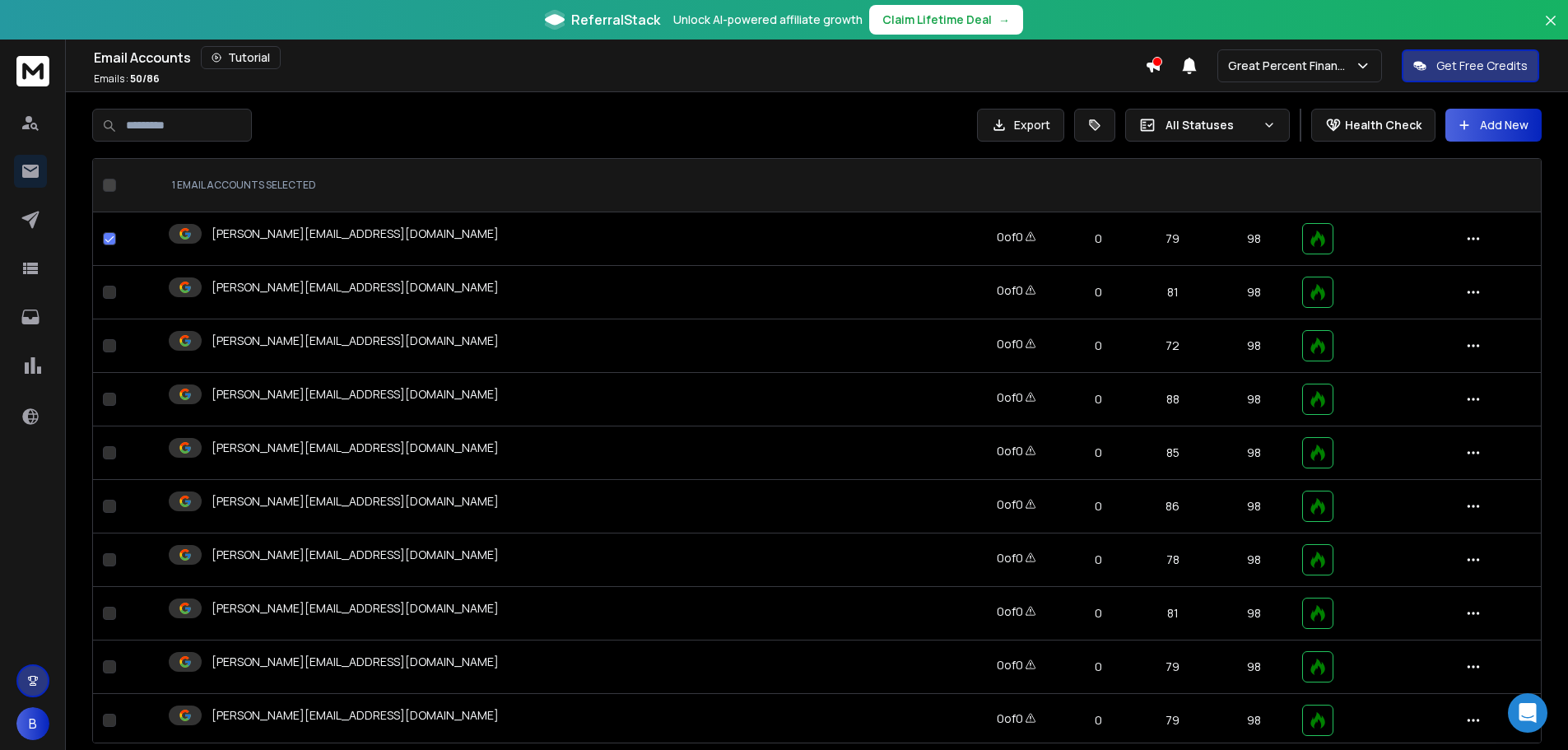
click at [105, 293] on button "button" at bounding box center [109, 292] width 13 height 13
click at [107, 346] on button "button" at bounding box center [109, 346] width 13 height 13
click at [116, 401] on div at bounding box center [131, 399] width 56 height 13
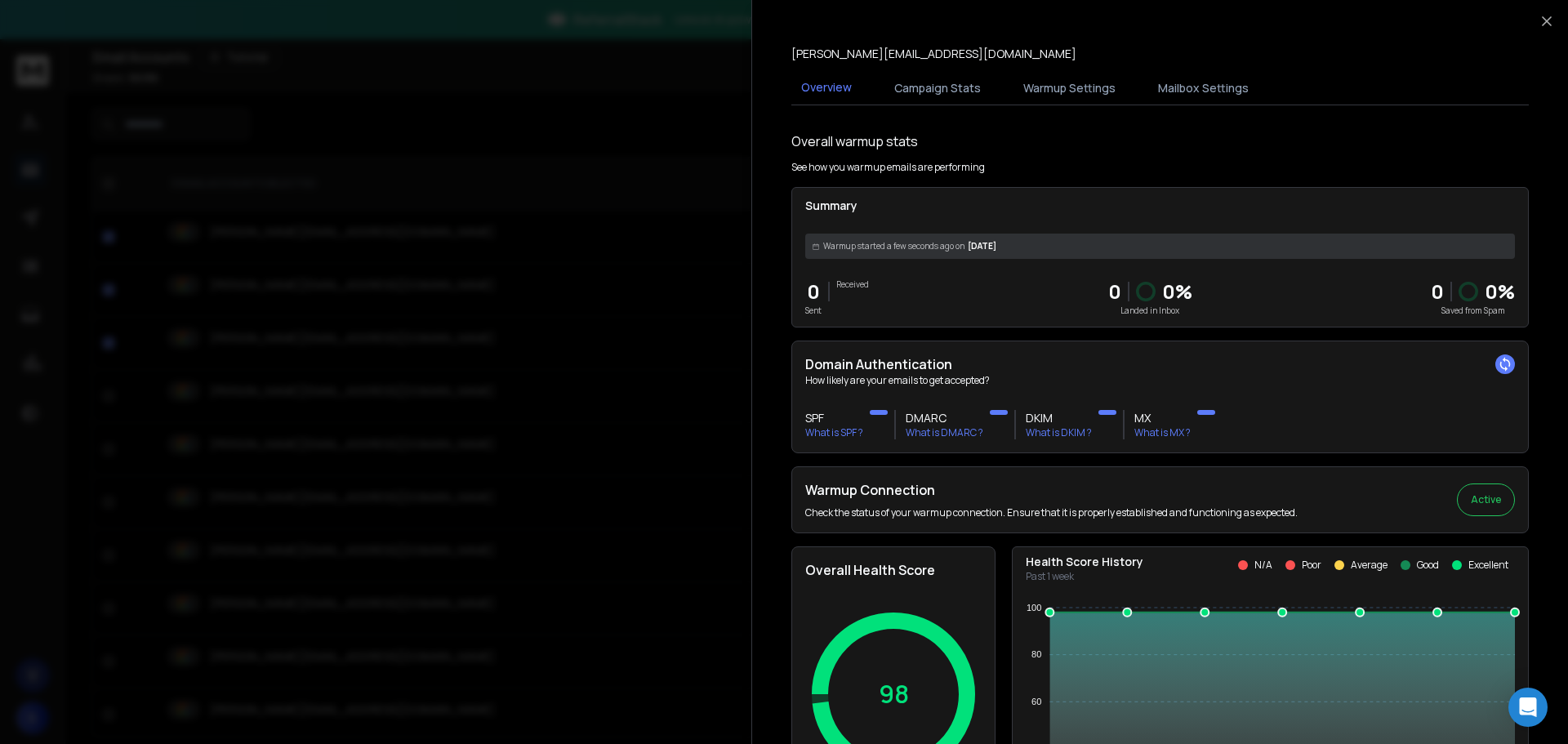
click at [114, 448] on div at bounding box center [784, 372] width 1568 height 744
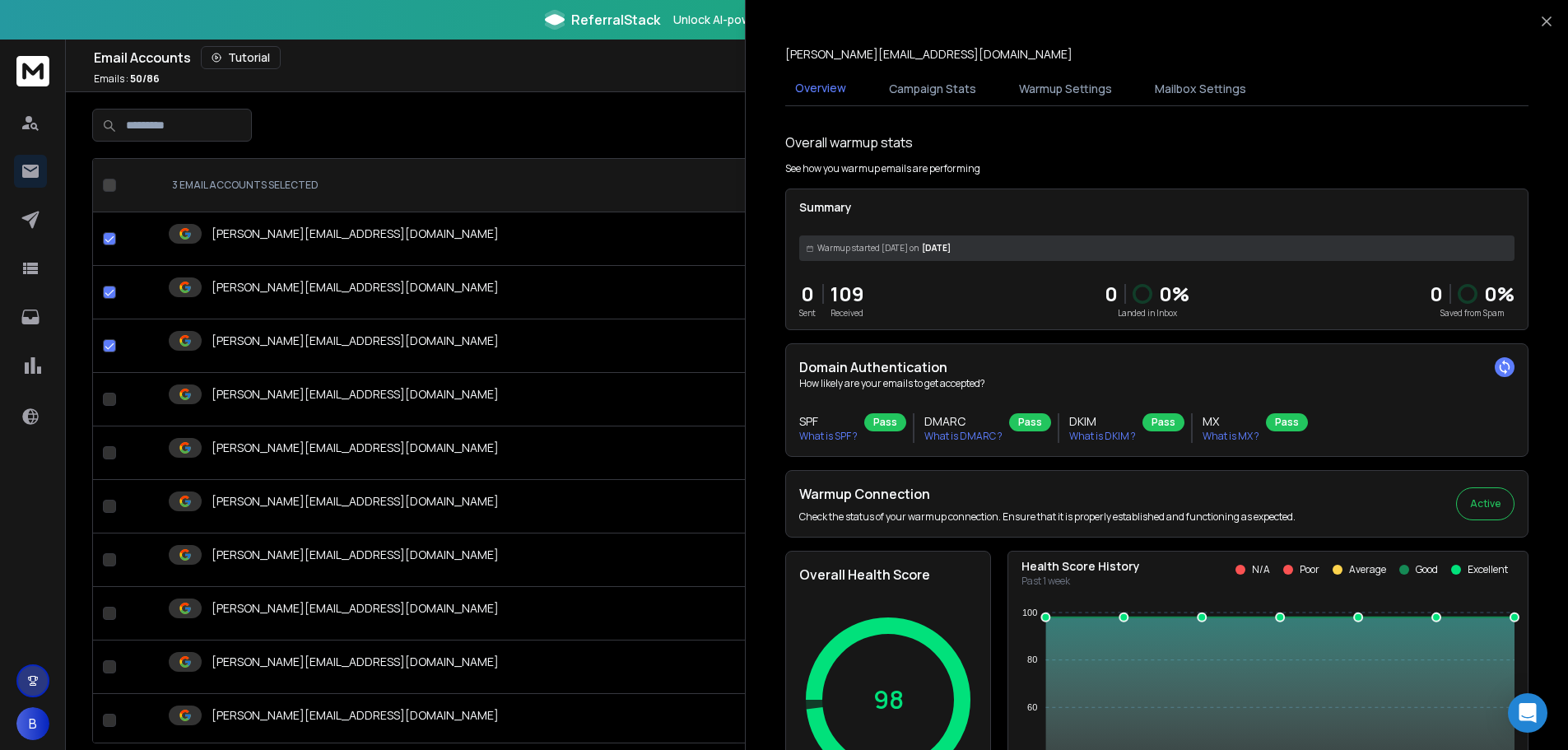
click at [105, 453] on button "button" at bounding box center [109, 453] width 13 height 13
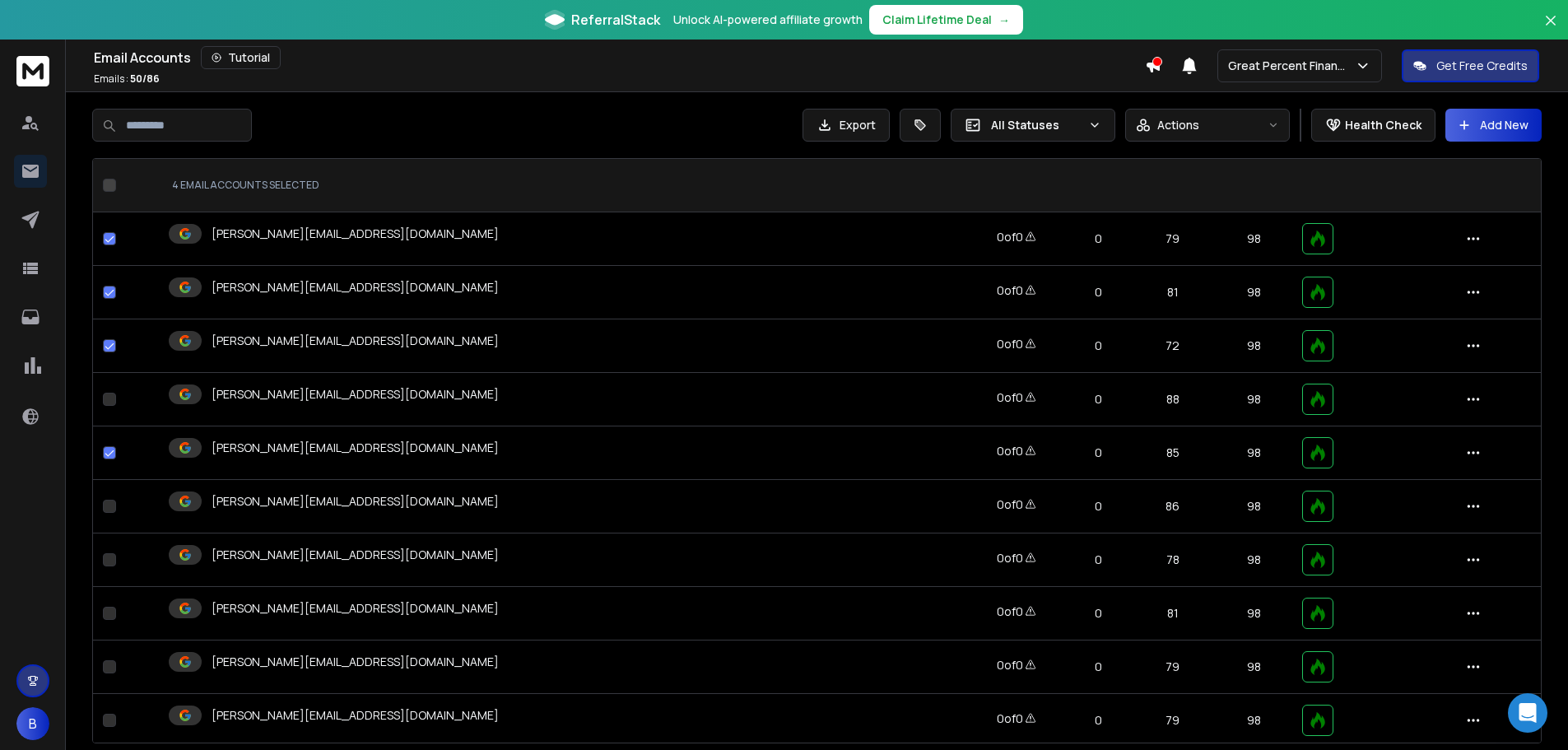
click at [113, 399] on button "button" at bounding box center [109, 399] width 13 height 13
click at [105, 716] on button "button" at bounding box center [109, 720] width 13 height 13
click at [104, 667] on button "button" at bounding box center [109, 666] width 13 height 13
click at [110, 613] on button "button" at bounding box center [109, 613] width 13 height 13
click at [116, 558] on div at bounding box center [131, 559] width 56 height 13
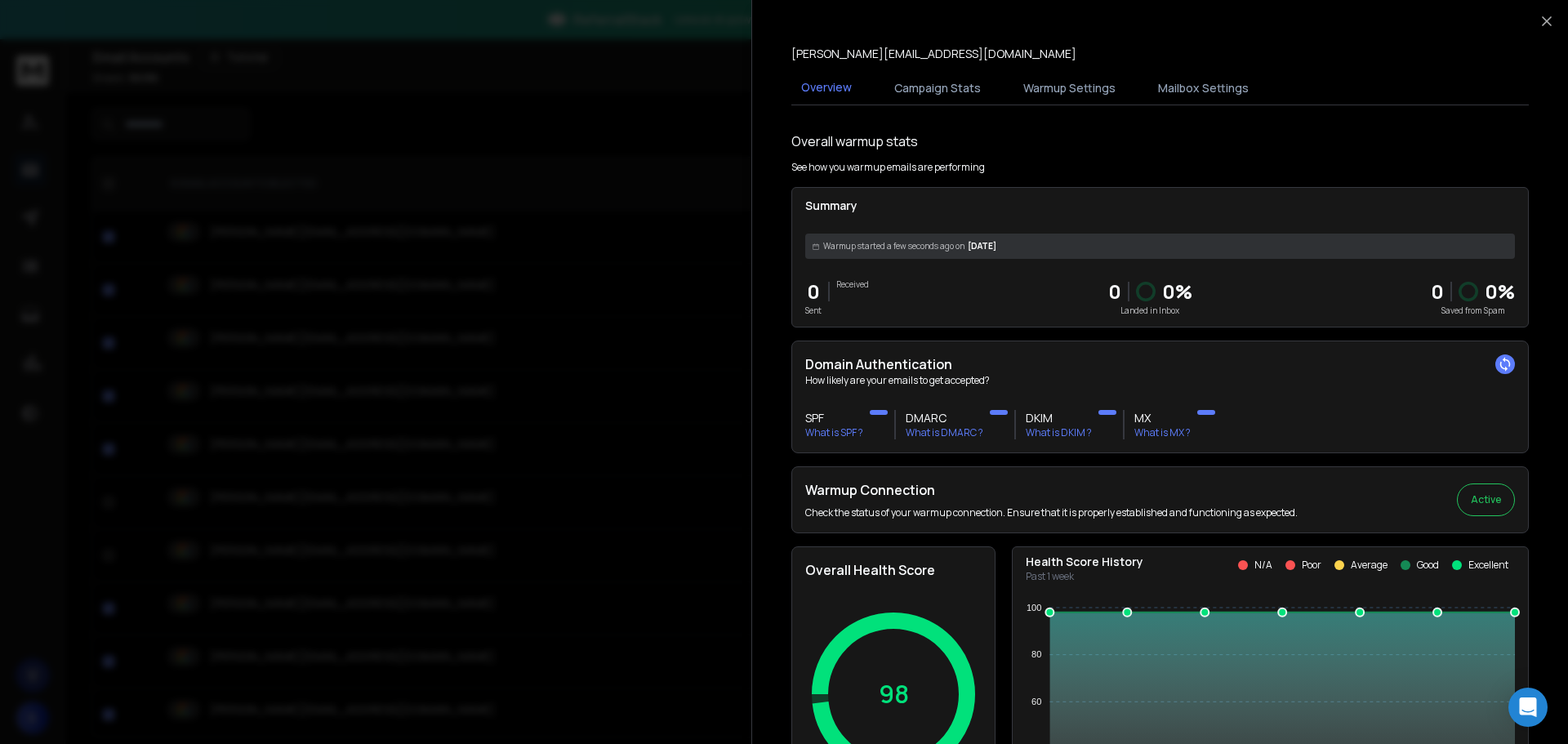
click at [112, 568] on div at bounding box center [784, 372] width 1568 height 744
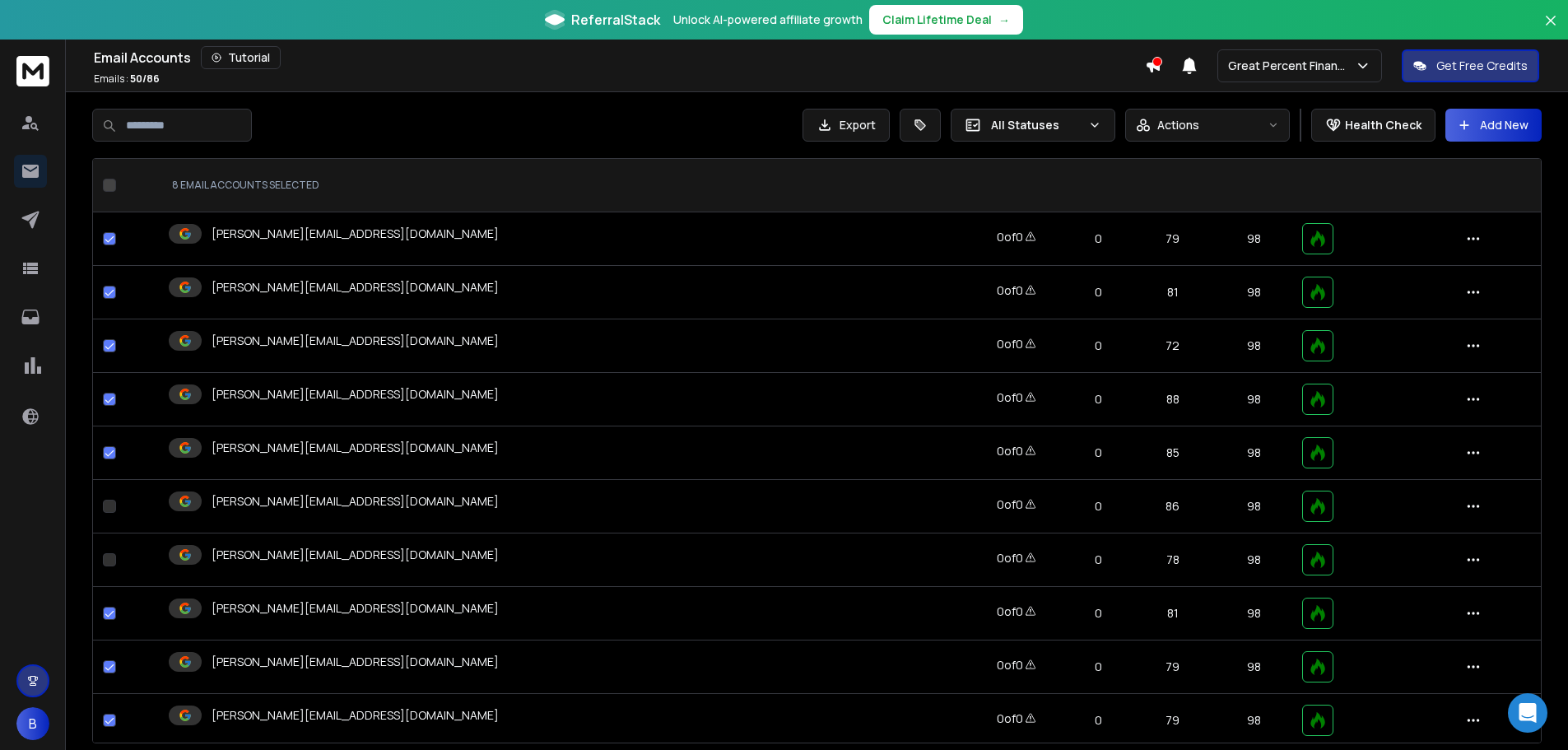
click at [112, 560] on button "button" at bounding box center [109, 559] width 13 height 13
click at [111, 504] on button "button" at bounding box center [109, 506] width 13 height 13
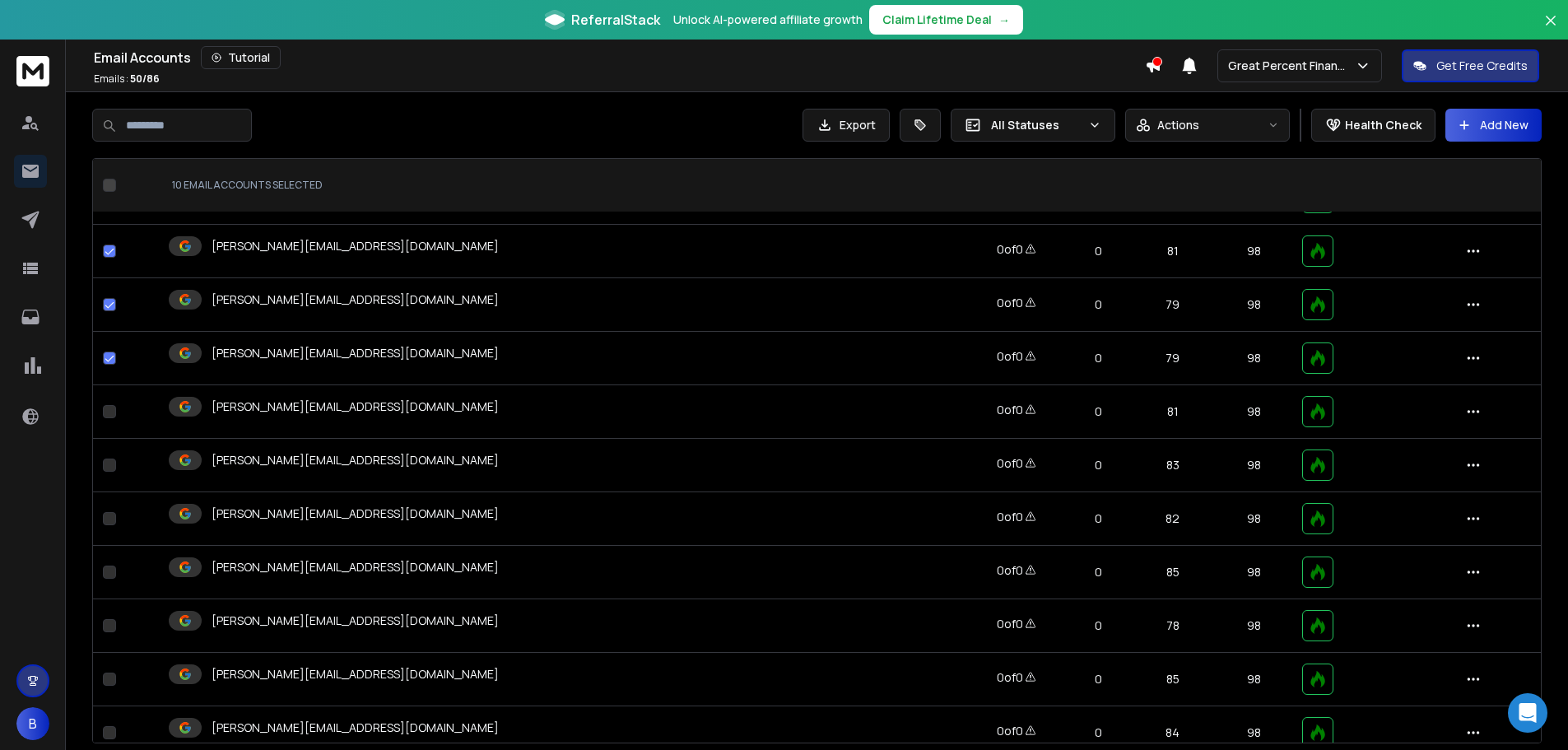
scroll to position [411, 0]
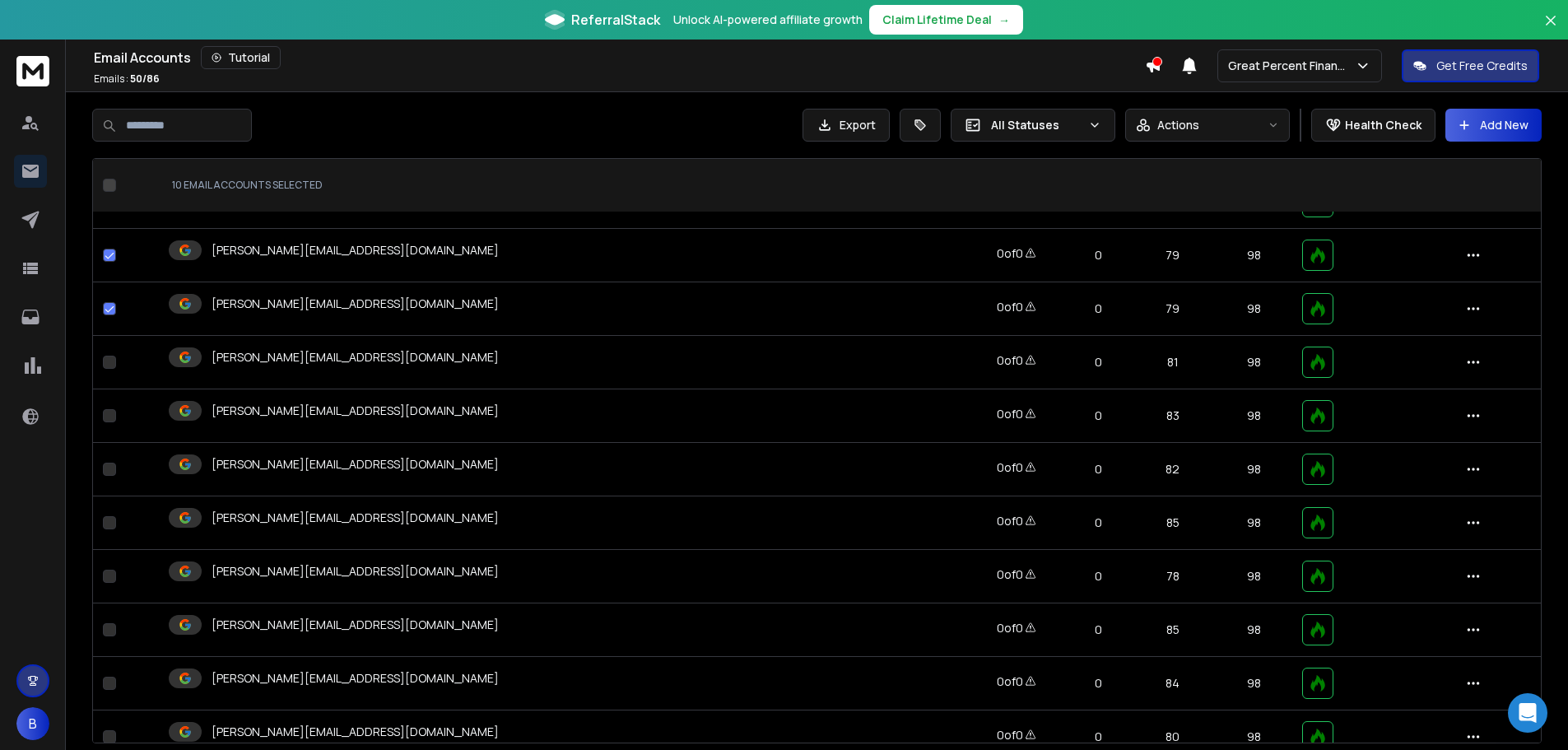
click at [112, 352] on td at bounding box center [126, 362] width 66 height 54
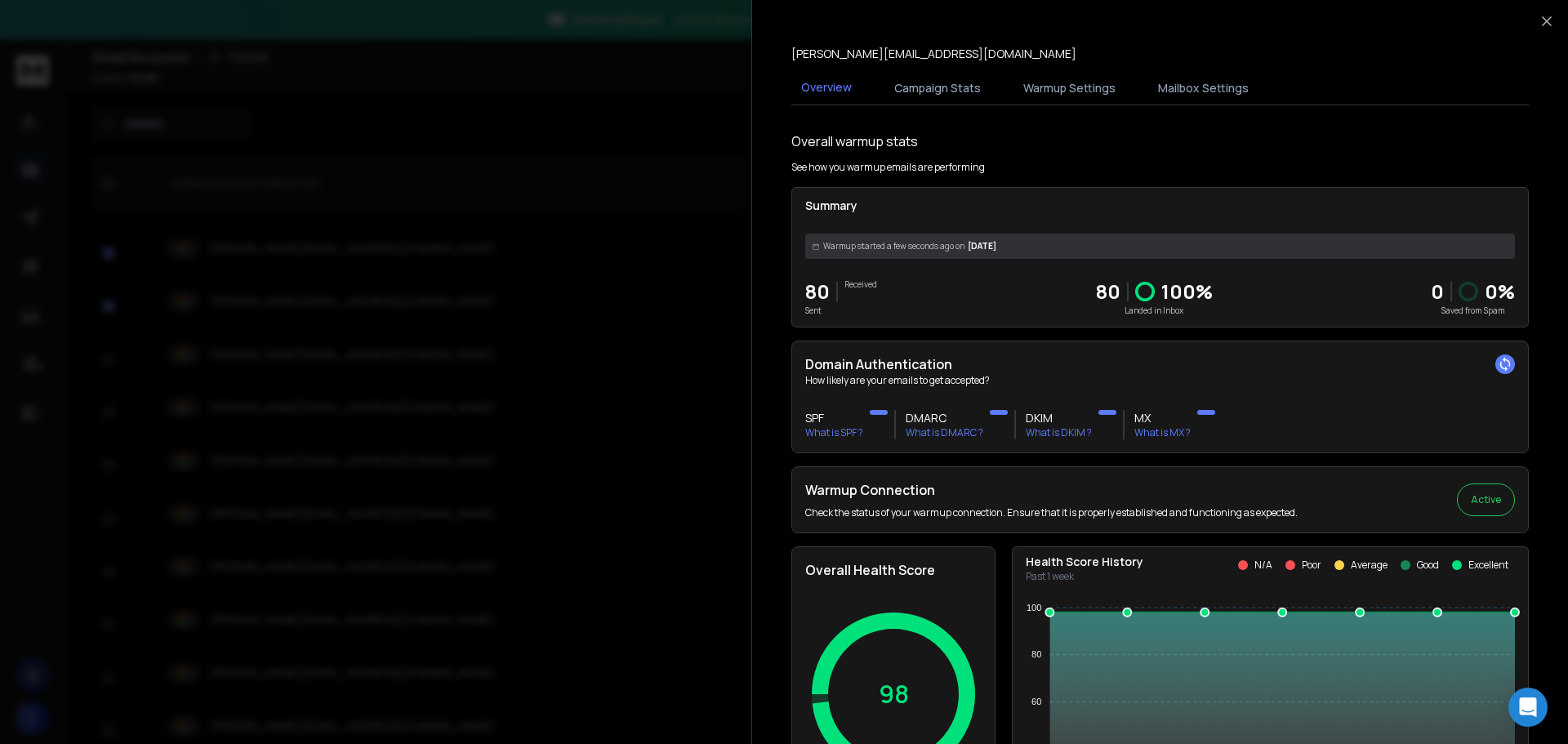
click at [106, 382] on div at bounding box center [784, 372] width 1568 height 744
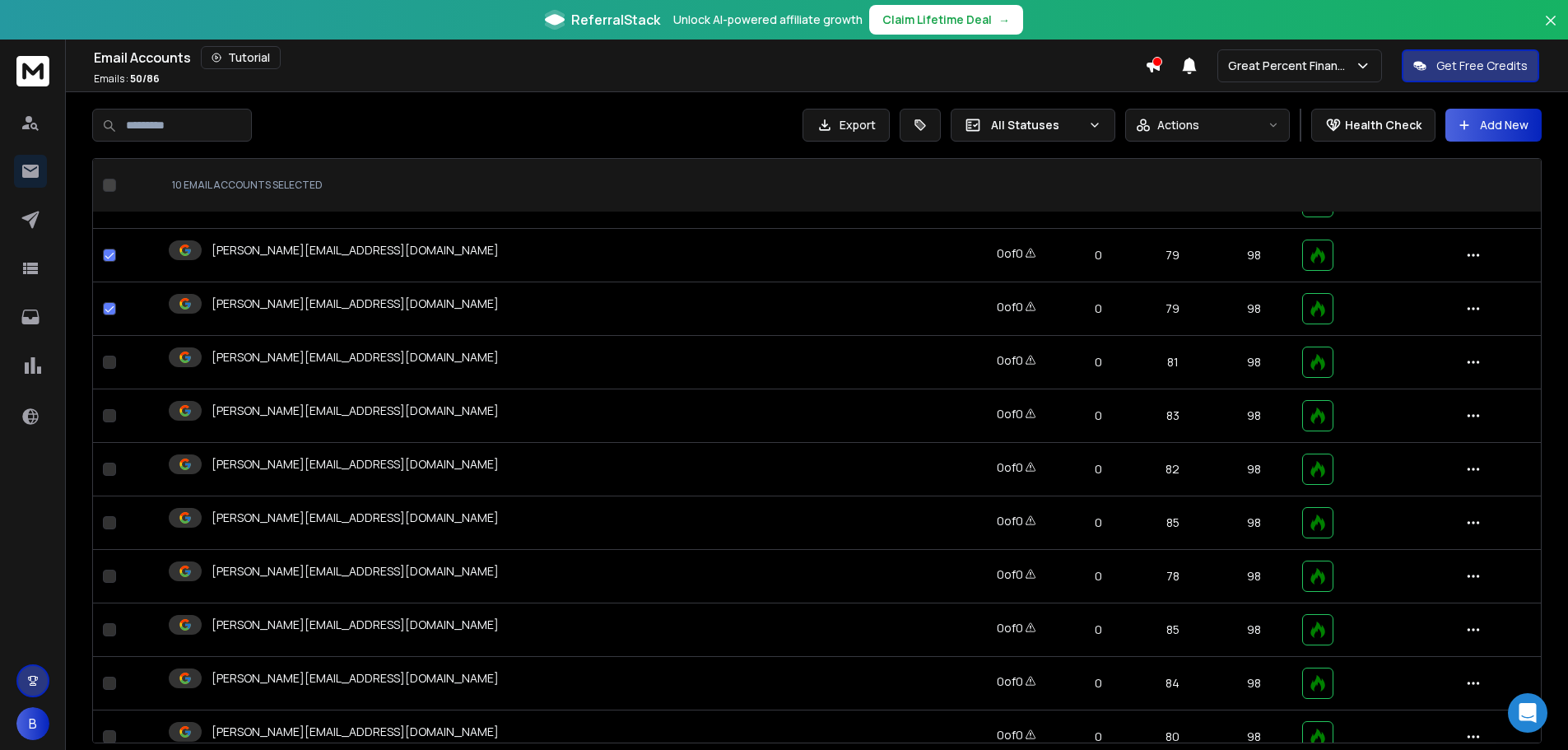
click at [106, 361] on button "button" at bounding box center [109, 362] width 13 height 13
click at [111, 413] on button "button" at bounding box center [109, 415] width 13 height 13
click at [113, 468] on button "button" at bounding box center [109, 469] width 13 height 13
click at [107, 523] on button "button" at bounding box center [109, 522] width 13 height 13
click at [112, 575] on button "button" at bounding box center [109, 576] width 13 height 13
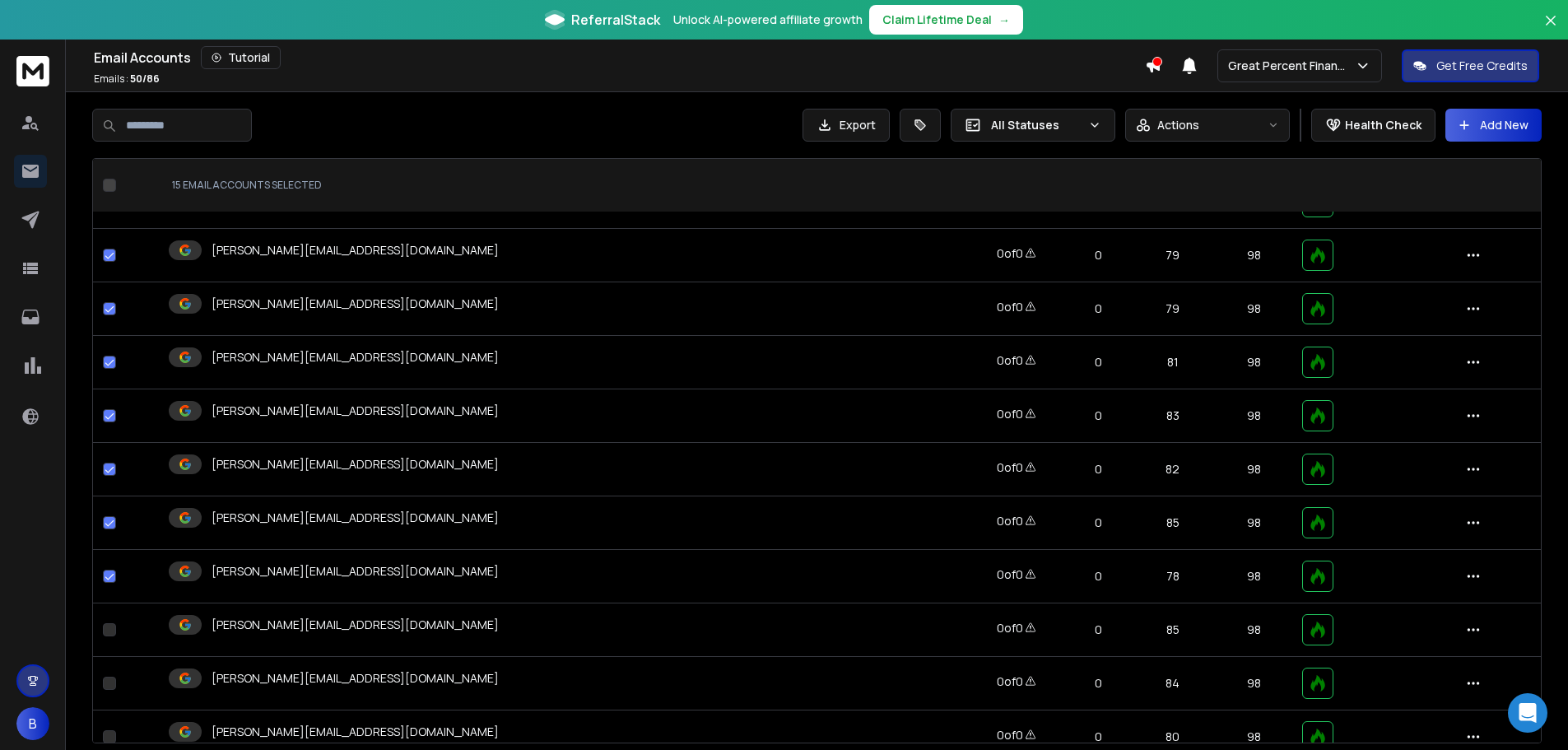
click at [111, 628] on button "button" at bounding box center [109, 630] width 13 height 13
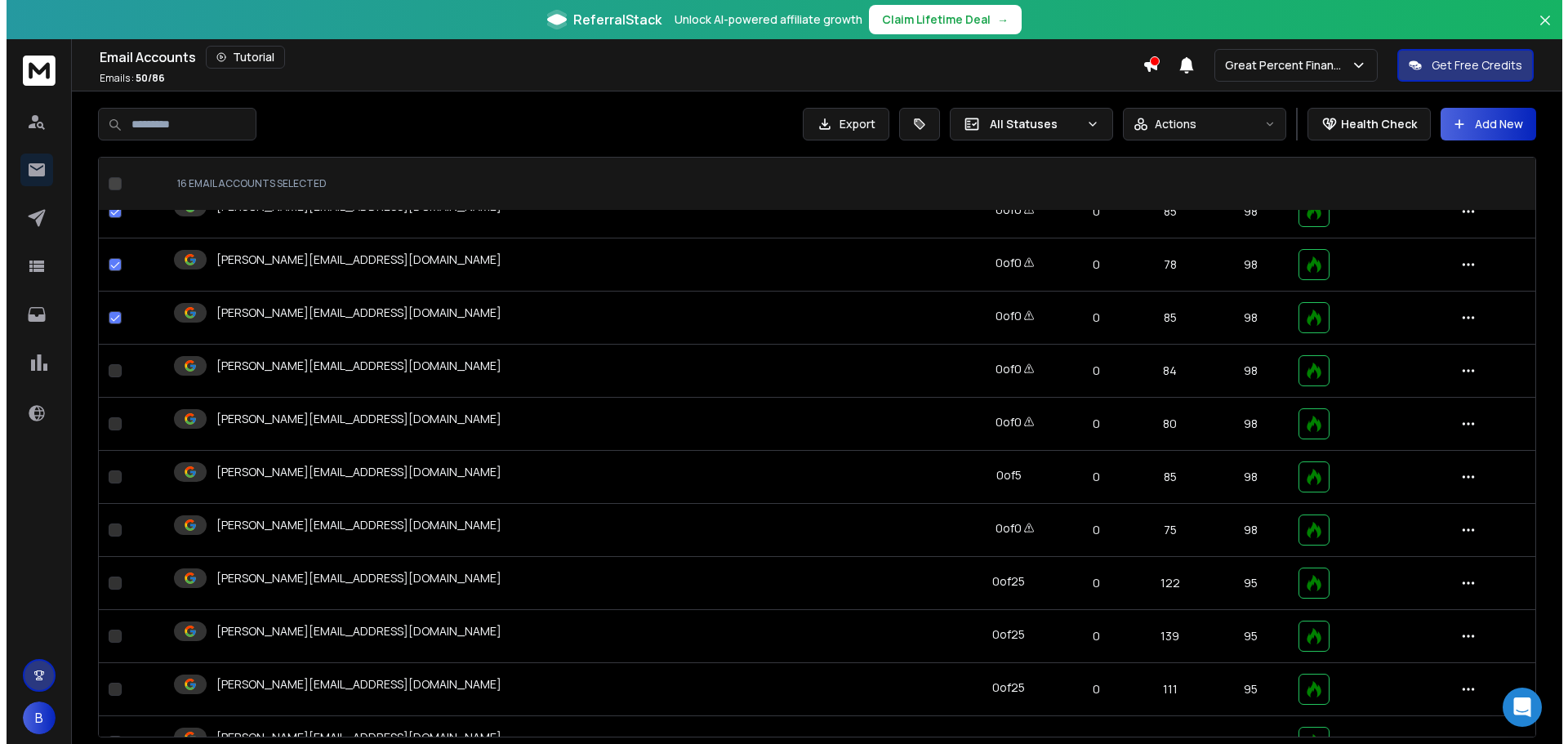
scroll to position [735, 0]
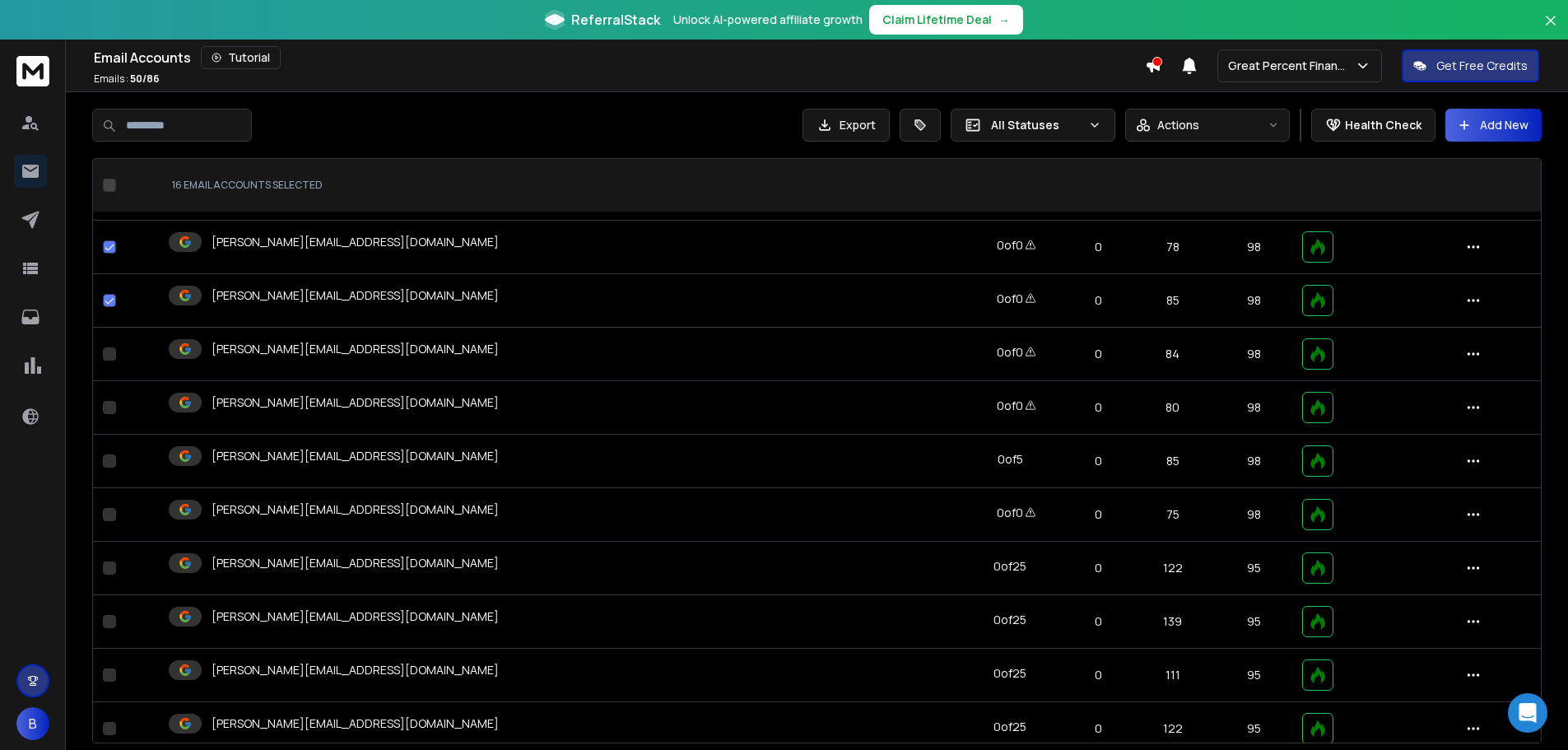
click at [116, 513] on div at bounding box center [131, 514] width 56 height 13
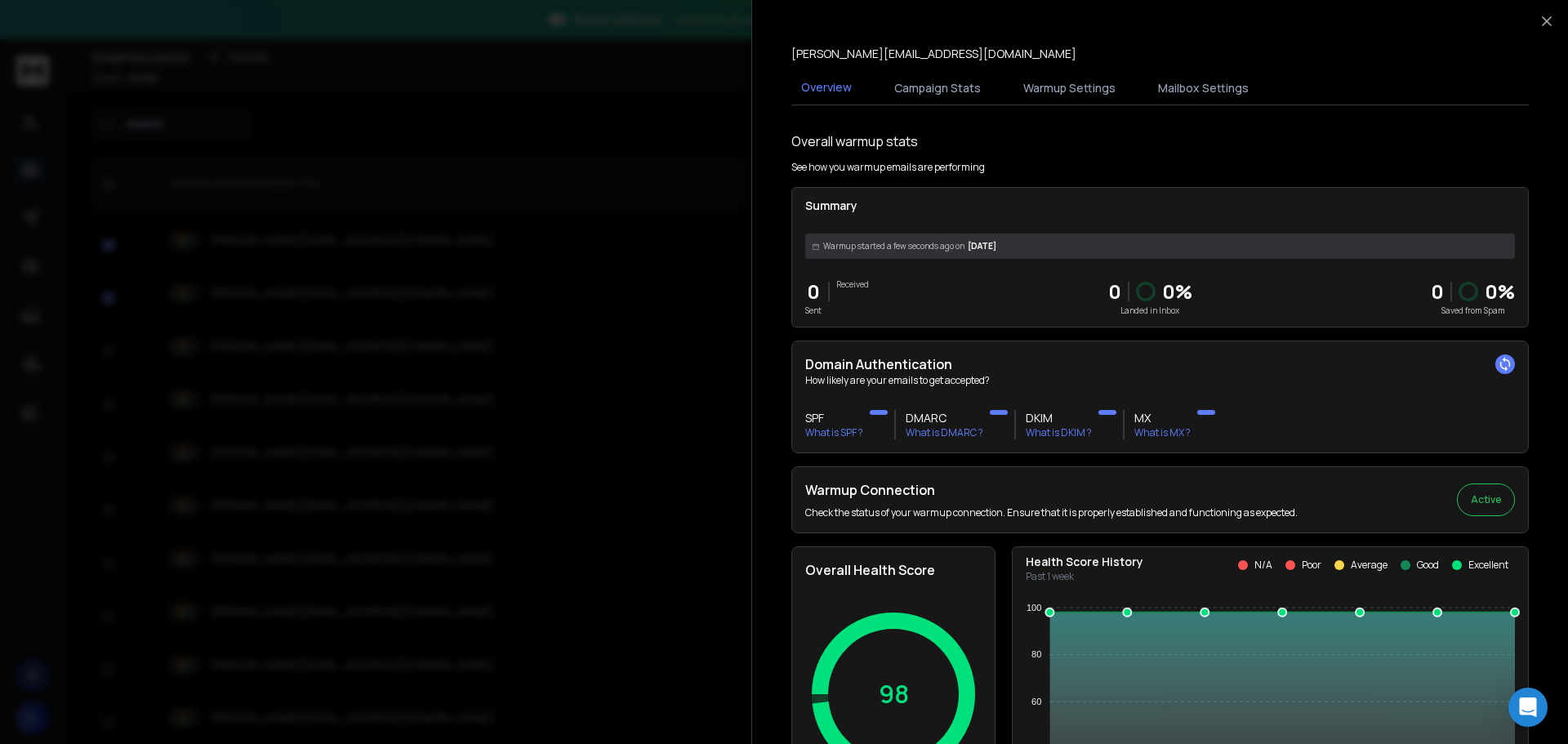
click at [115, 509] on div at bounding box center [784, 372] width 1568 height 744
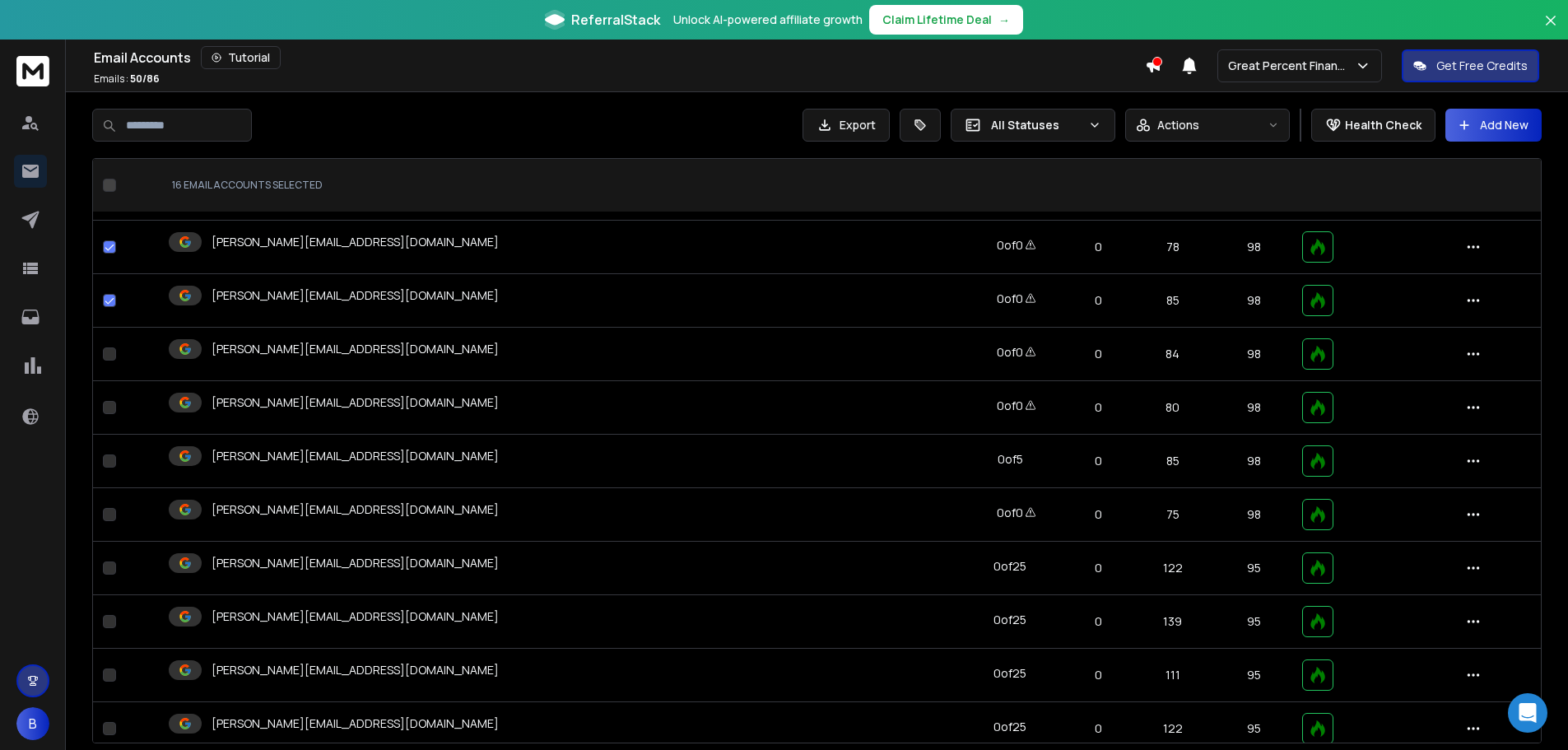
click at [102, 513] on td at bounding box center [126, 514] width 66 height 54
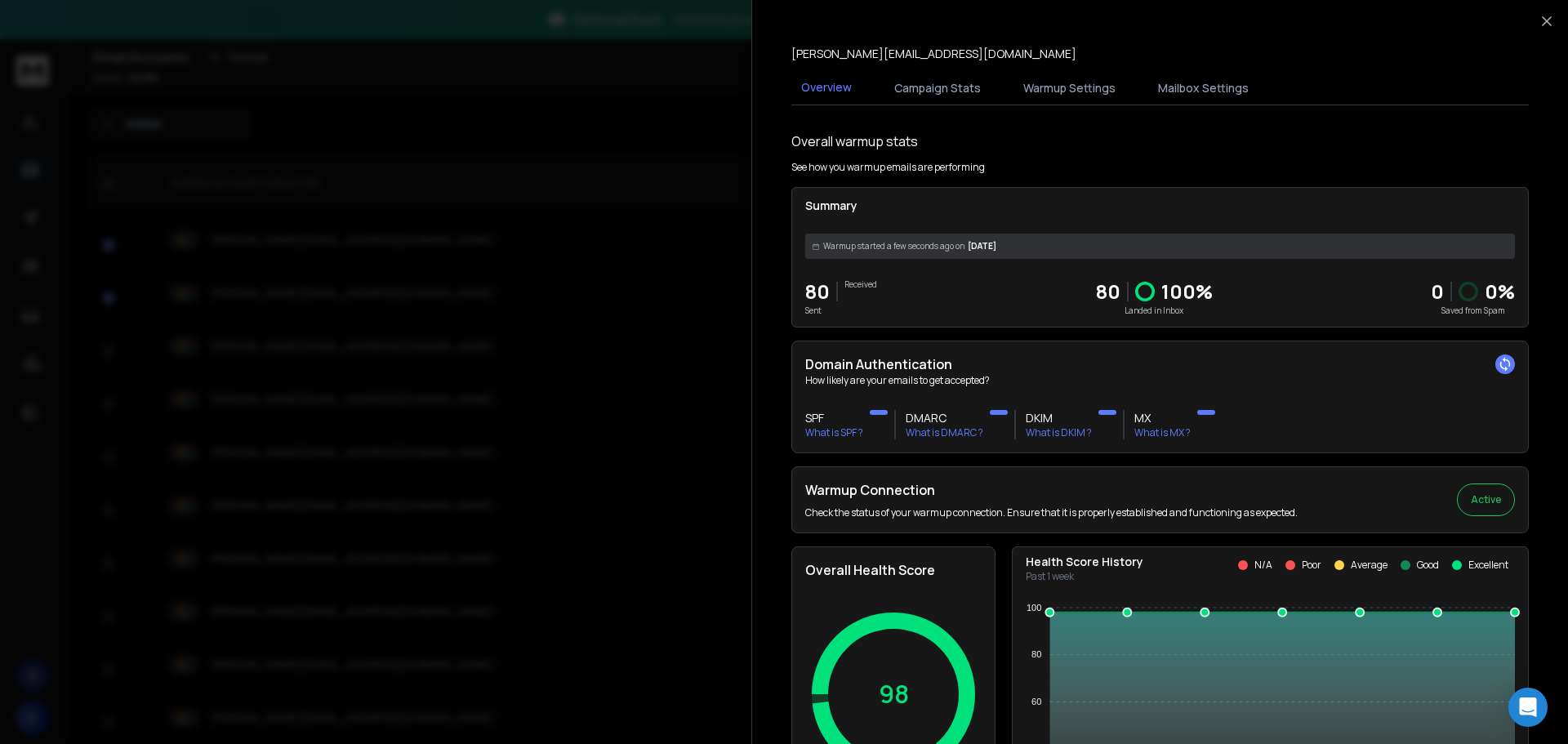
click at [114, 491] on div at bounding box center [784, 372] width 1568 height 744
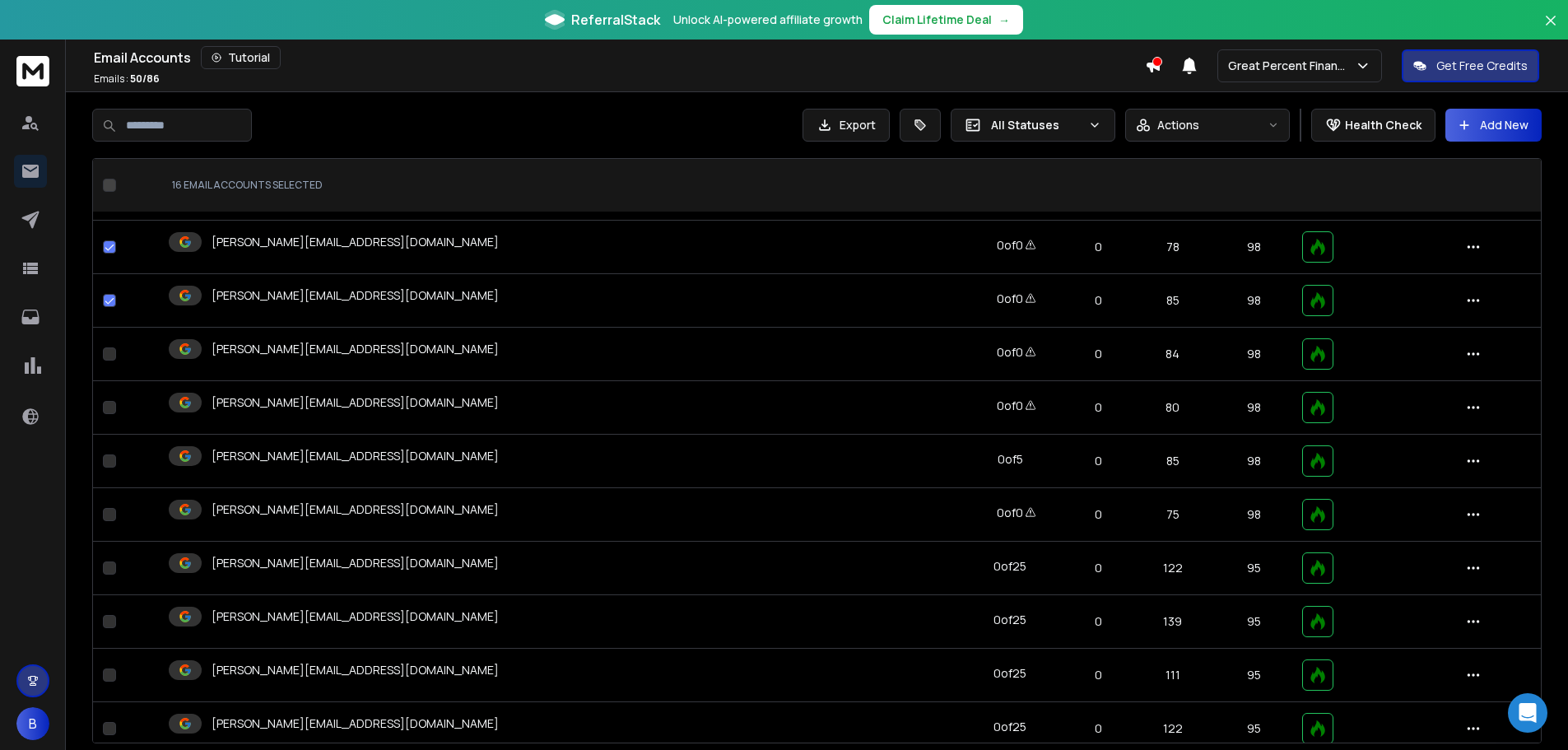
click at [113, 514] on button "button" at bounding box center [109, 514] width 13 height 13
click at [108, 458] on button "button" at bounding box center [109, 461] width 13 height 13
click at [108, 401] on button "button" at bounding box center [109, 407] width 13 height 13
click at [113, 352] on button "button" at bounding box center [109, 353] width 13 height 13
click at [1224, 120] on div "Actions" at bounding box center [1198, 125] width 125 height 17
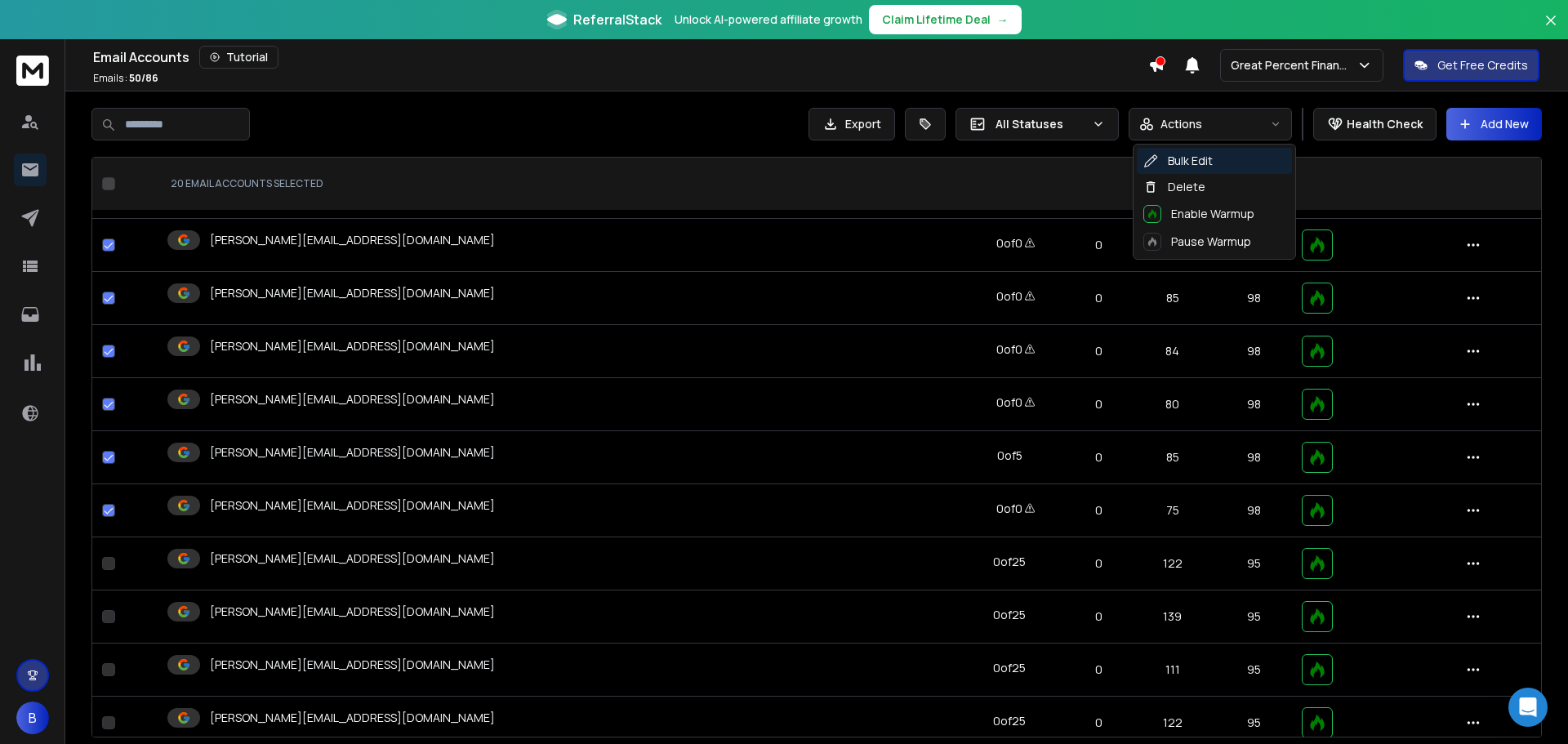
click at [1203, 153] on div "Bulk Edit" at bounding box center [1178, 160] width 70 height 17
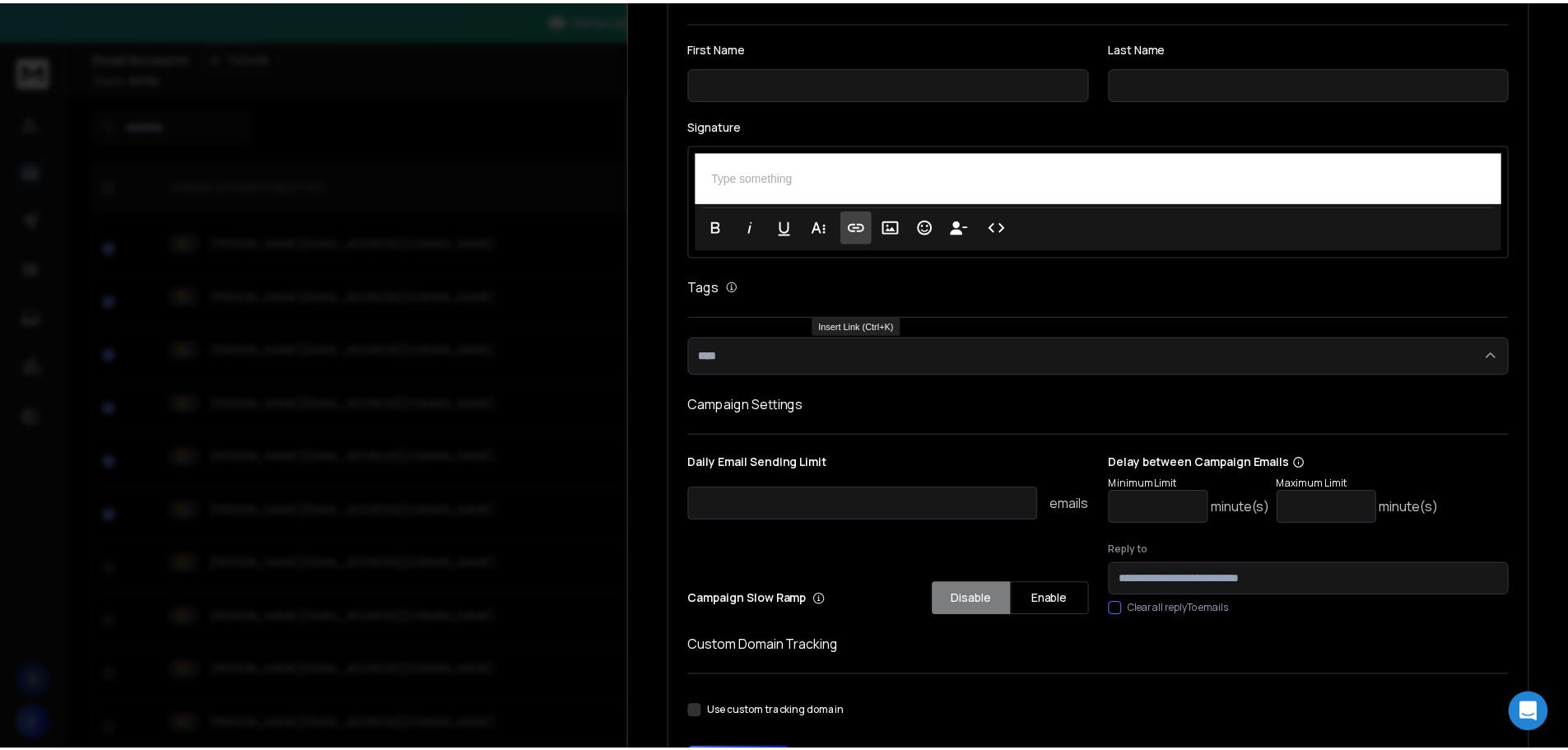
scroll to position [164, 0]
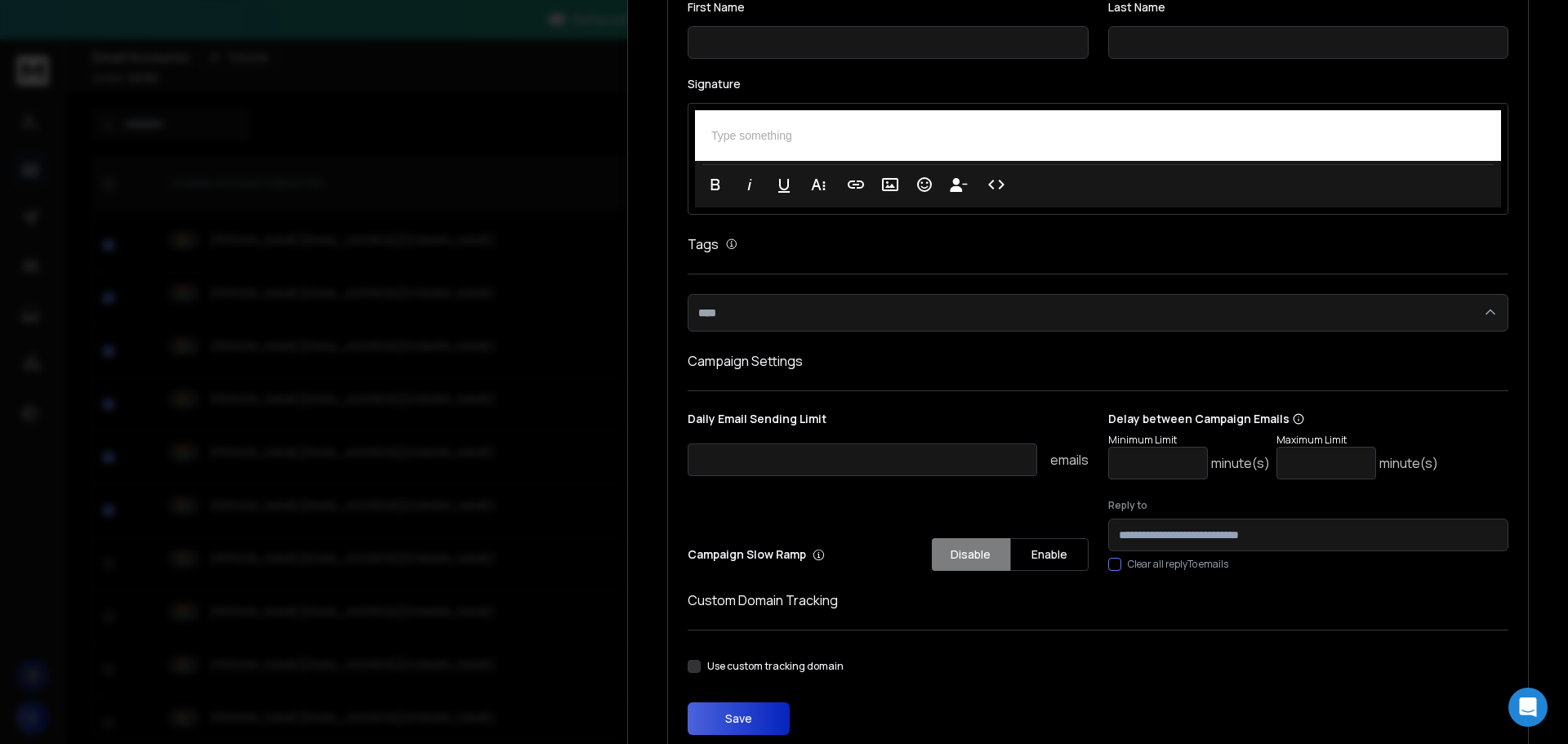
click at [800, 458] on input "number" at bounding box center [862, 459] width 350 height 32
type input "**"
click at [767, 724] on button "Save" at bounding box center [738, 718] width 102 height 32
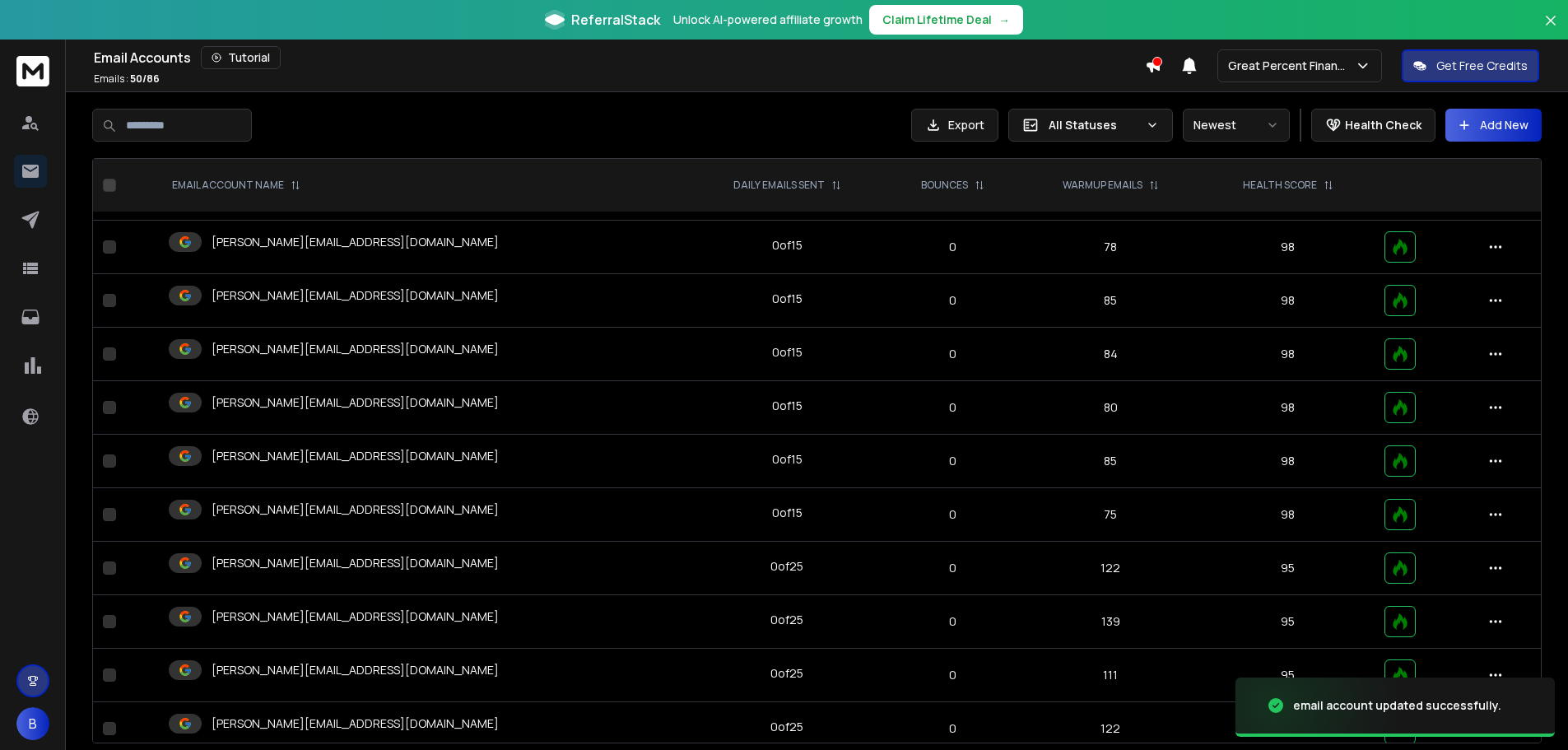
click at [365, 234] on p "brad.prader@gpbizfunding.com" at bounding box center [355, 242] width 287 height 17
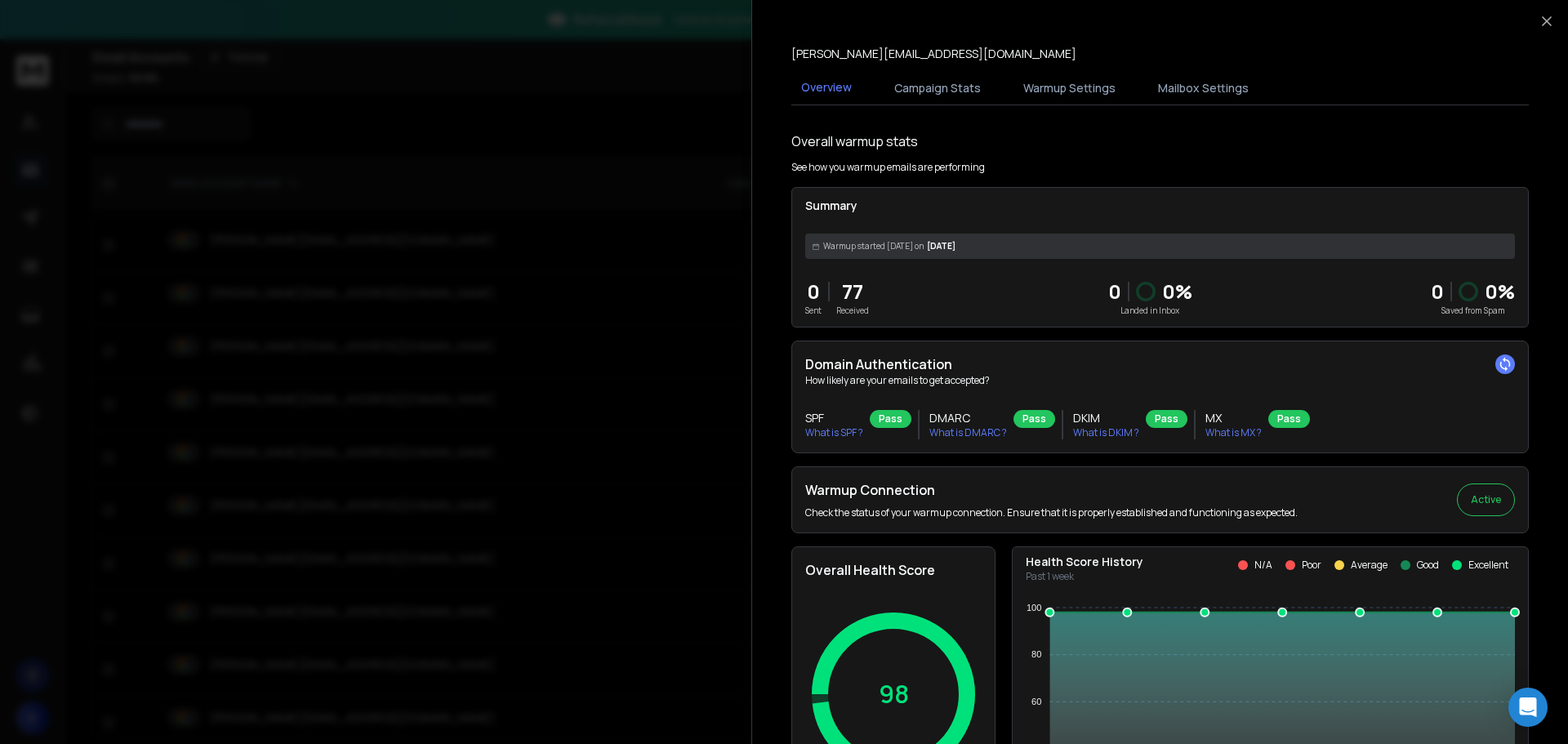
click at [1193, 71] on div "brad.prader@gpbizfunding.com Overview Campaign Stats Warmup Settings Mailbox Se…" at bounding box center [1160, 613] width 777 height 1188
click at [1185, 85] on button "Mailbox Settings" at bounding box center [1203, 88] width 110 height 36
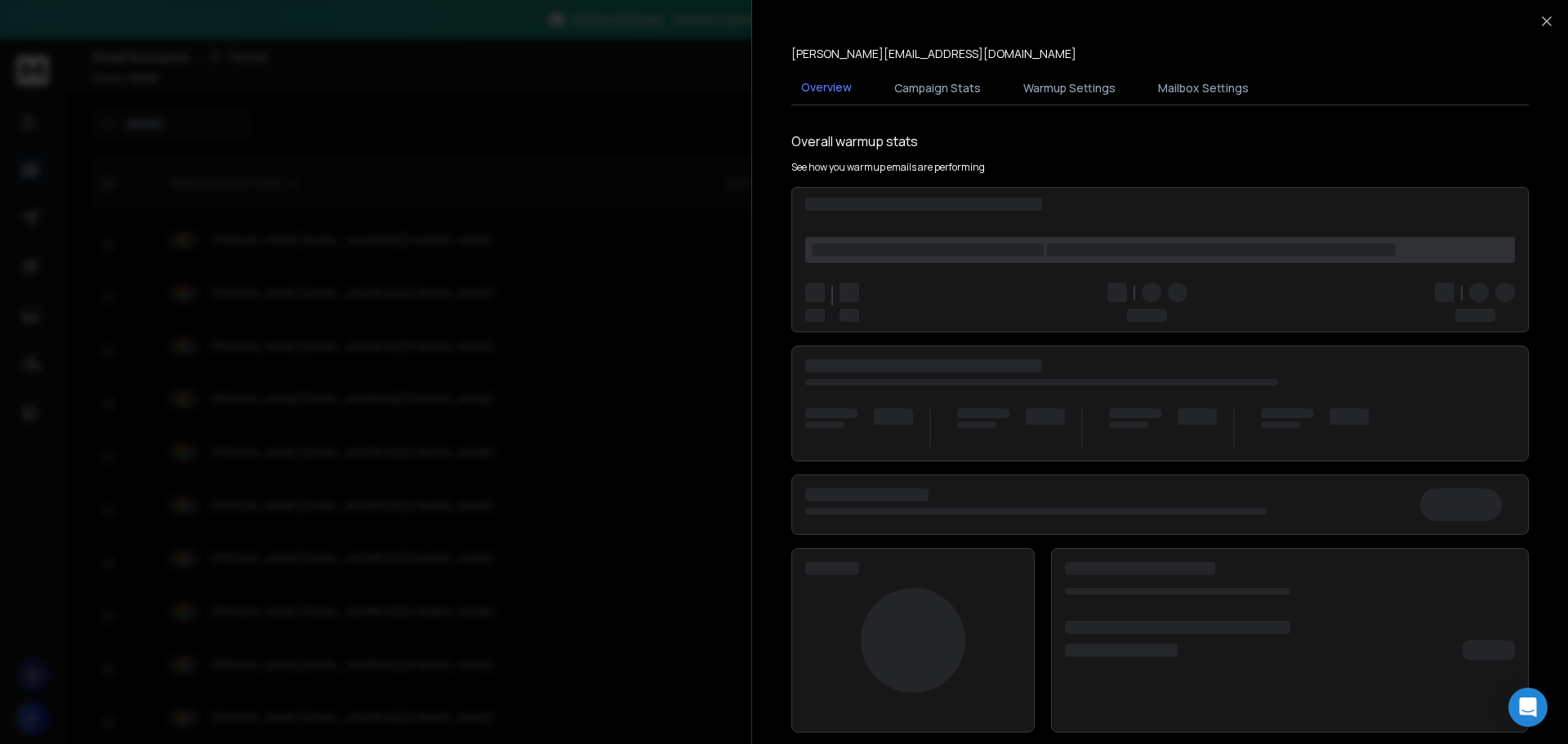
click at [620, 349] on div at bounding box center [784, 372] width 1568 height 744
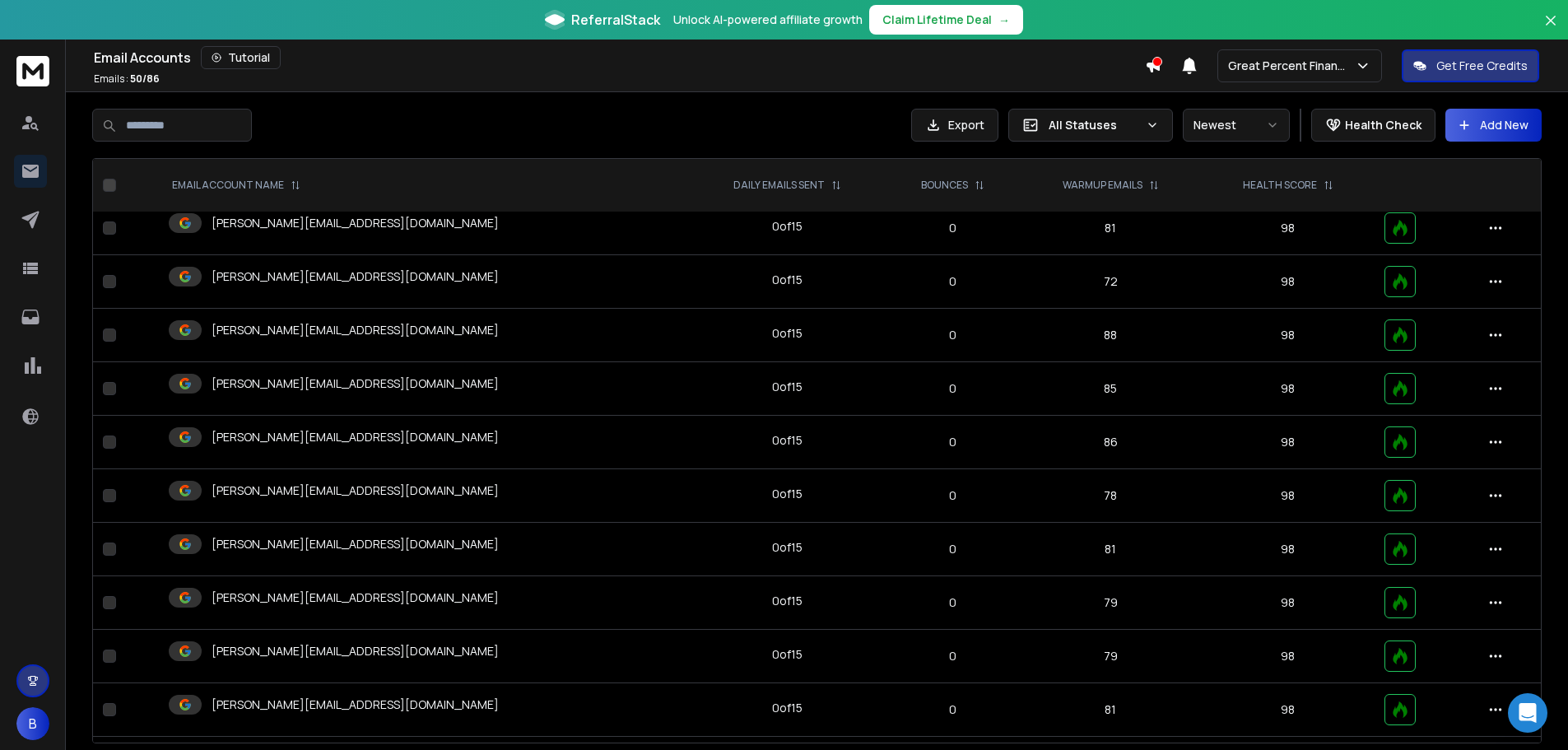
scroll to position [0, 0]
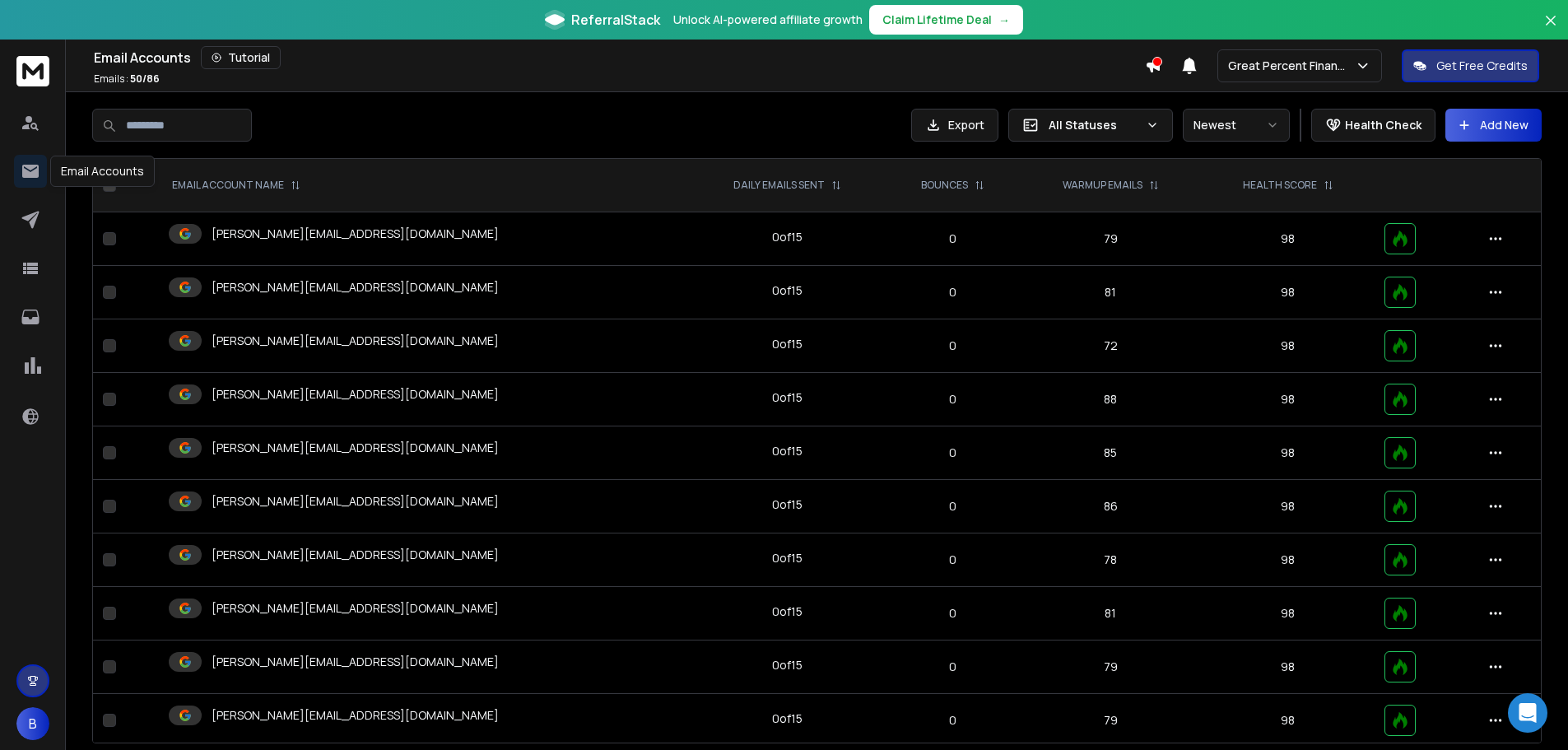
click at [33, 185] on link at bounding box center [30, 171] width 33 height 33
click at [30, 222] on icon at bounding box center [30, 221] width 18 height 18
